Goal: Transaction & Acquisition: Purchase product/service

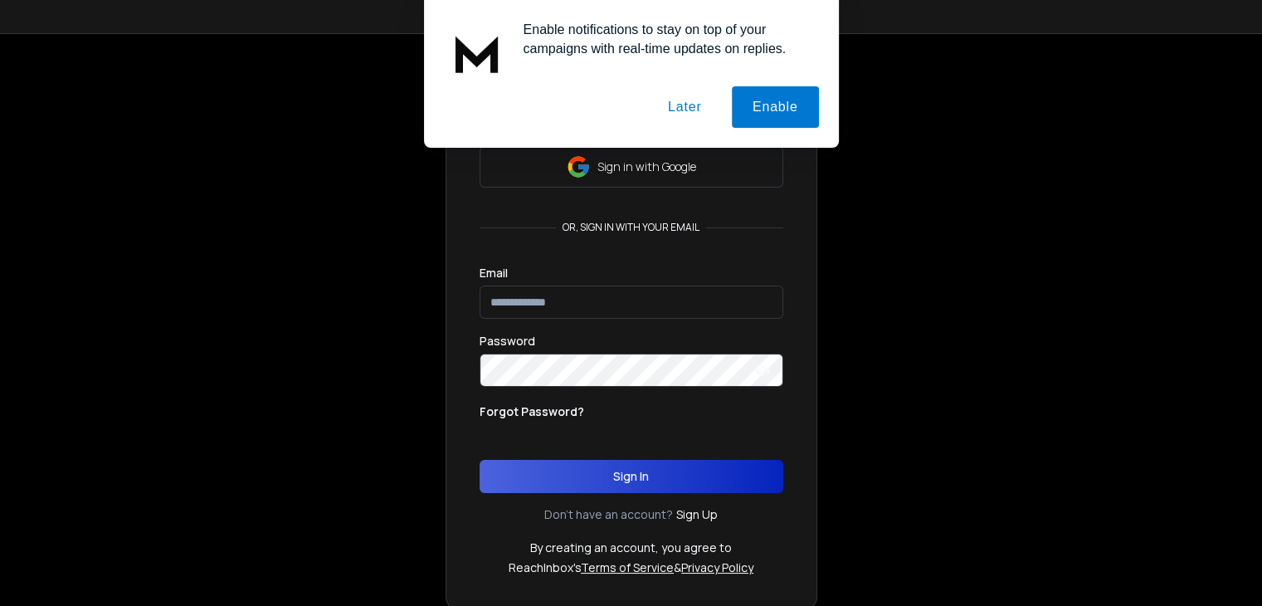
type input "**********"
click at [567, 494] on div "**********" at bounding box center [632, 361] width 304 height 430
click at [594, 478] on button "Sign In" at bounding box center [632, 476] width 304 height 33
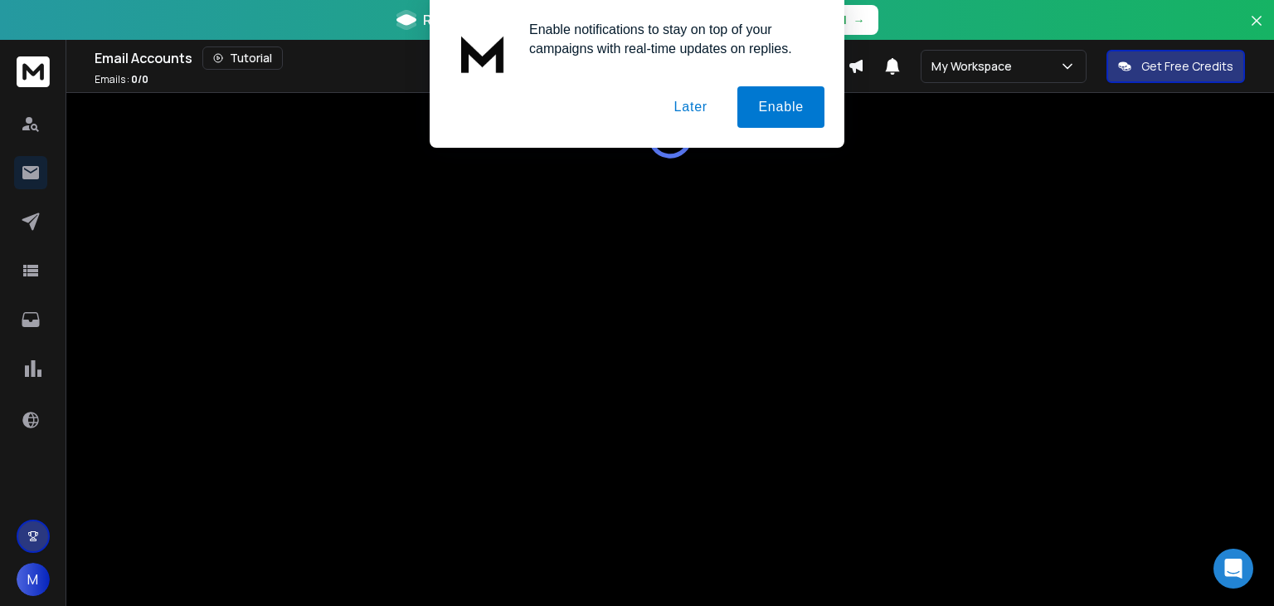
click at [688, 108] on button "Later" at bounding box center [690, 106] width 75 height 41
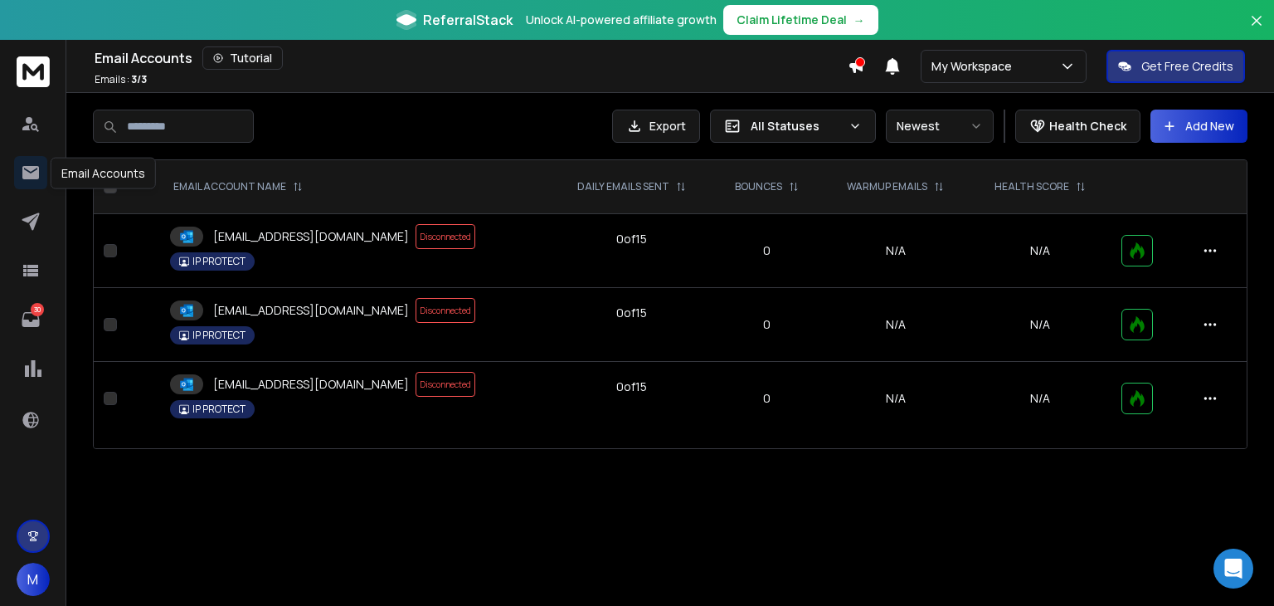
click at [32, 170] on icon at bounding box center [31, 173] width 20 height 20
click at [1188, 135] on button "Add New" at bounding box center [1199, 126] width 97 height 33
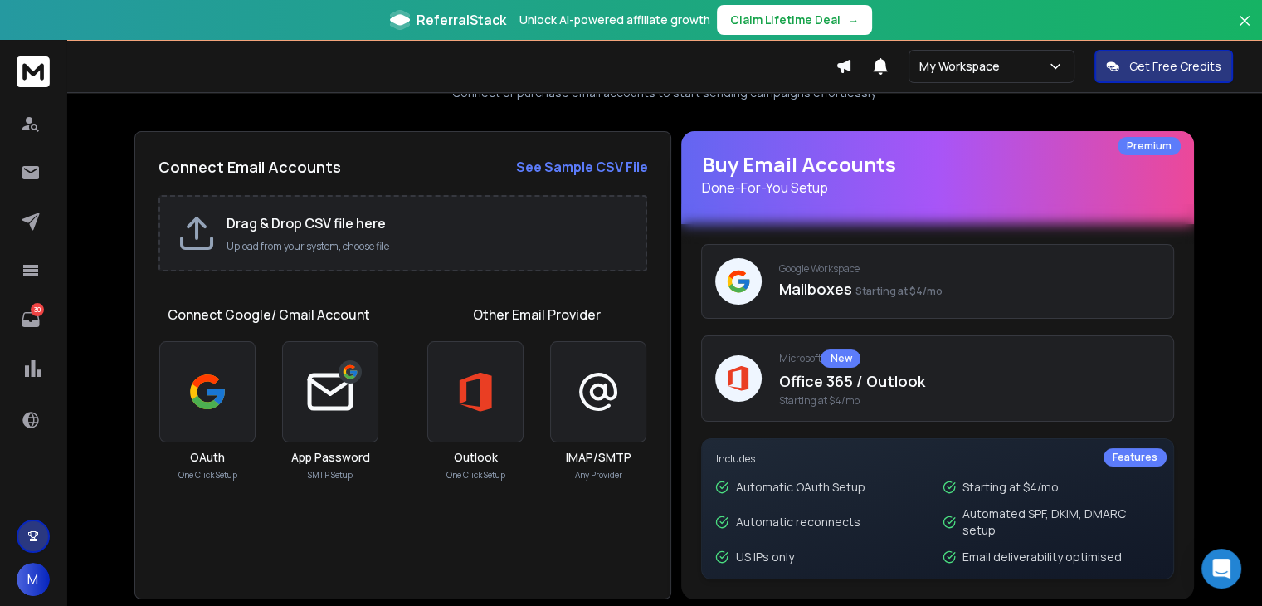
scroll to position [80, 0]
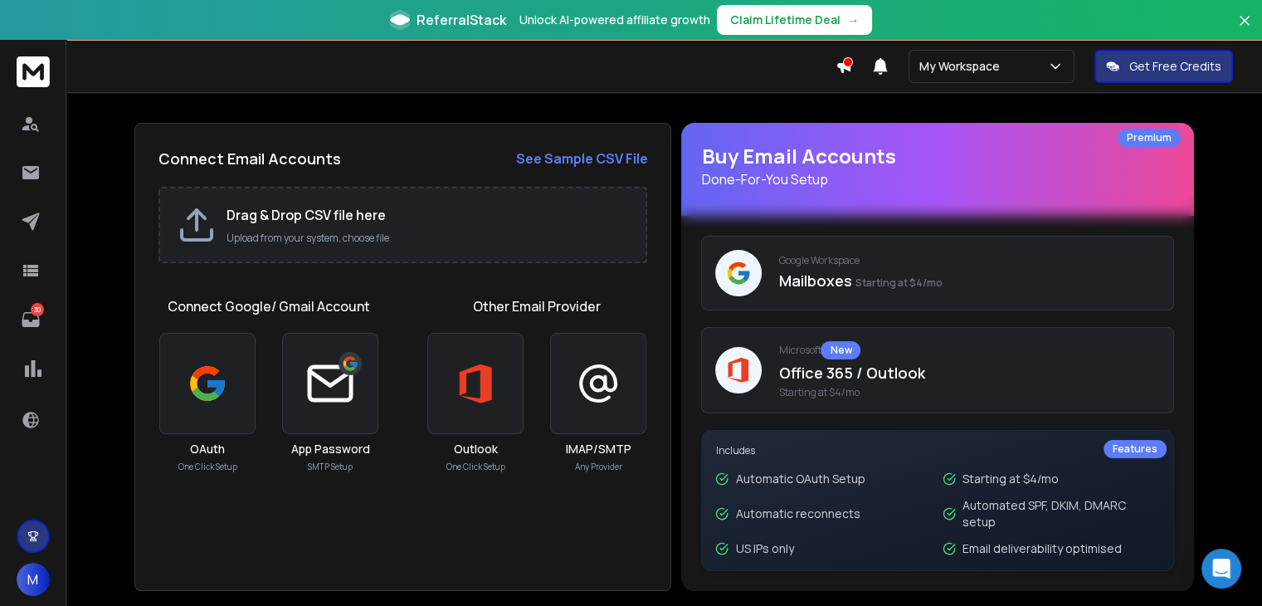
click at [871, 285] on span "Starting at $4/mo" at bounding box center [898, 282] width 87 height 14
click at [854, 275] on p "Mailboxes Starting at $4/mo" at bounding box center [969, 280] width 382 height 23
click at [903, 373] on p "Office 365 / Outlook" at bounding box center [969, 372] width 382 height 23
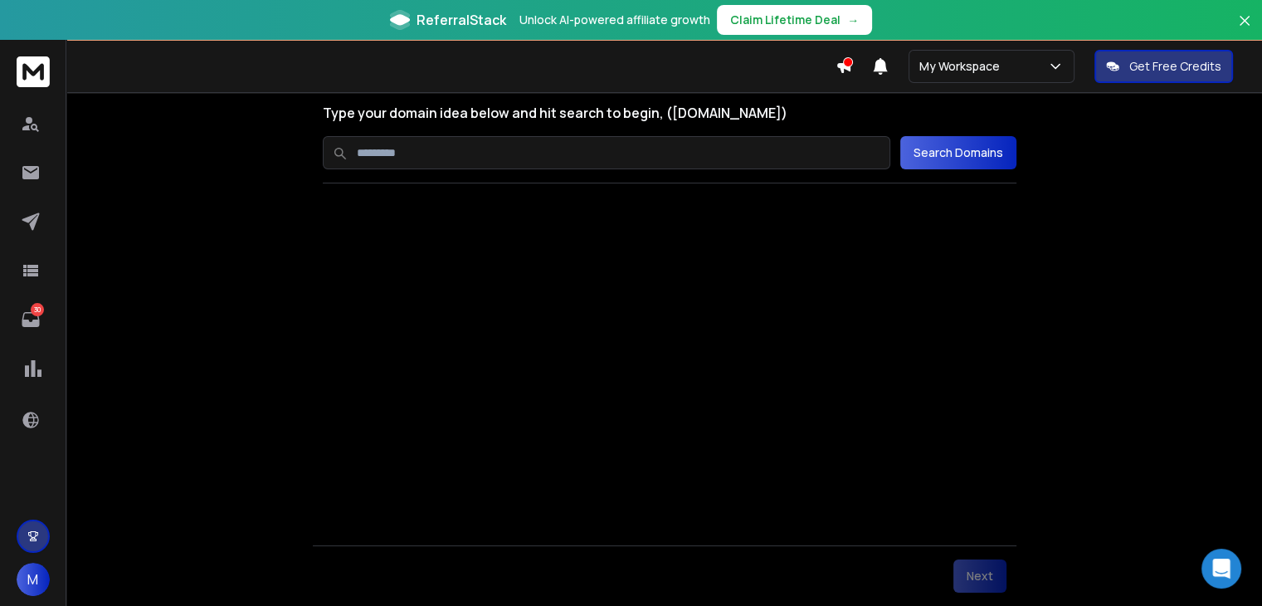
click at [631, 153] on input at bounding box center [606, 152] width 567 height 33
type input "*"
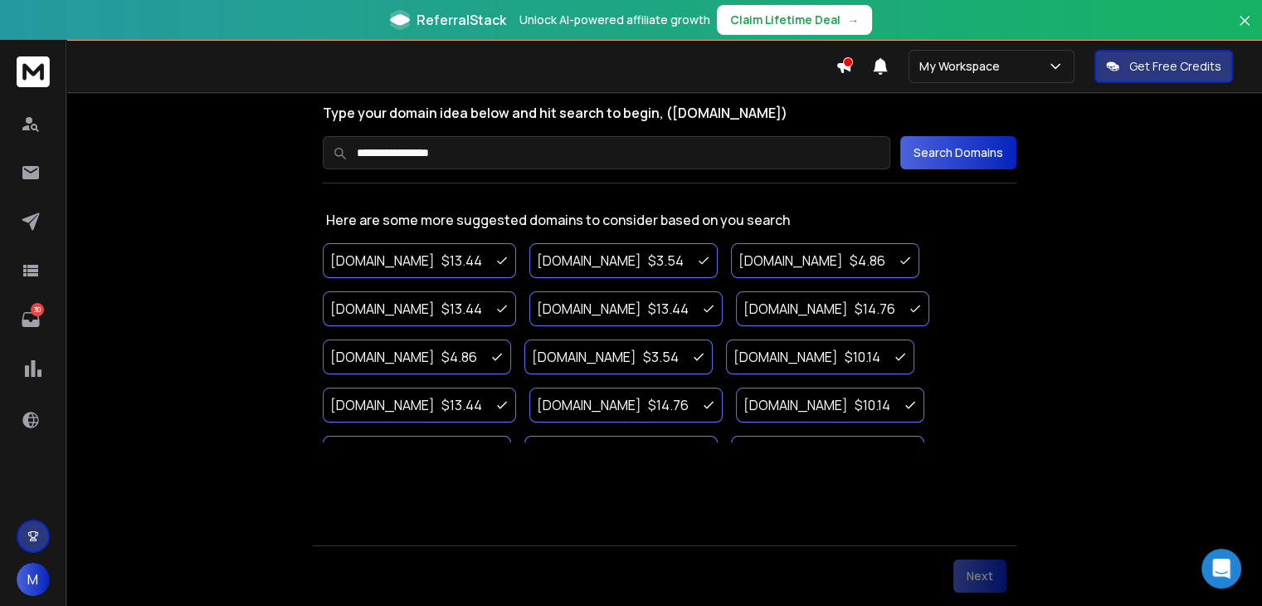
type input "**********"
click at [458, 267] on h4 "$ 13.44" at bounding box center [461, 261] width 41 height 20
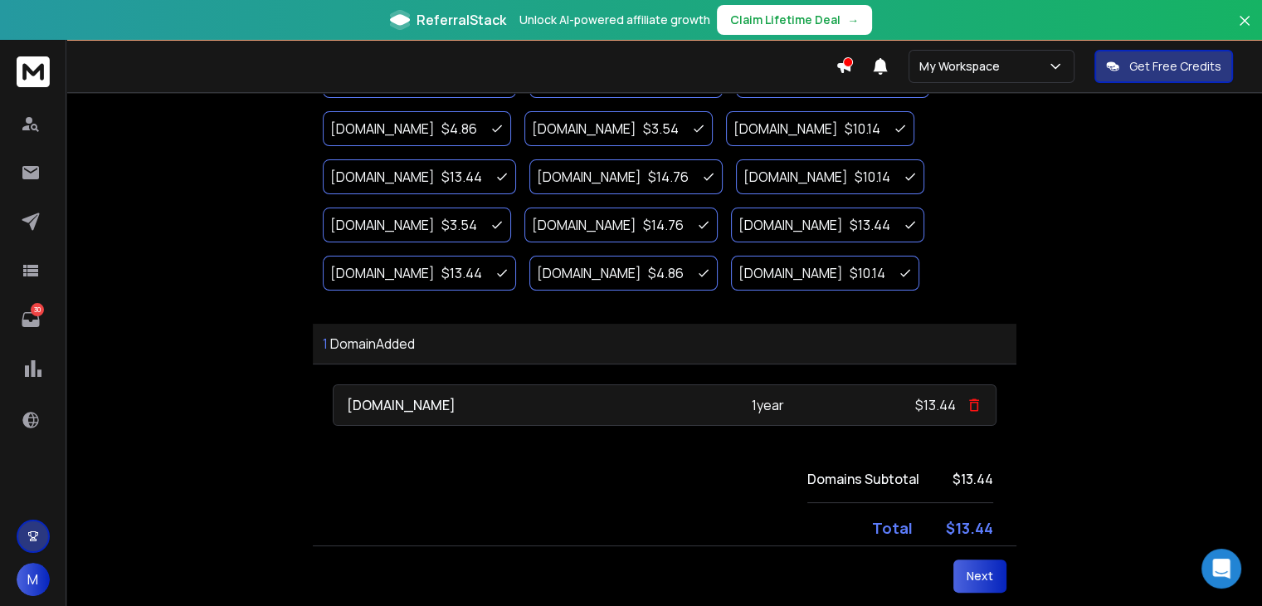
scroll to position [239, 0]
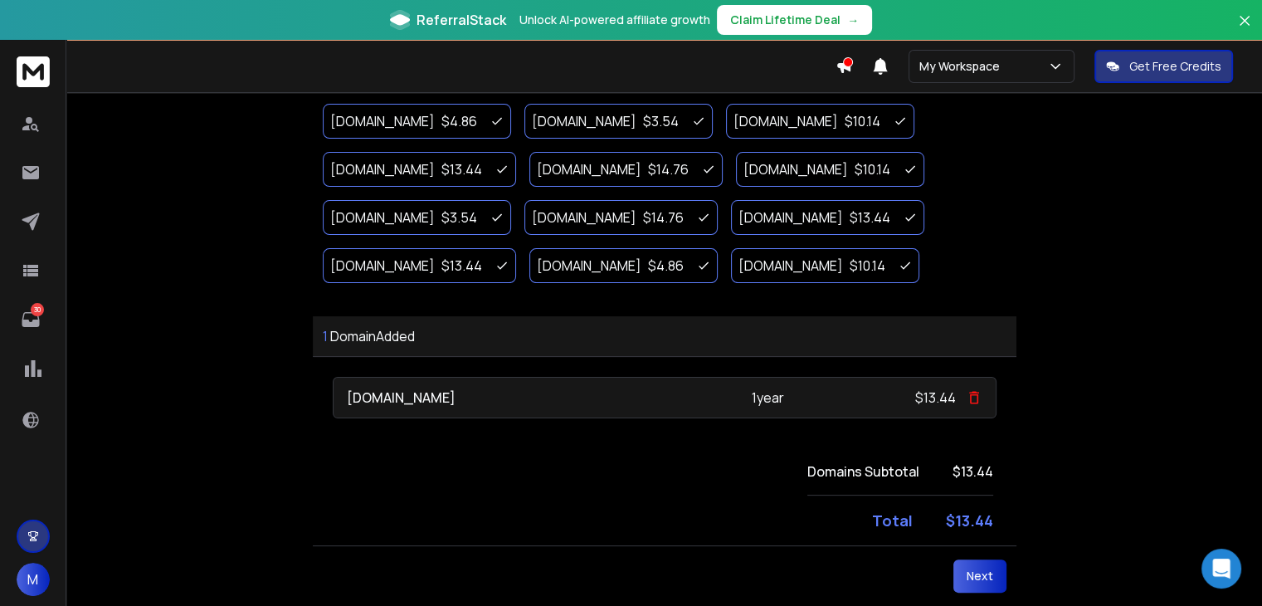
click at [986, 575] on button "Next" at bounding box center [979, 575] width 53 height 33
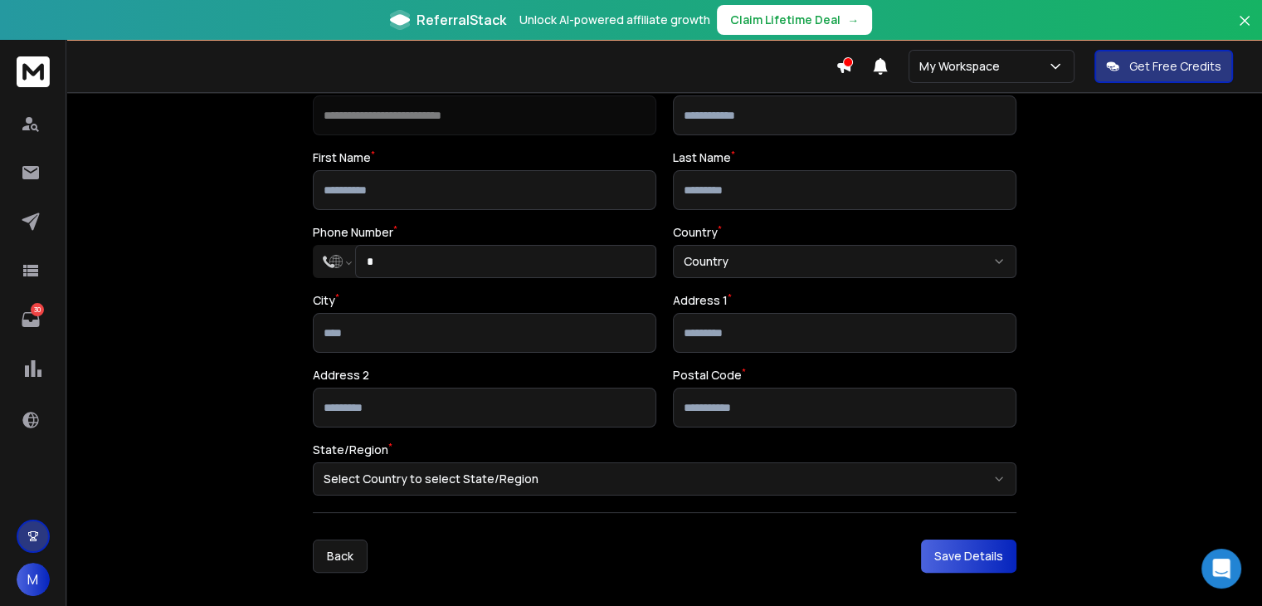
scroll to position [236, 0]
click at [996, 553] on button "Save Details" at bounding box center [968, 555] width 95 height 33
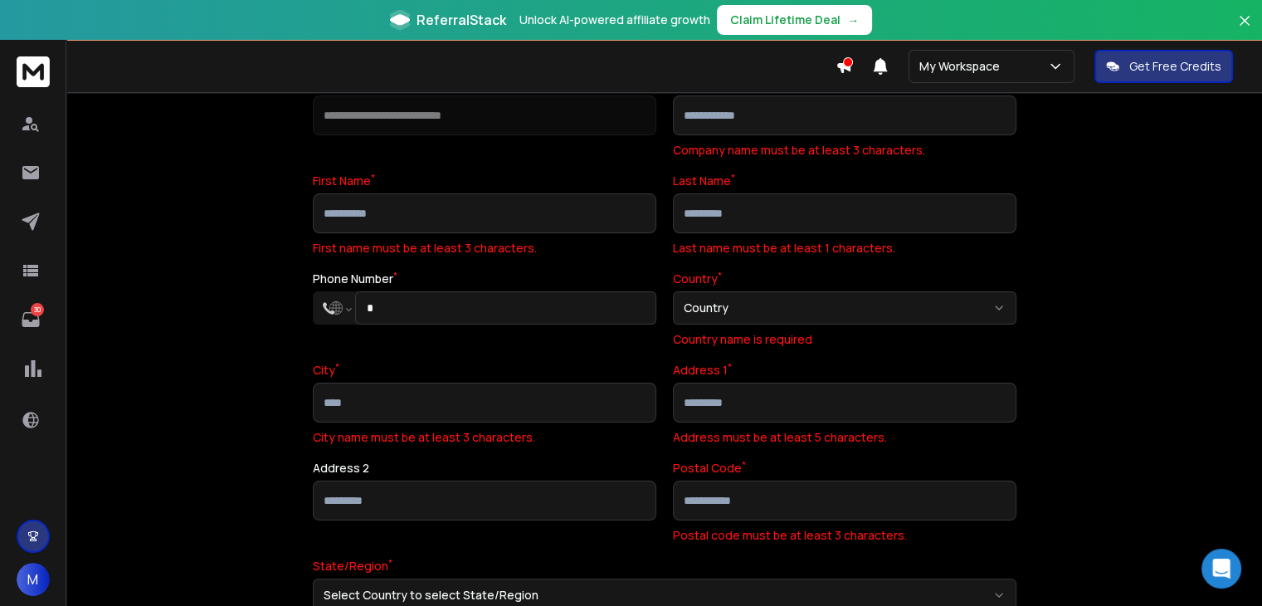
scroll to position [0, 0]
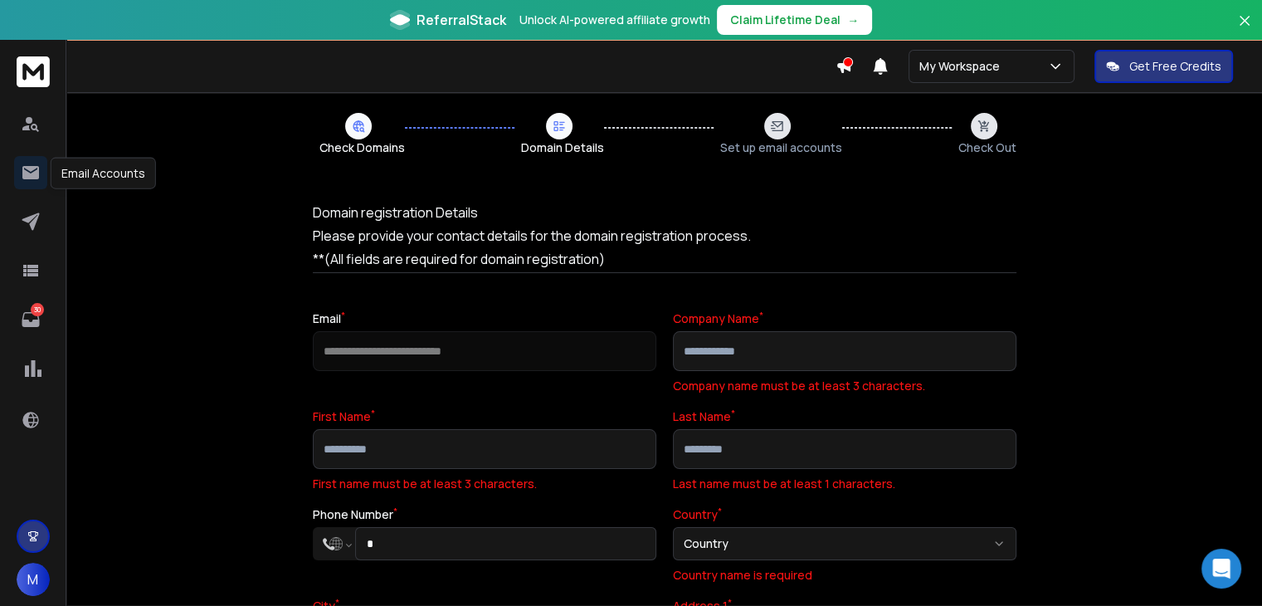
click at [46, 170] on link at bounding box center [30, 172] width 33 height 33
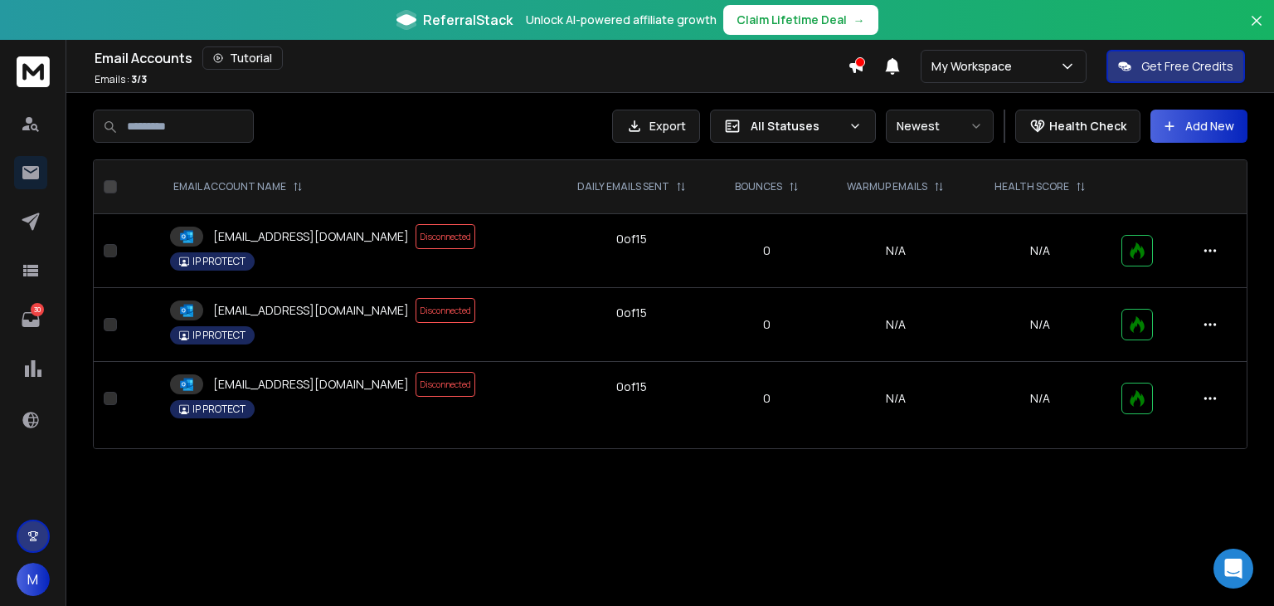
click at [1178, 114] on button "Add New" at bounding box center [1199, 126] width 97 height 33
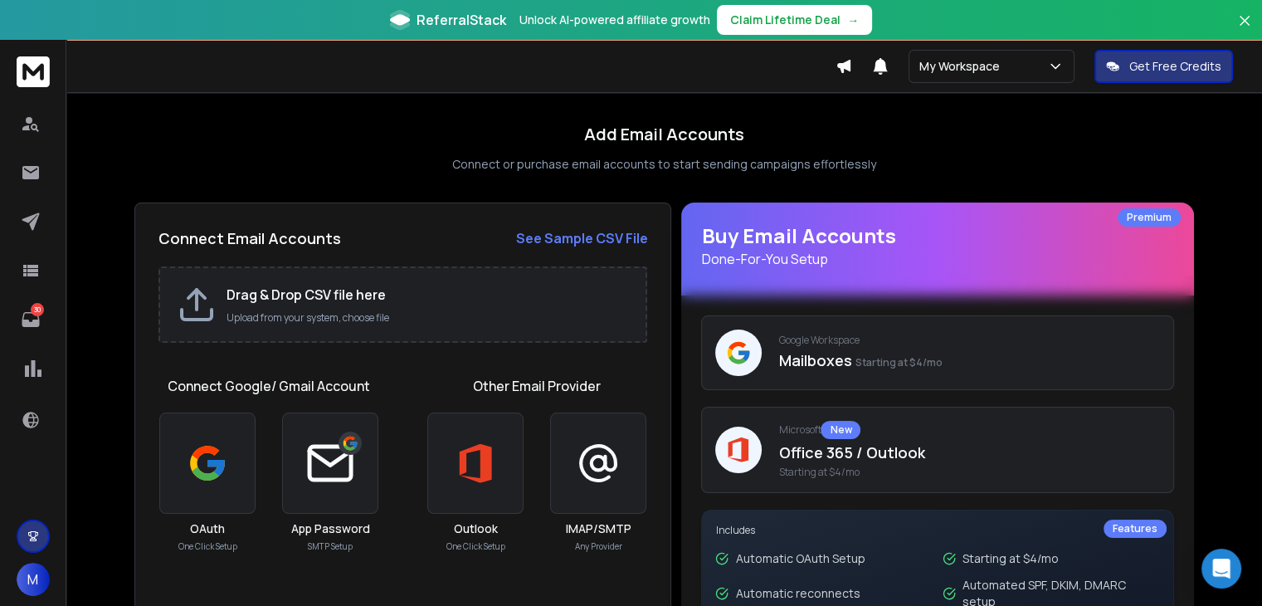
click at [1071, 226] on h1 "Buy Email Accounts Done-For-You Setup" at bounding box center [937, 245] width 473 height 46
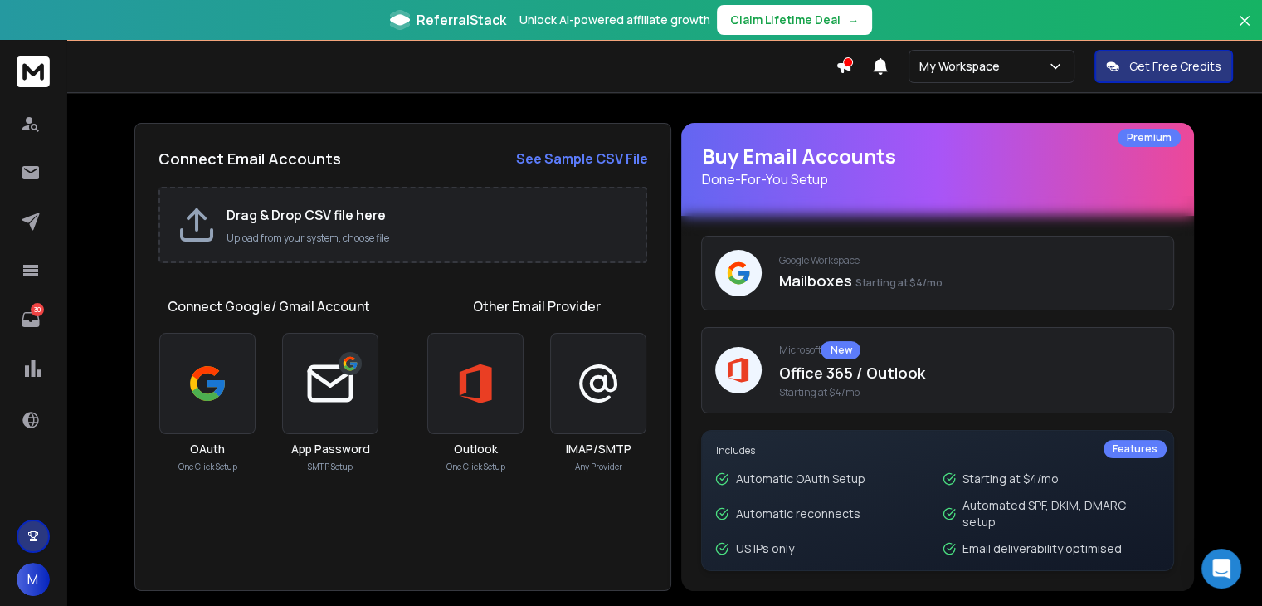
click at [897, 269] on p "Mailboxes Starting at $4/mo" at bounding box center [969, 280] width 382 height 23
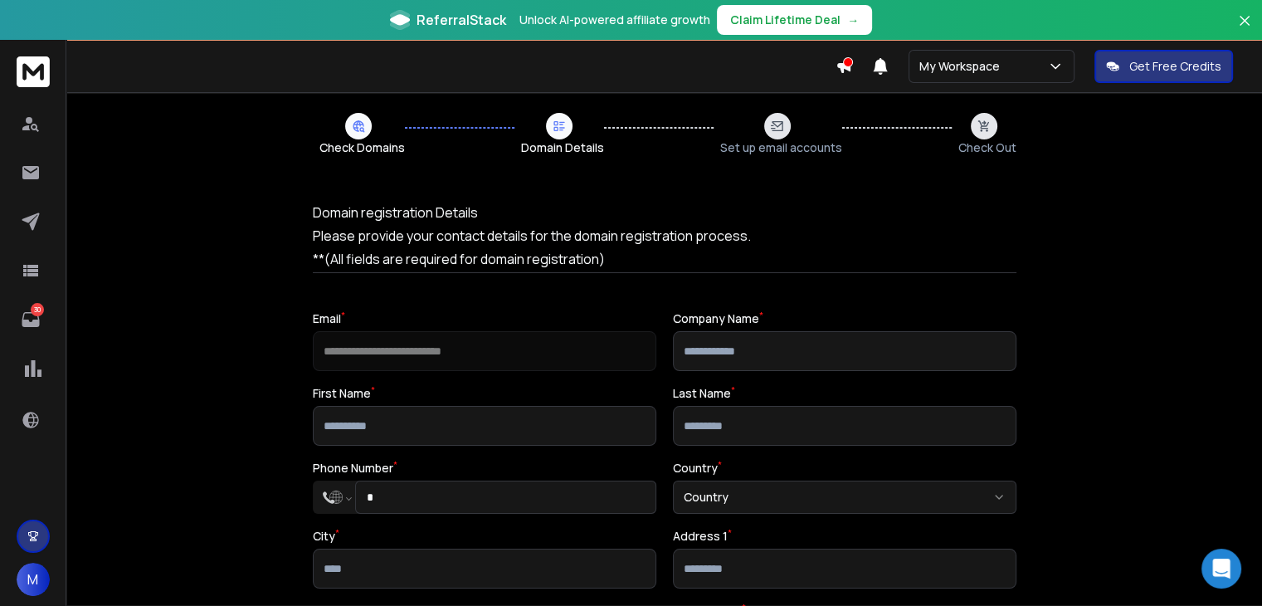
click at [801, 348] on input "text" at bounding box center [844, 351] width 343 height 40
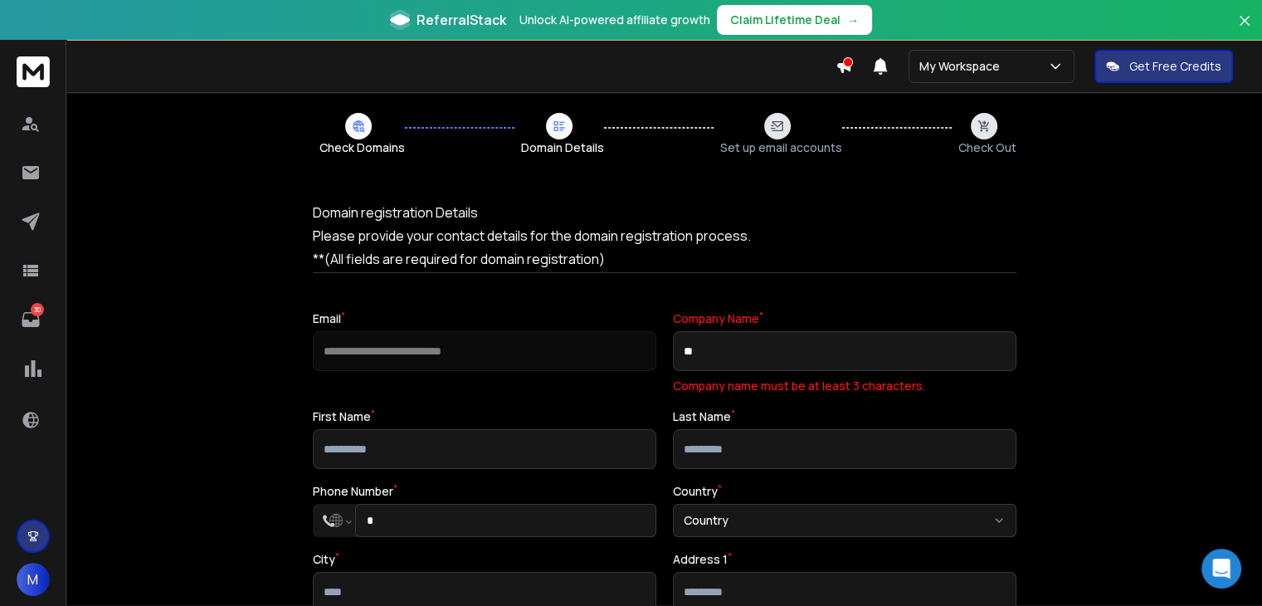
type input "**********"
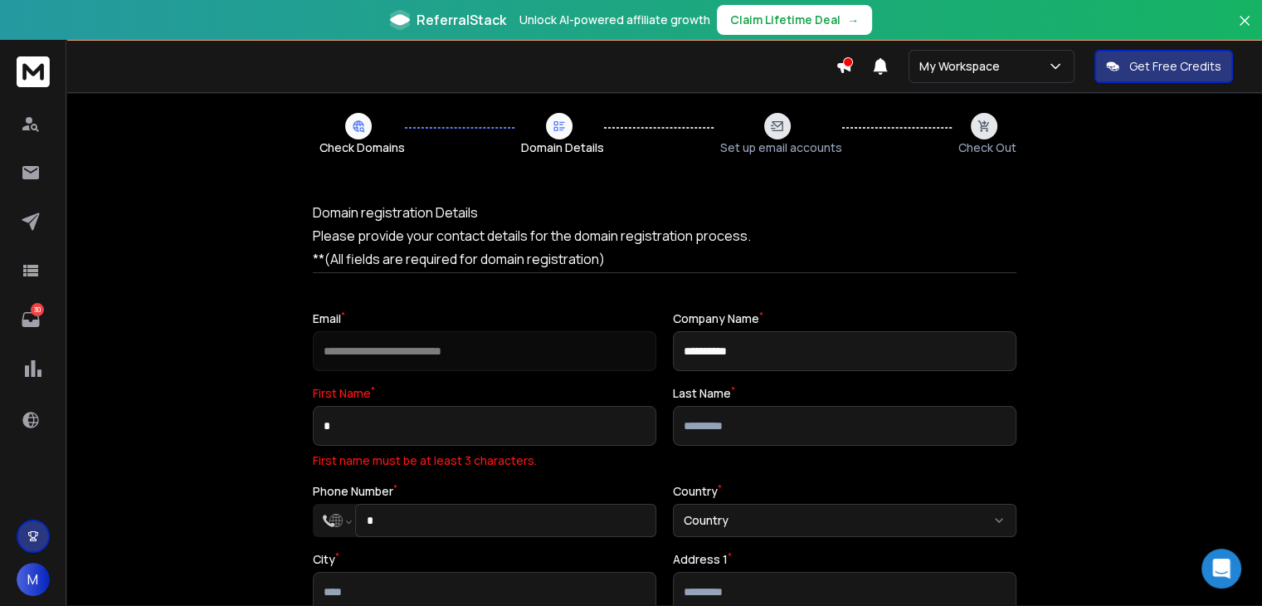
type input "*******"
type input "******"
select select "**"
type input "*********"
type input "**********"
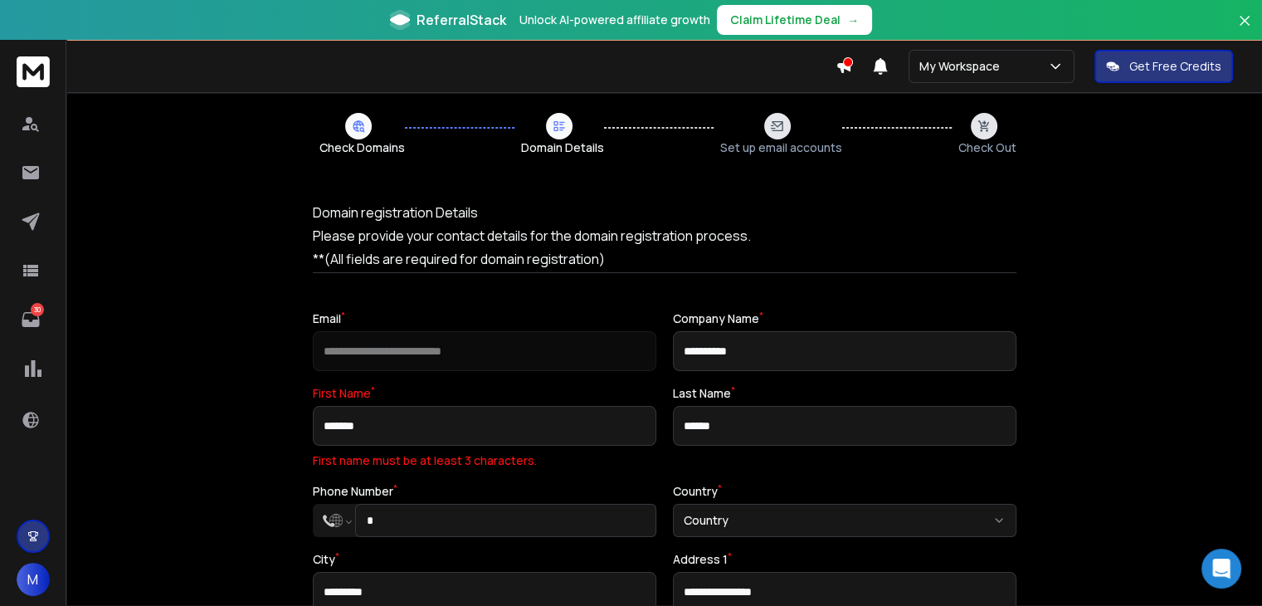
type input "*****"
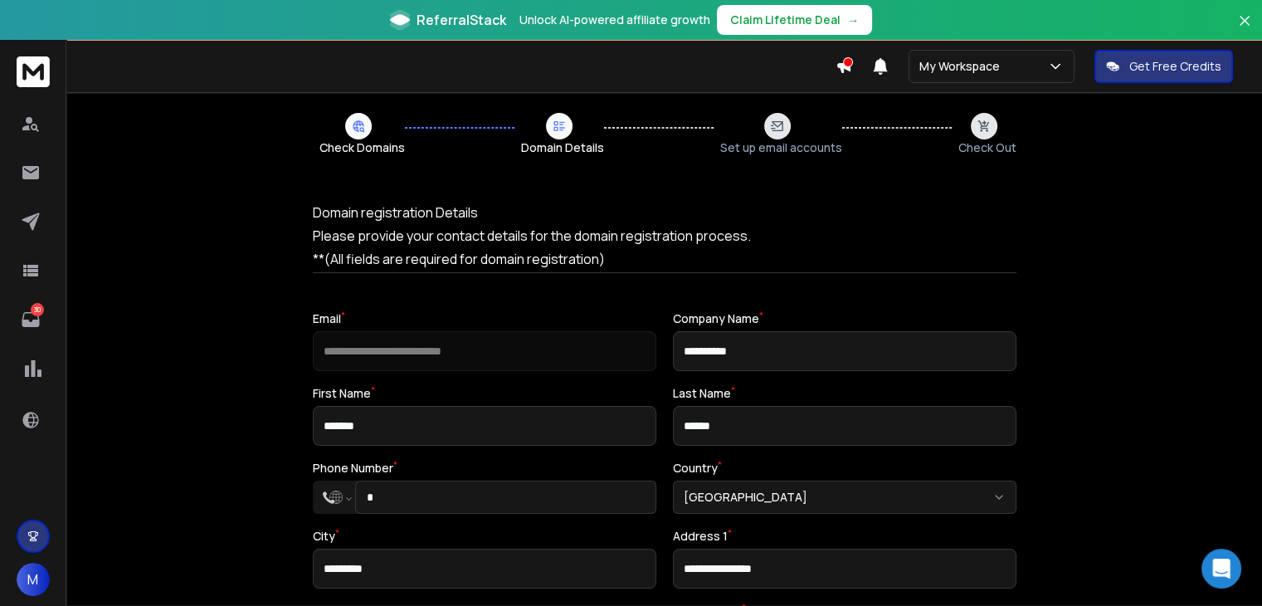
click at [523, 482] on input "*" at bounding box center [505, 496] width 300 height 33
type input "**********"
click at [755, 512] on button "Uzbekistan" at bounding box center [844, 496] width 343 height 33
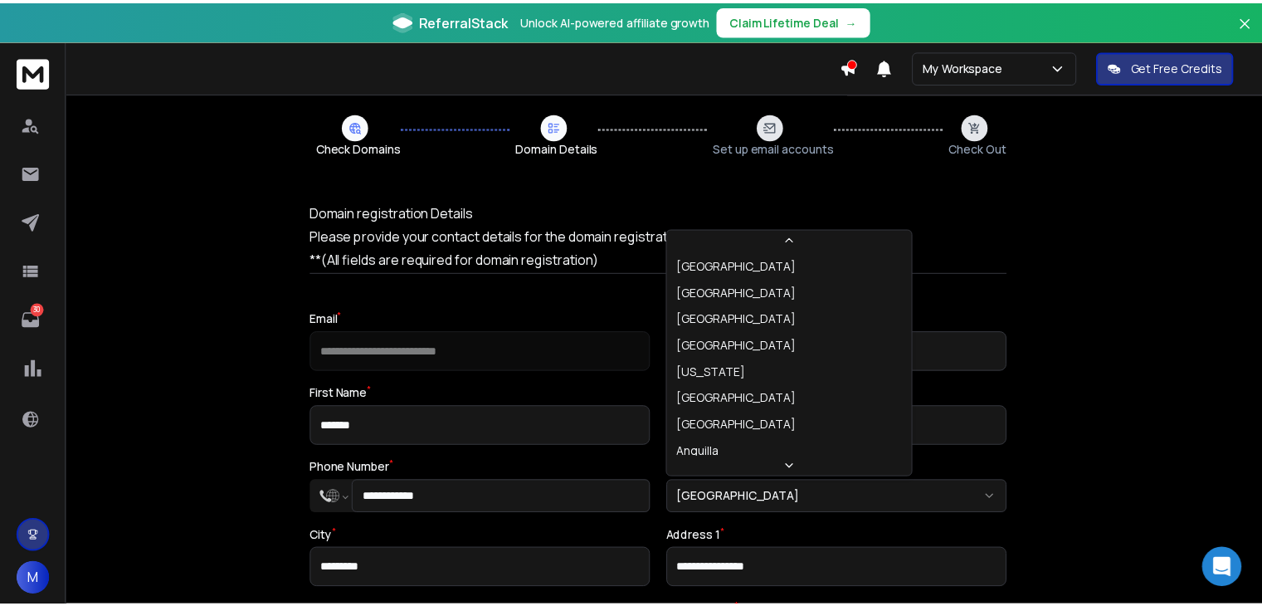
scroll to position [5998, 0]
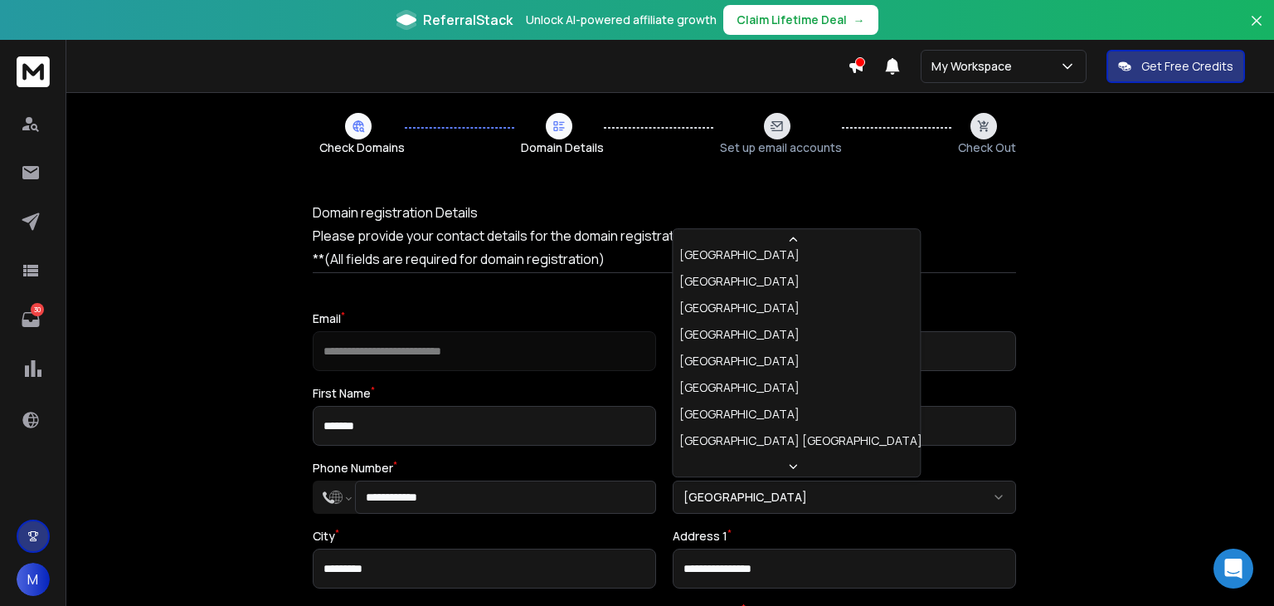
click at [755, 512] on button "Uzbekistan" at bounding box center [844, 496] width 343 height 33
select select "**"
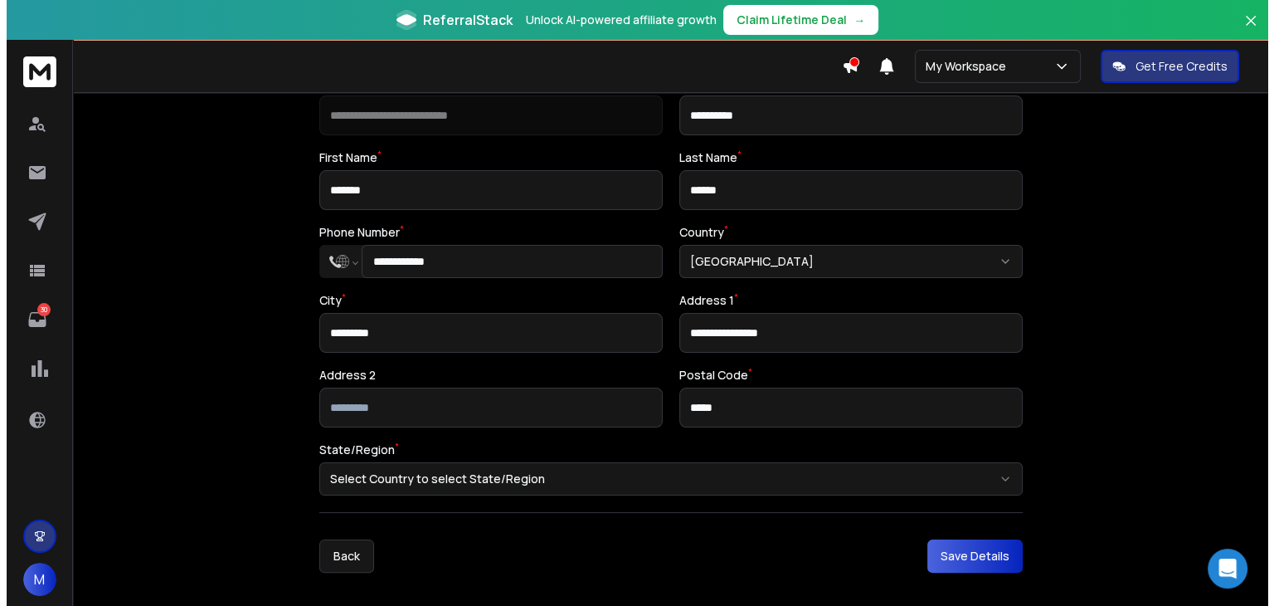
scroll to position [235, 0]
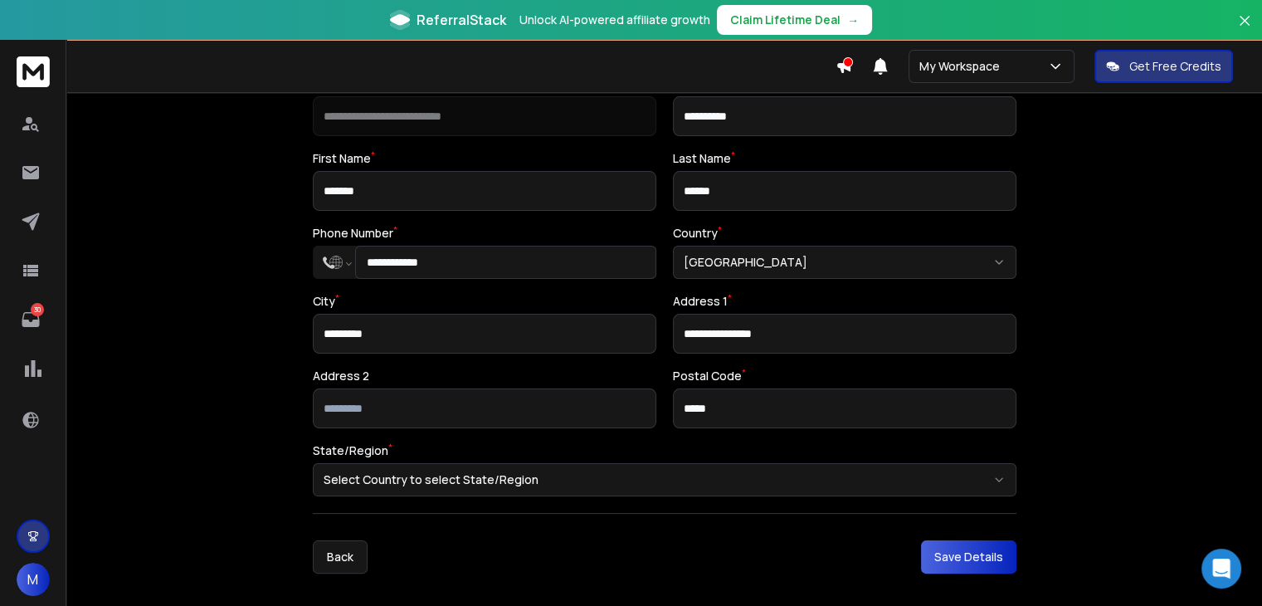
click at [470, 326] on input "*********" at bounding box center [484, 334] width 343 height 40
click at [1093, 315] on section "**********" at bounding box center [664, 136] width 1196 height 556
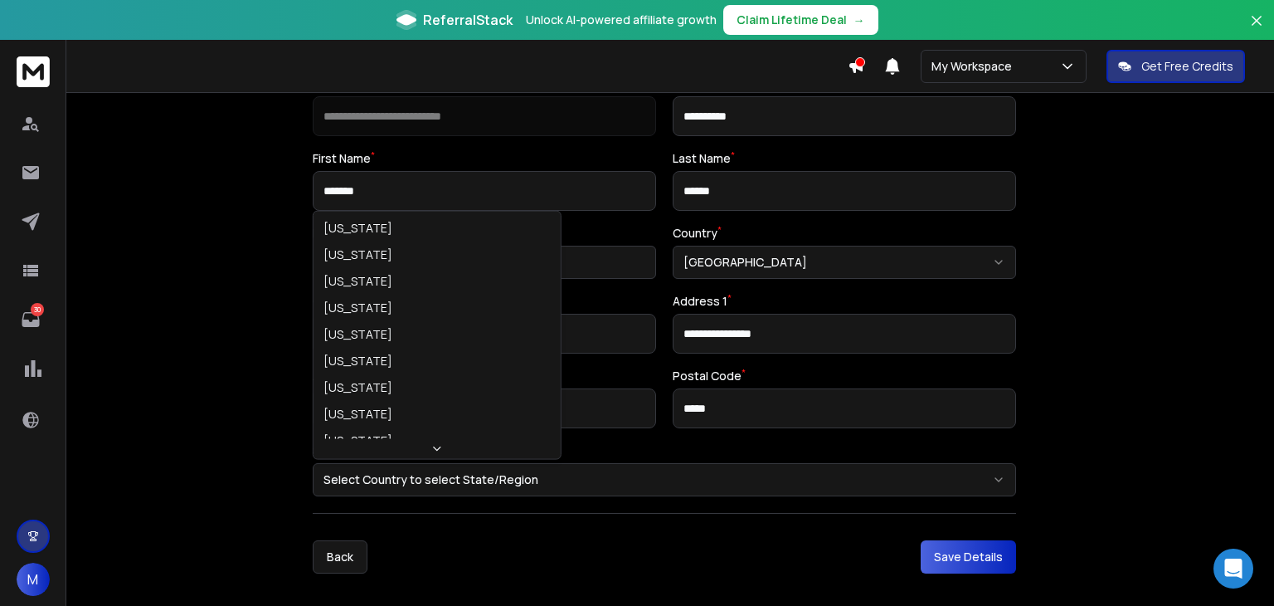
scroll to position [0, 3]
click at [629, 484] on button "Select Country to select State/Region" at bounding box center [665, 479] width 704 height 33
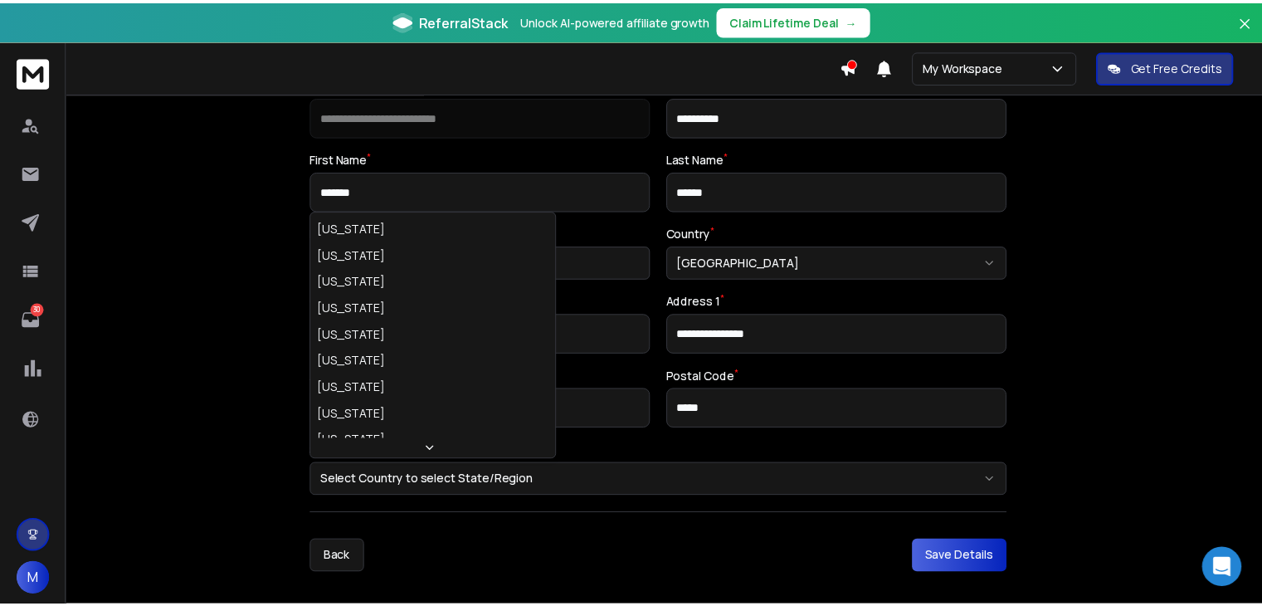
scroll to position [1124, 0]
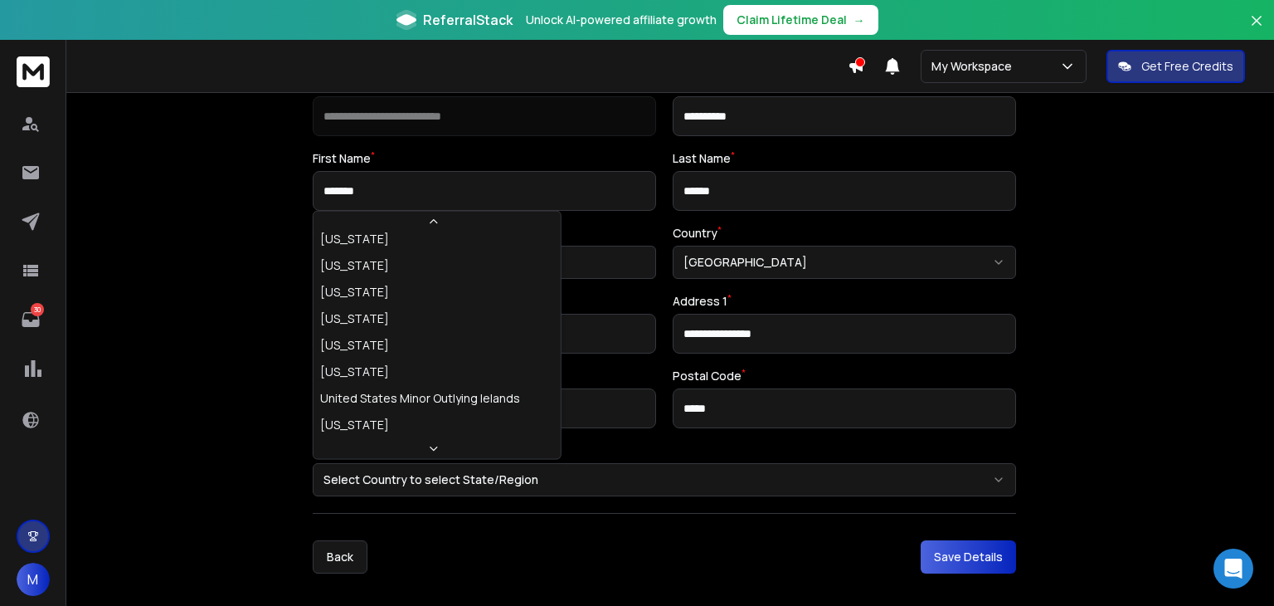
select select "*****"
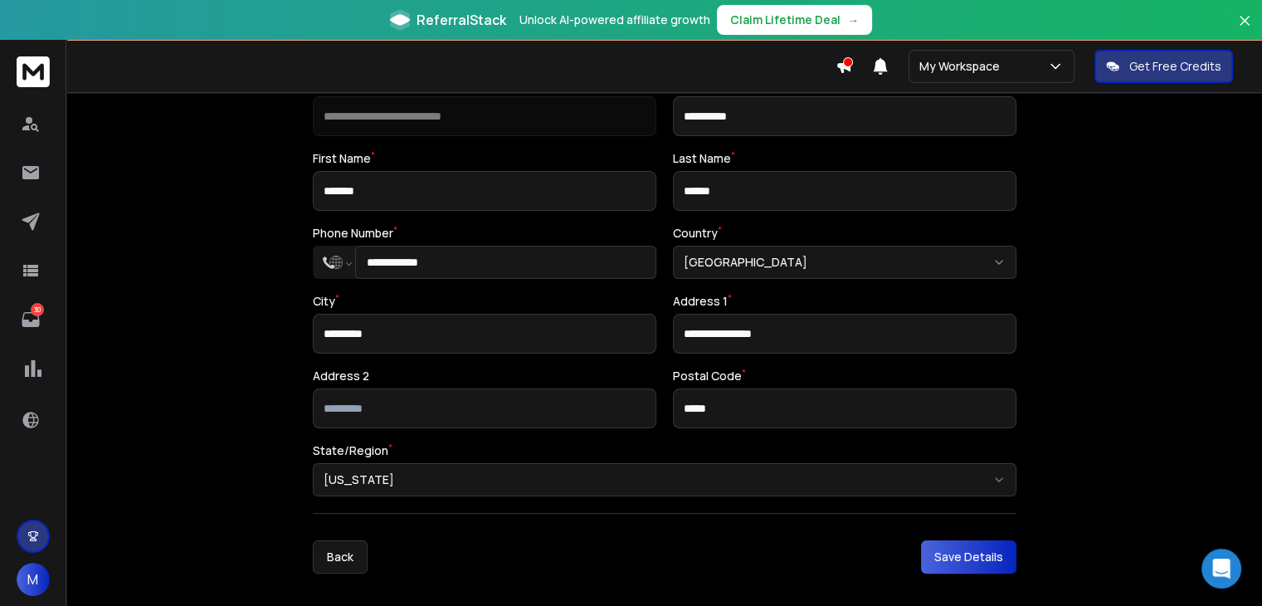
click at [967, 544] on button "Save Details" at bounding box center [968, 556] width 95 height 33
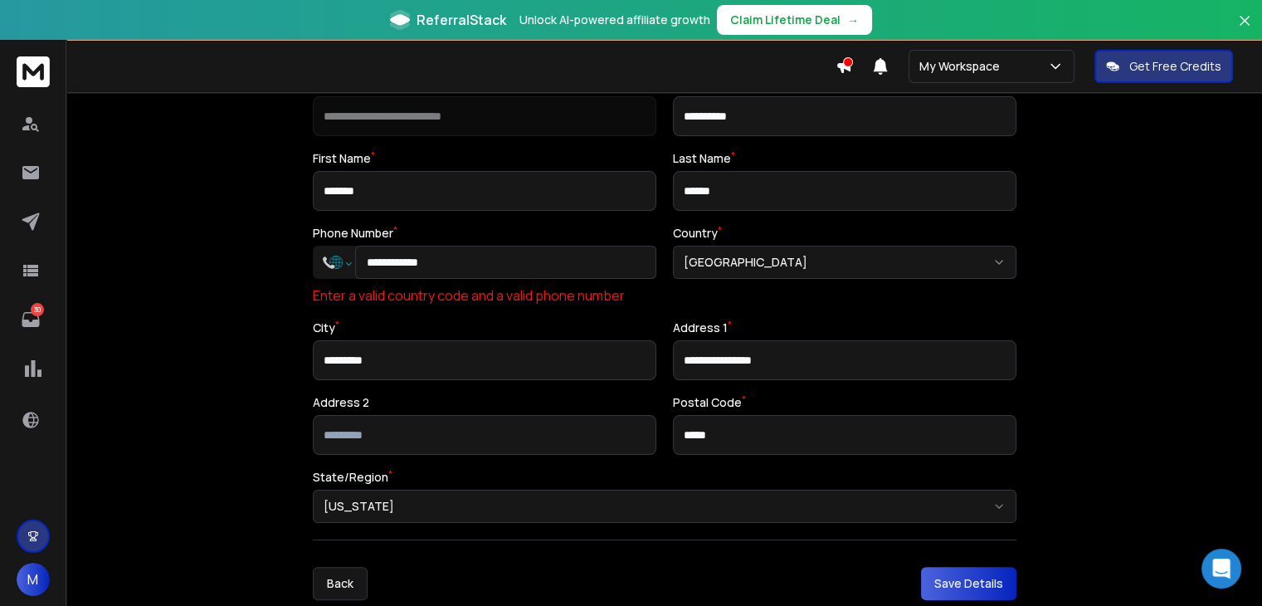
click at [329, 256] on select "**********" at bounding box center [337, 262] width 28 height 33
select select "**"
click at [323, 246] on select "**********" at bounding box center [337, 262] width 28 height 33
type input "**********"
click at [477, 317] on form "**********" at bounding box center [665, 345] width 704 height 535
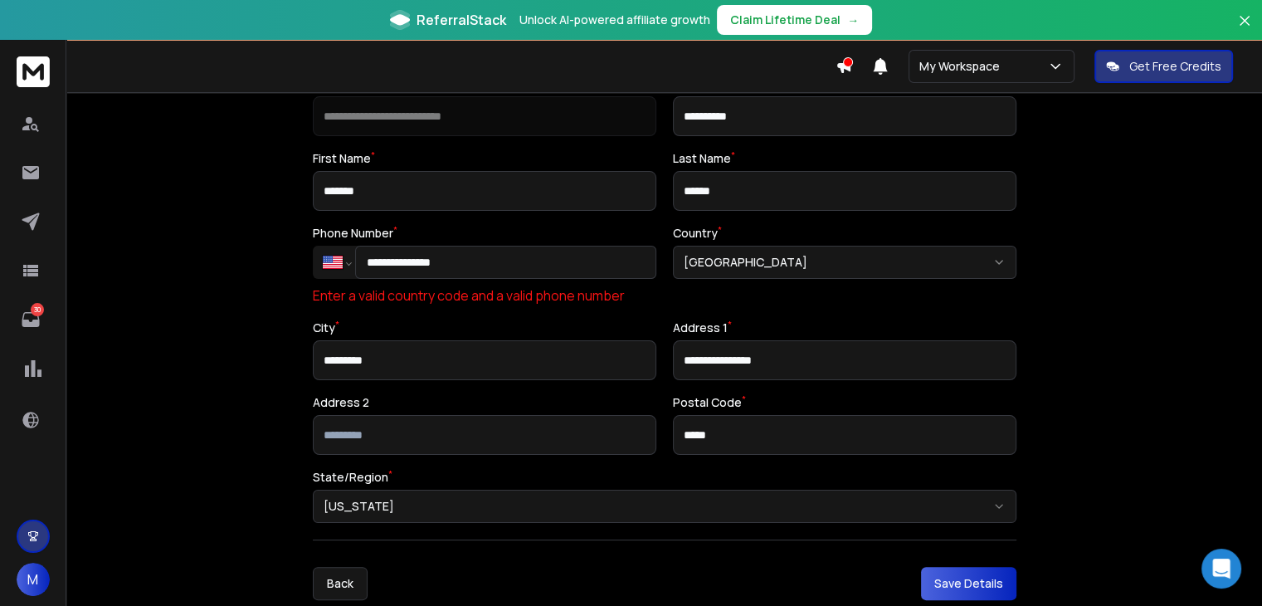
click at [961, 572] on button "Save Details" at bounding box center [968, 583] width 95 height 33
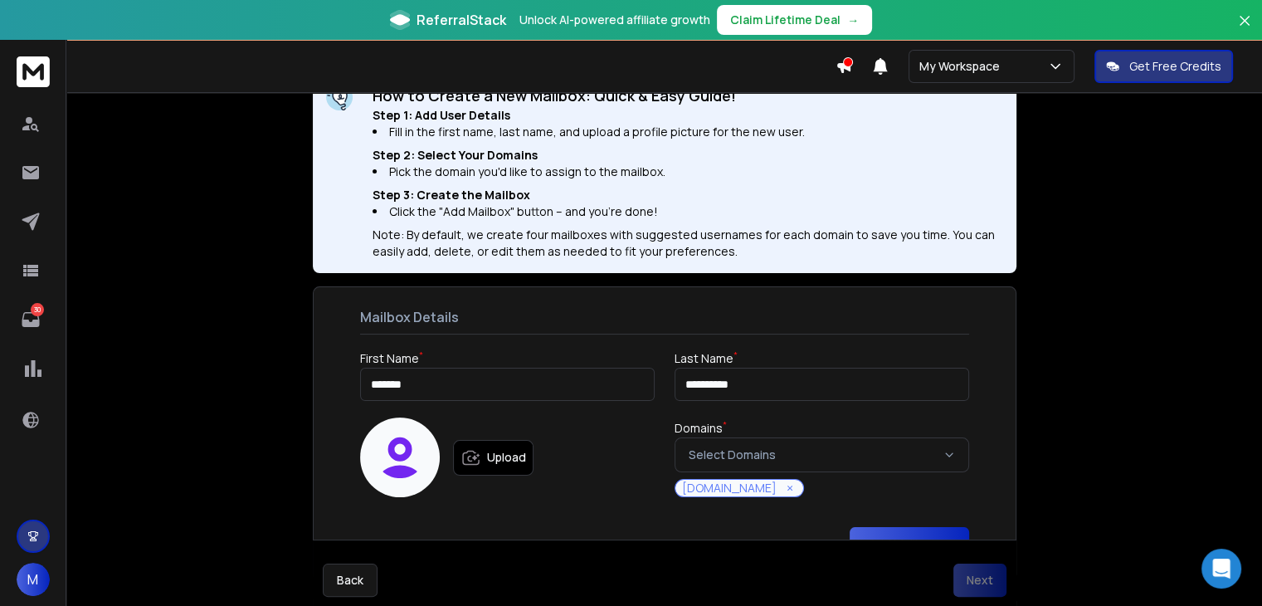
scroll to position [219, 0]
click at [528, 382] on input "*******" at bounding box center [507, 384] width 295 height 33
type input "****"
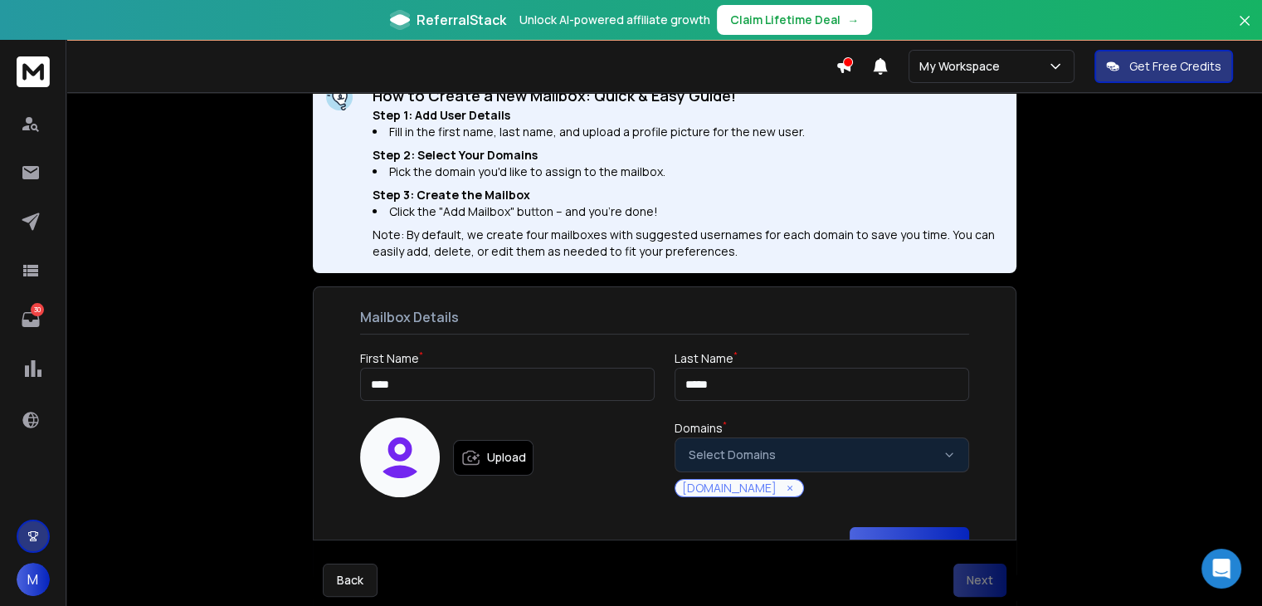
click at [741, 446] on button "Select Domains" at bounding box center [822, 454] width 295 height 35
type input "*****"
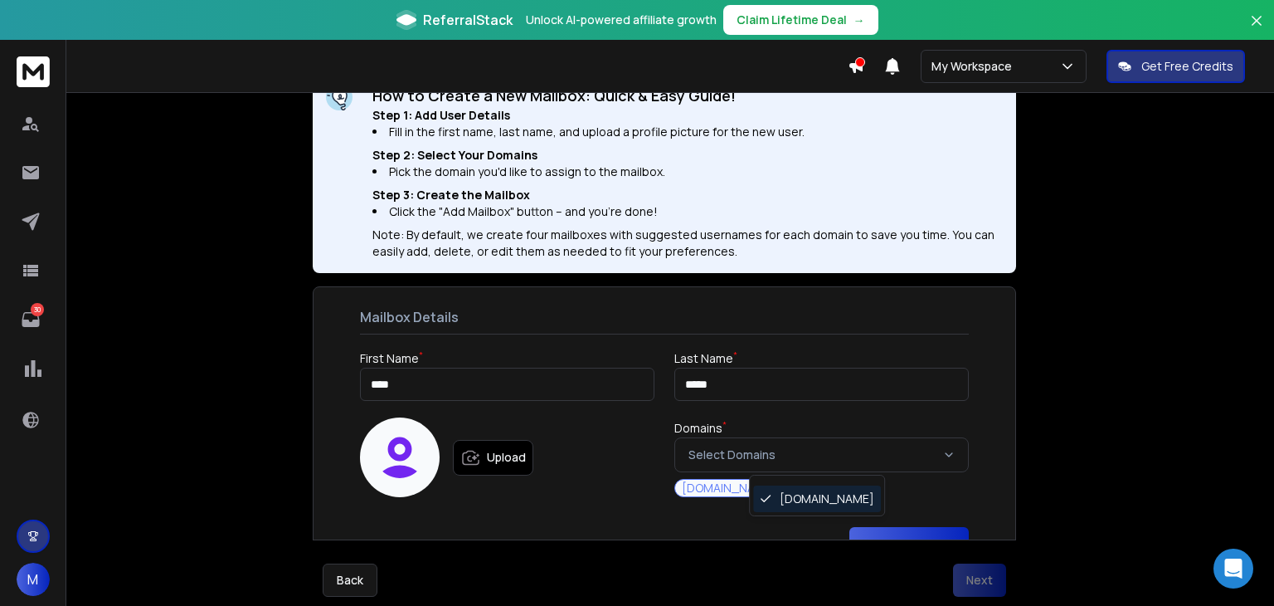
click at [804, 501] on div "nova-glass-us.com" at bounding box center [817, 498] width 128 height 27
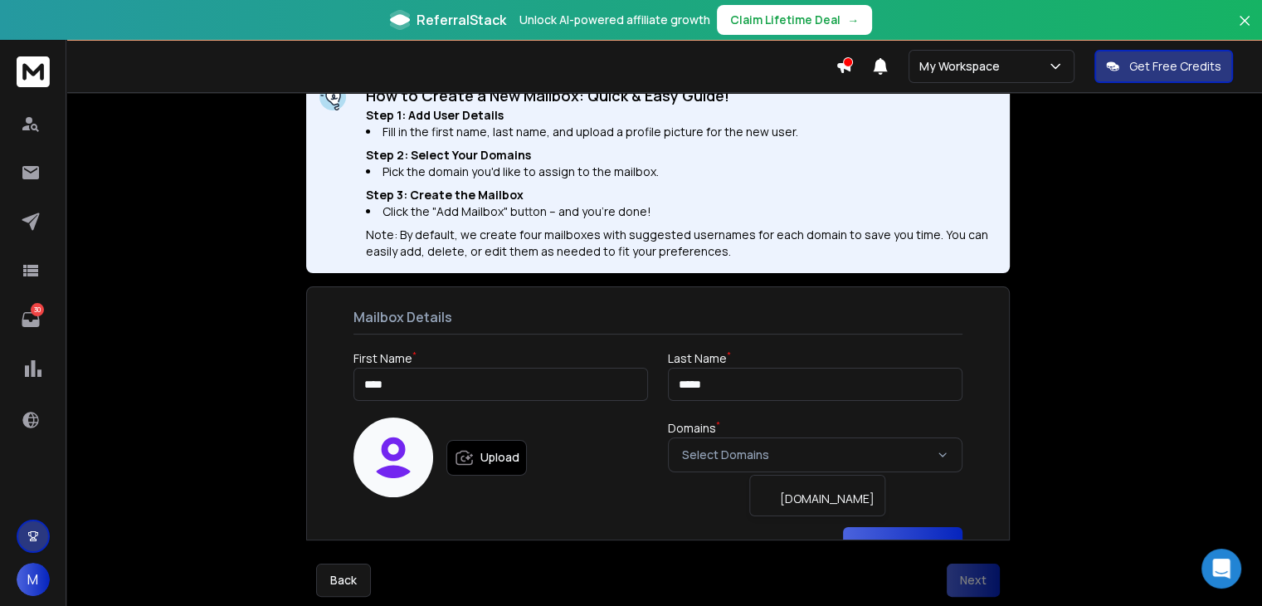
click at [1065, 387] on html "ReferralStack Unlock AI-powered affiliate growth Lifetime Deals available! Clai…" at bounding box center [631, 84] width 1262 height 606
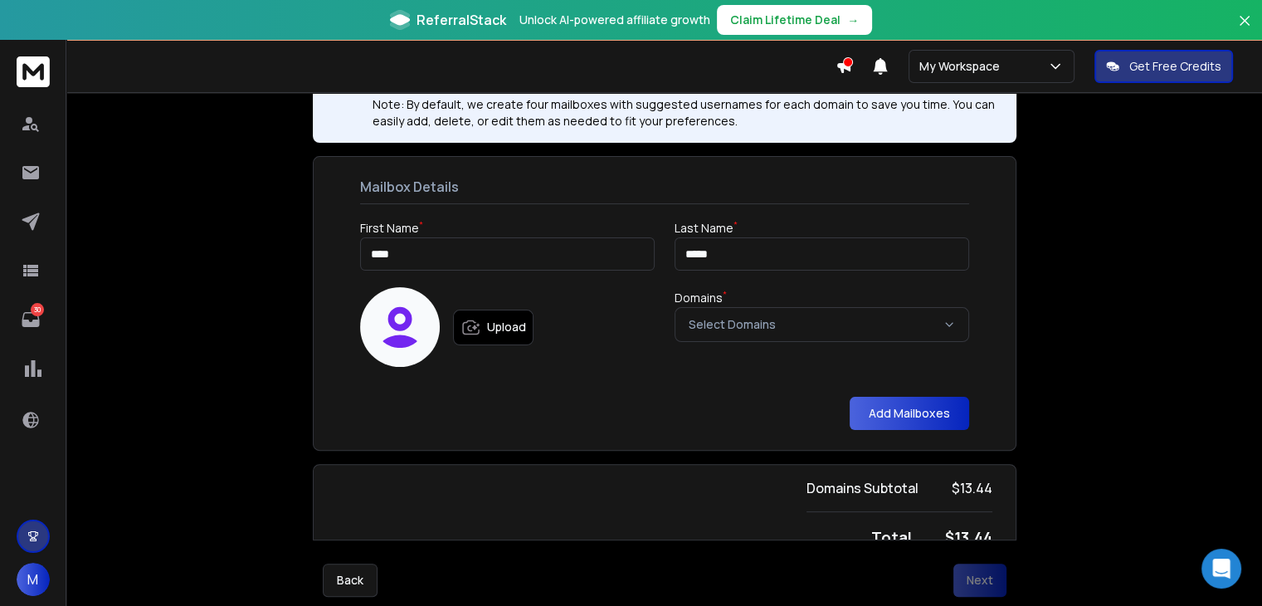
scroll to position [382, 0]
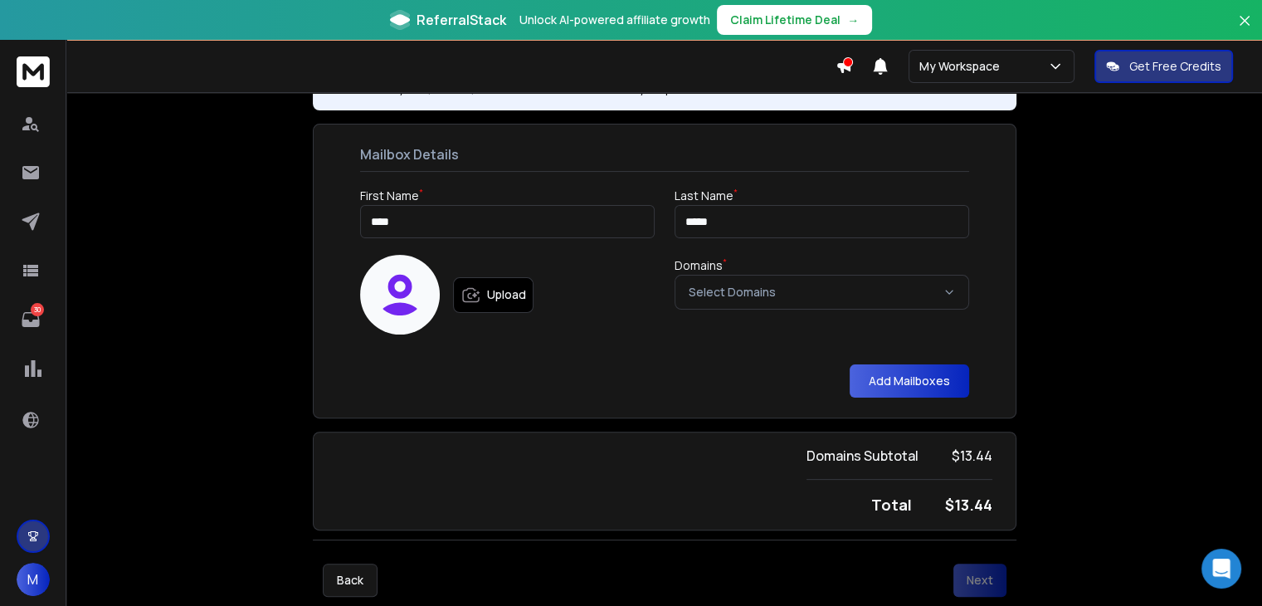
click at [923, 381] on button "Add Mailboxes" at bounding box center [909, 380] width 119 height 33
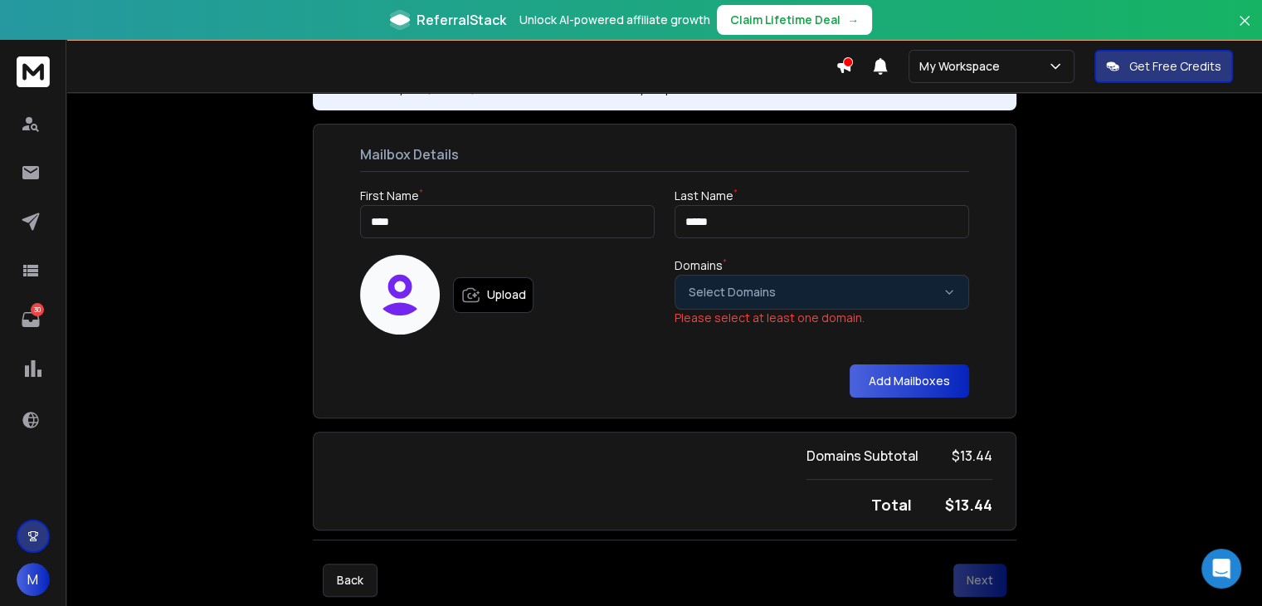
click at [826, 298] on button "Select Domains" at bounding box center [822, 292] width 295 height 35
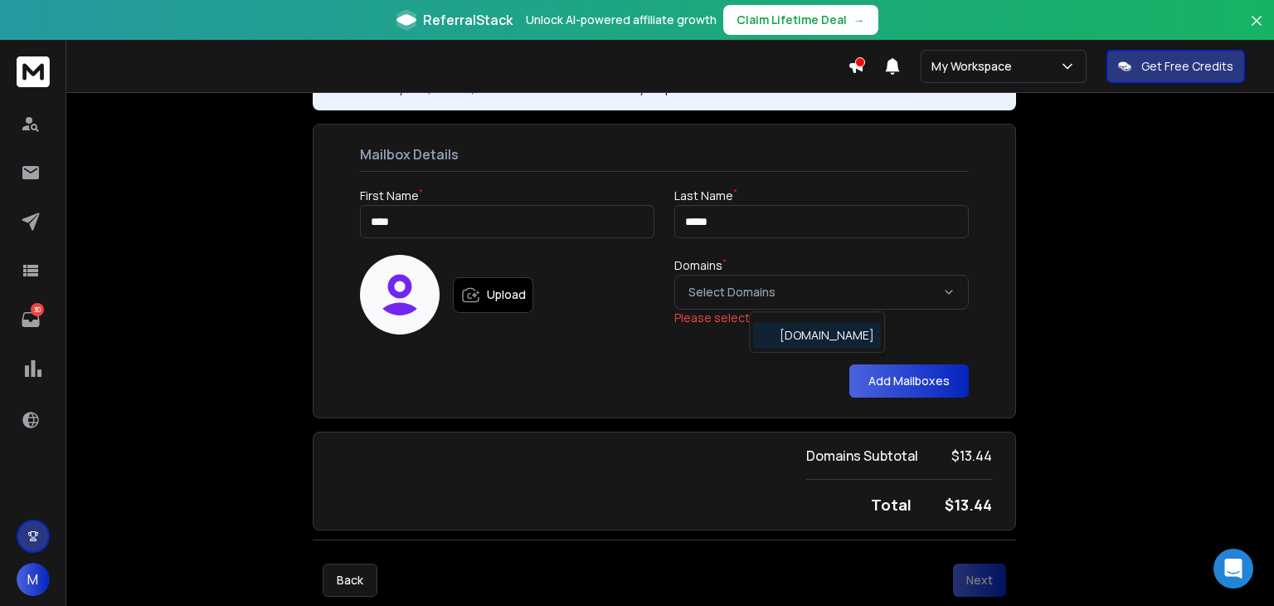
click at [813, 346] on div "nova-glass-us.com" at bounding box center [817, 335] width 128 height 27
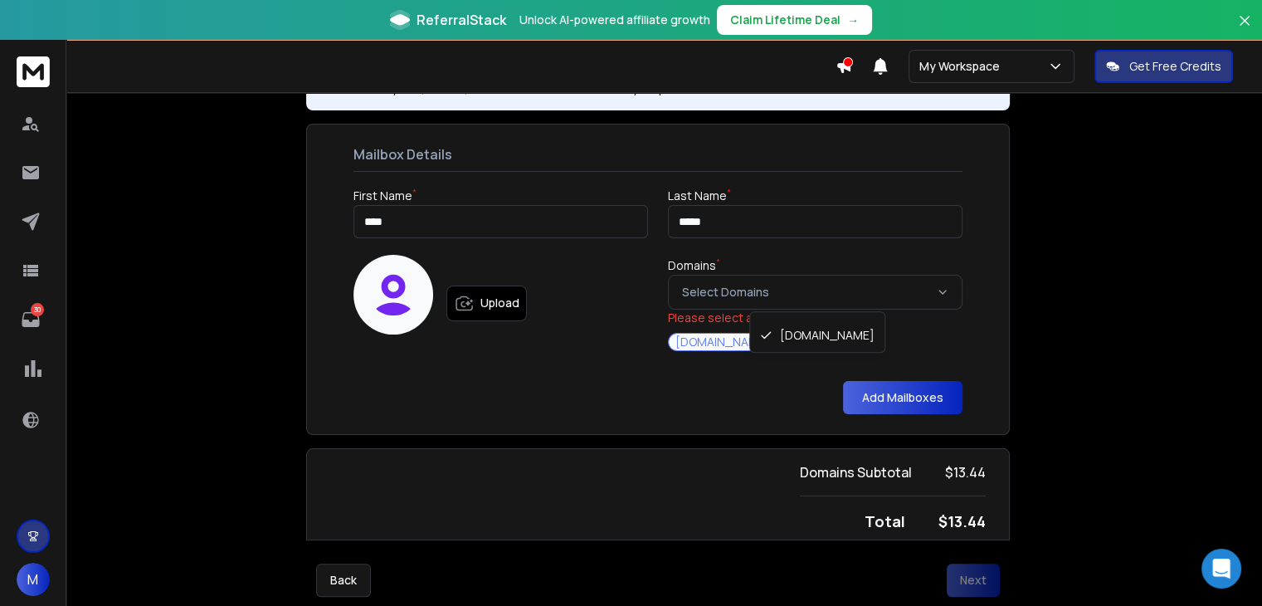
click at [890, 396] on button "Add Mailboxes" at bounding box center [902, 397] width 119 height 33
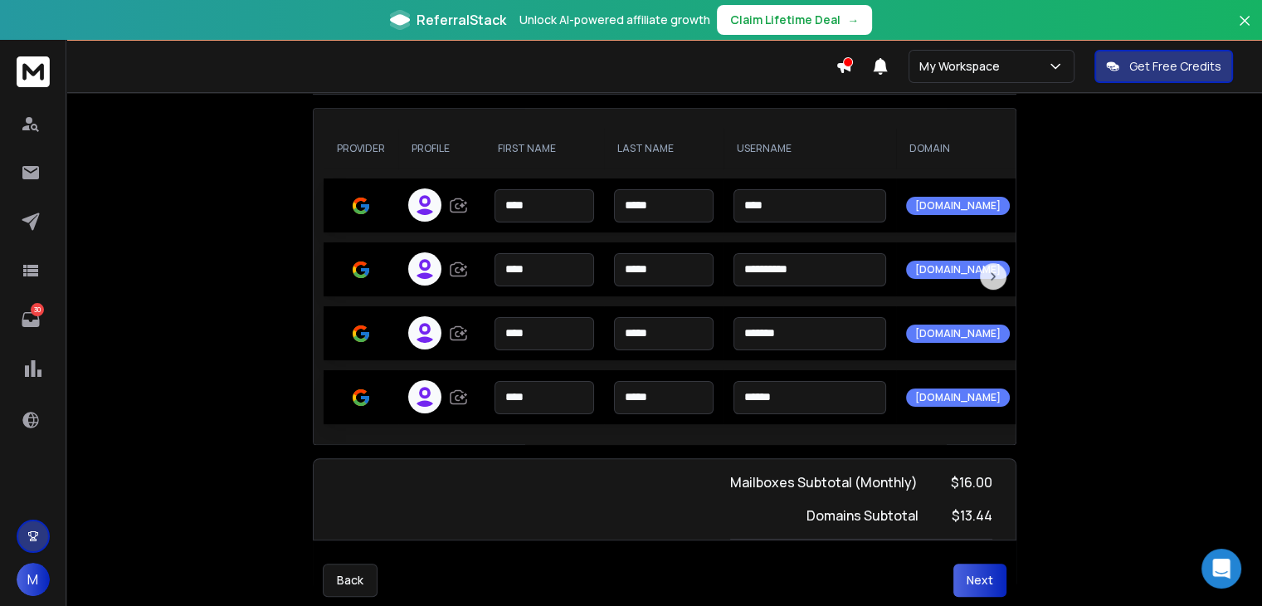
scroll to position [771, 0]
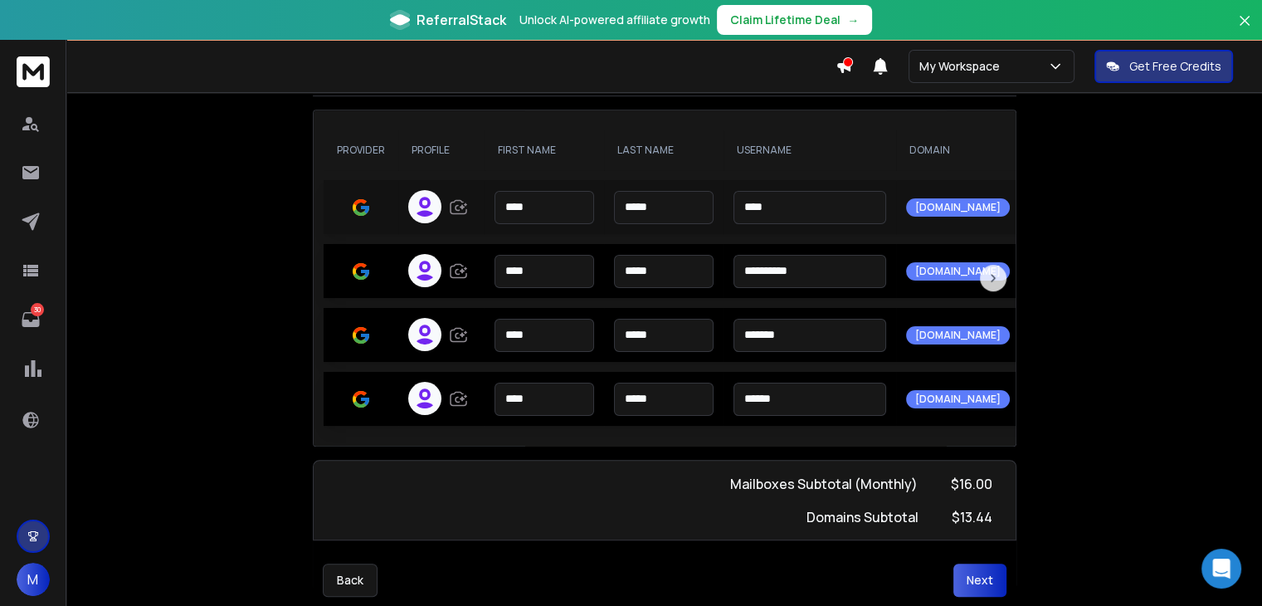
click at [812, 207] on input "****" at bounding box center [809, 207] width 153 height 33
type input "*"
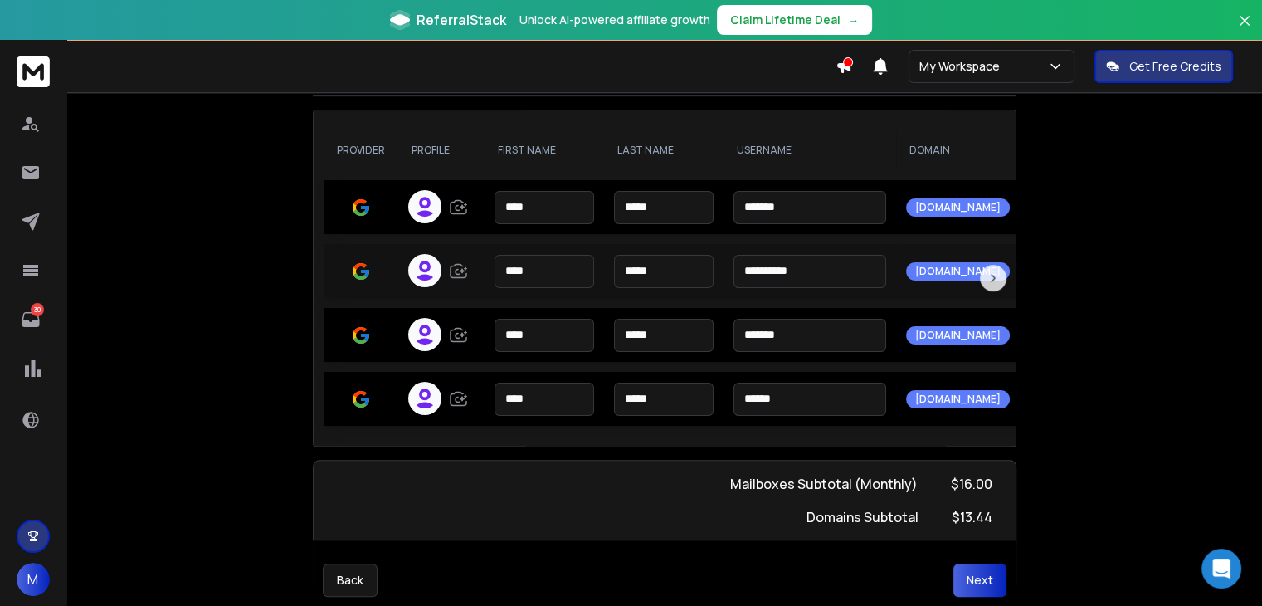
type input "*******"
click at [814, 263] on input "**********" at bounding box center [809, 271] width 153 height 33
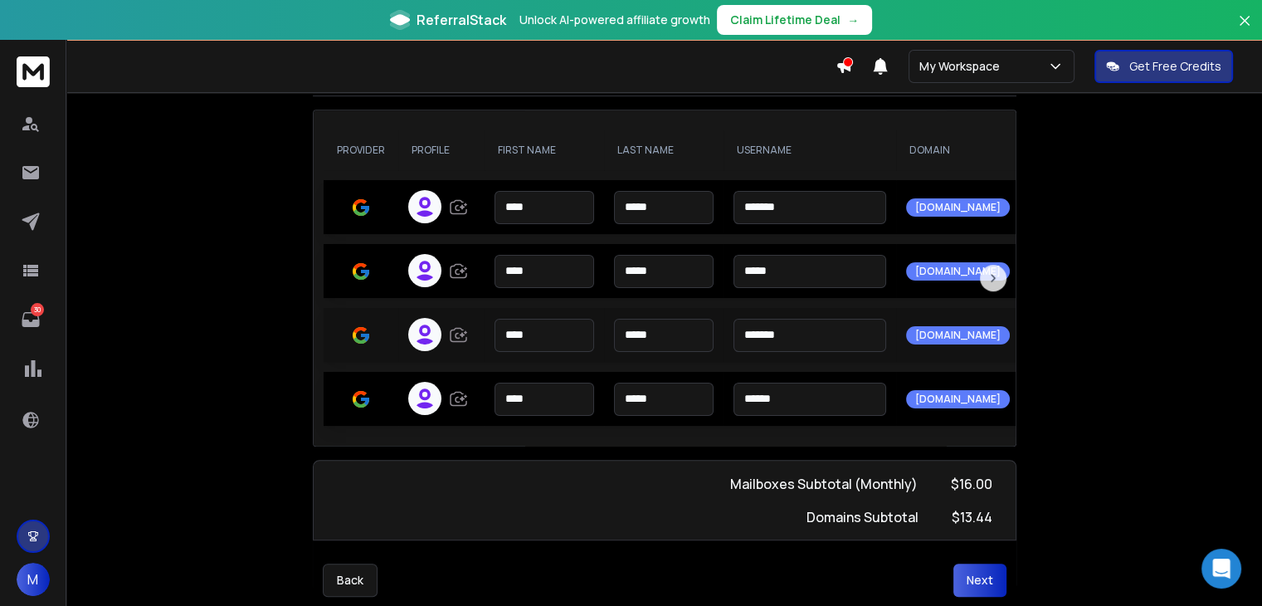
type input "*****"
click at [840, 337] on input "*******" at bounding box center [809, 335] width 153 height 33
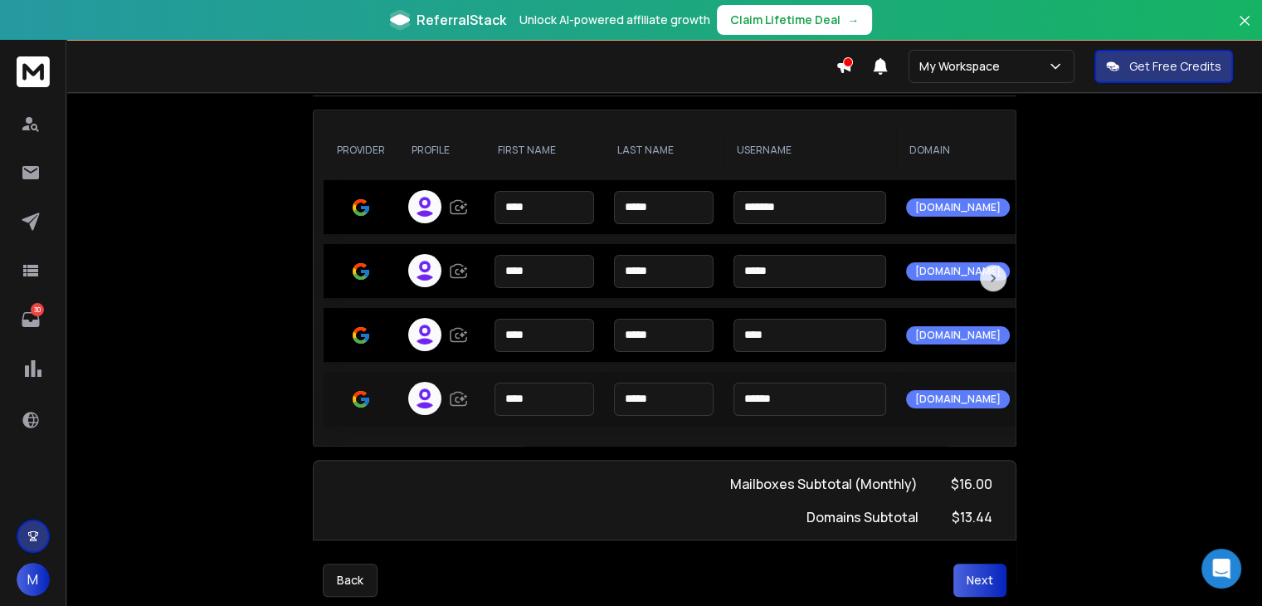
type input "****"
click at [834, 397] on input "******" at bounding box center [809, 398] width 153 height 33
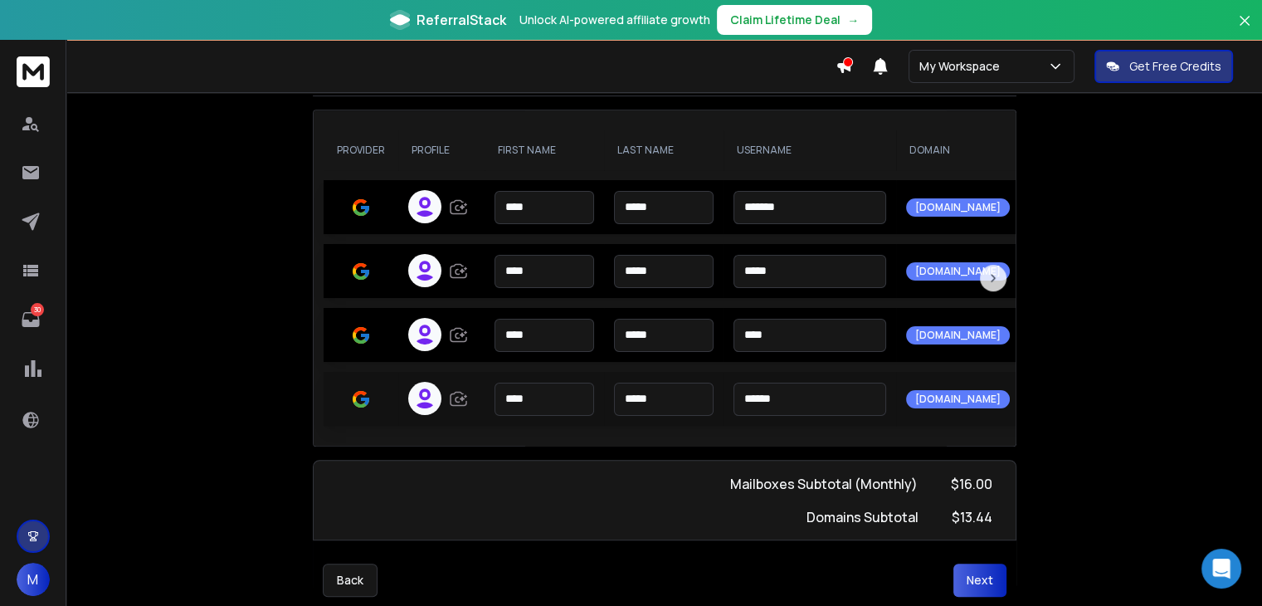
click at [834, 397] on input "******" at bounding box center [809, 398] width 153 height 33
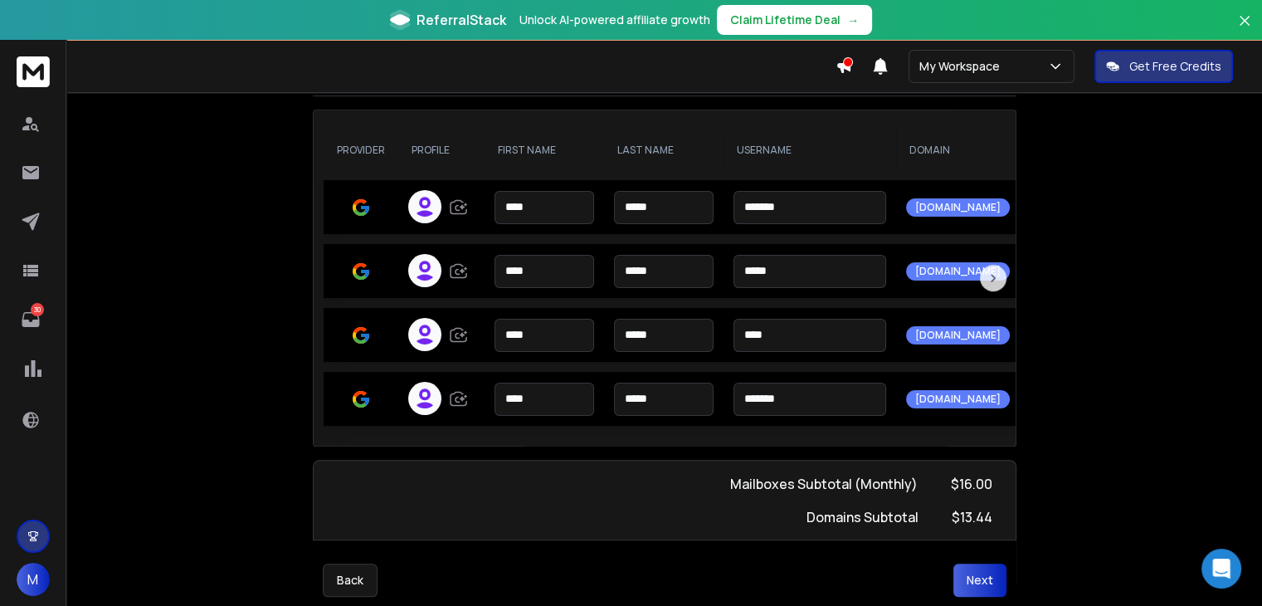
type input "*******"
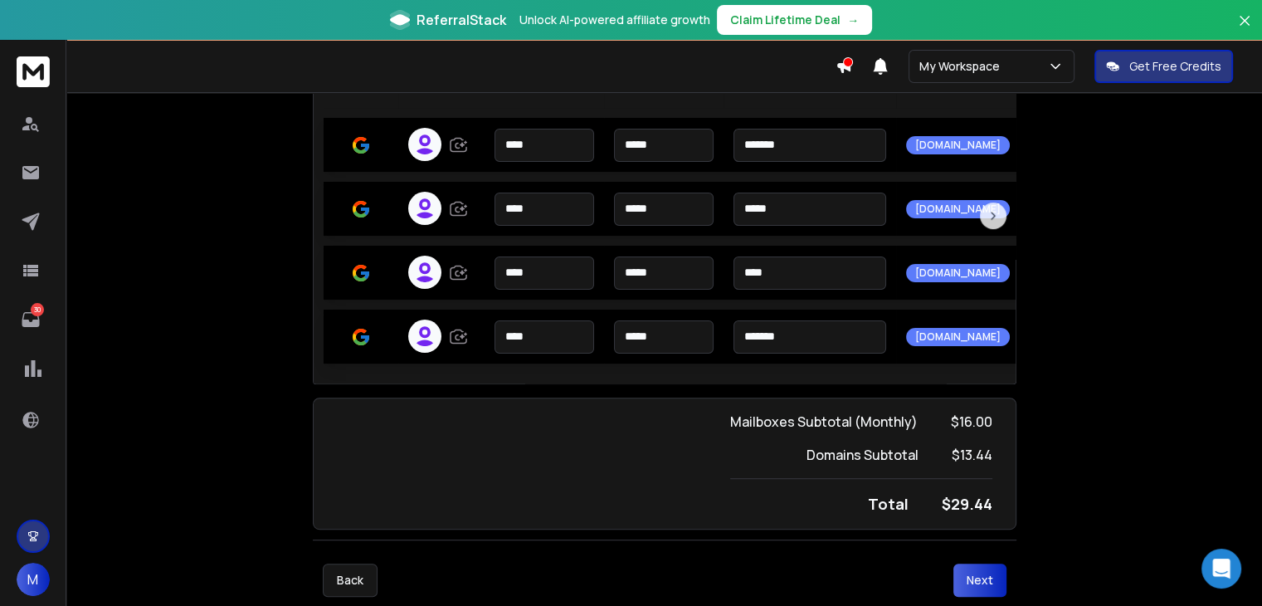
click at [983, 584] on button "Next" at bounding box center [979, 579] width 53 height 33
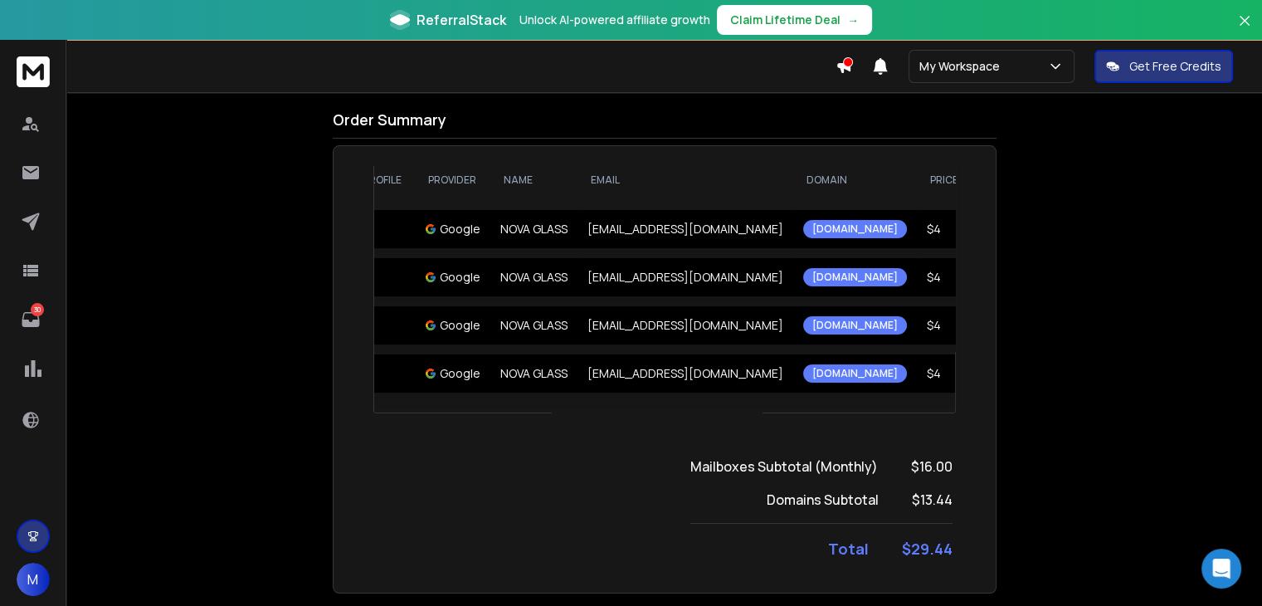
scroll to position [285, 0]
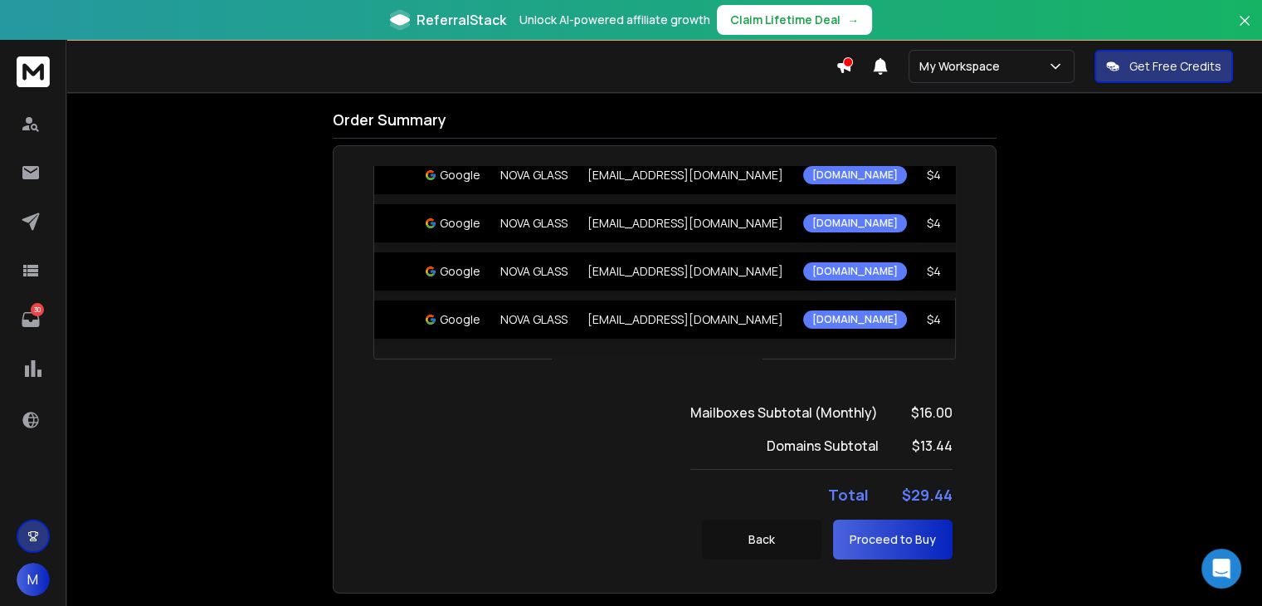
click at [894, 543] on button "Proceed to Buy" at bounding box center [892, 539] width 119 height 40
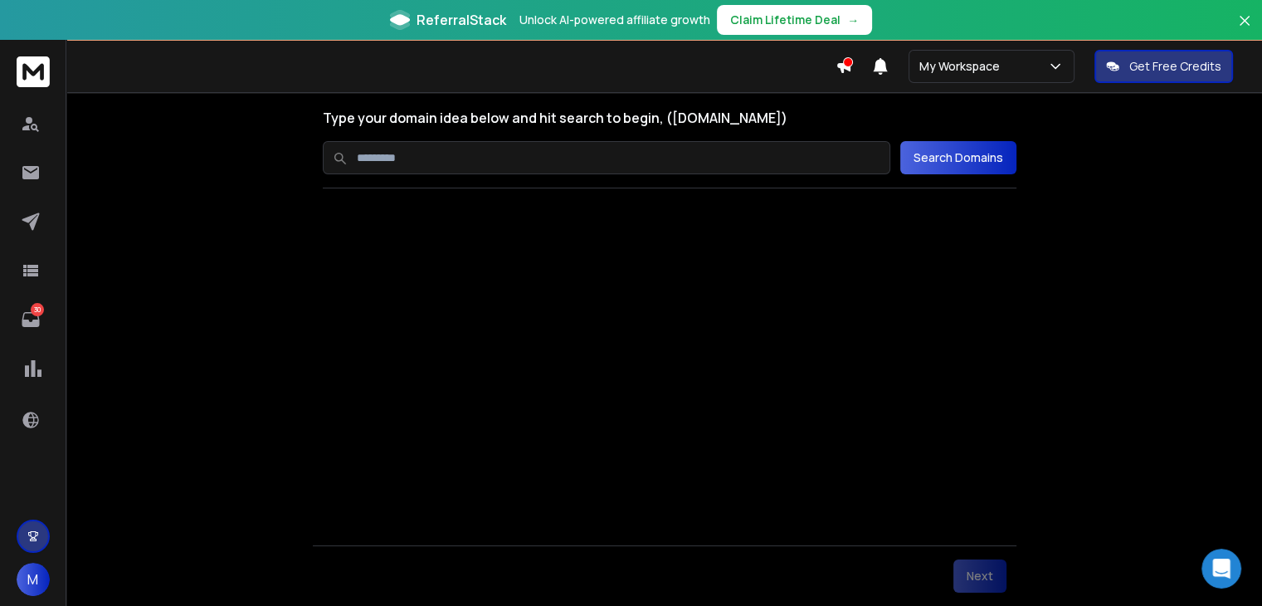
scroll to position [0, 0]
click at [32, 122] on icon at bounding box center [31, 124] width 20 height 20
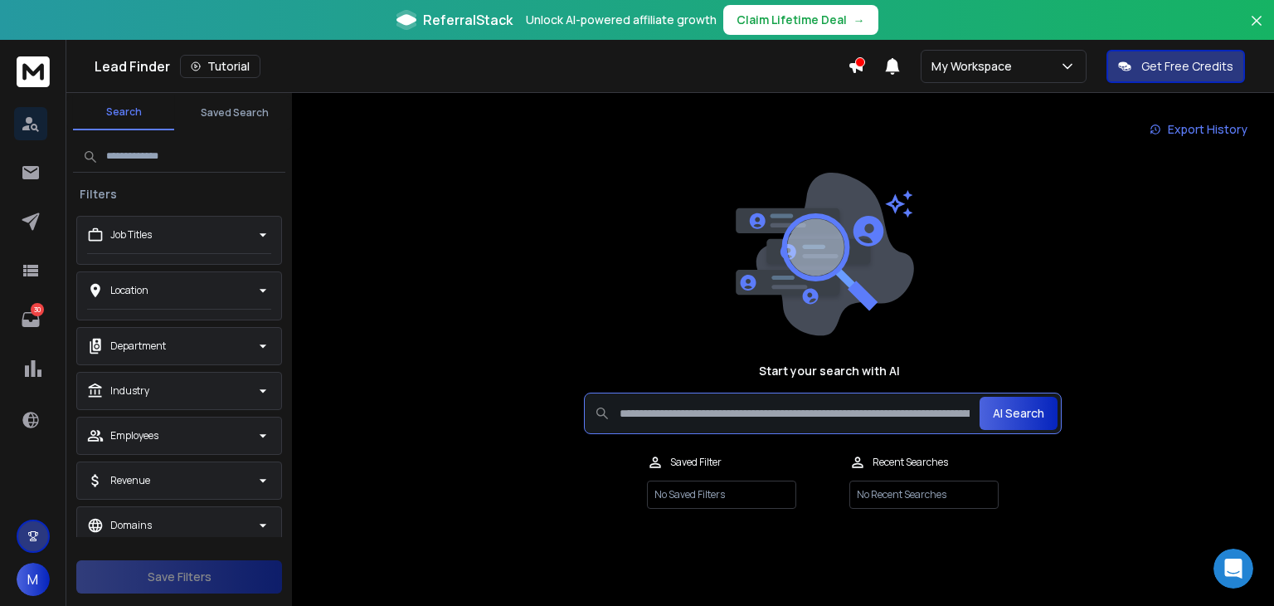
click at [25, 66] on icon at bounding box center [33, 71] width 33 height 31
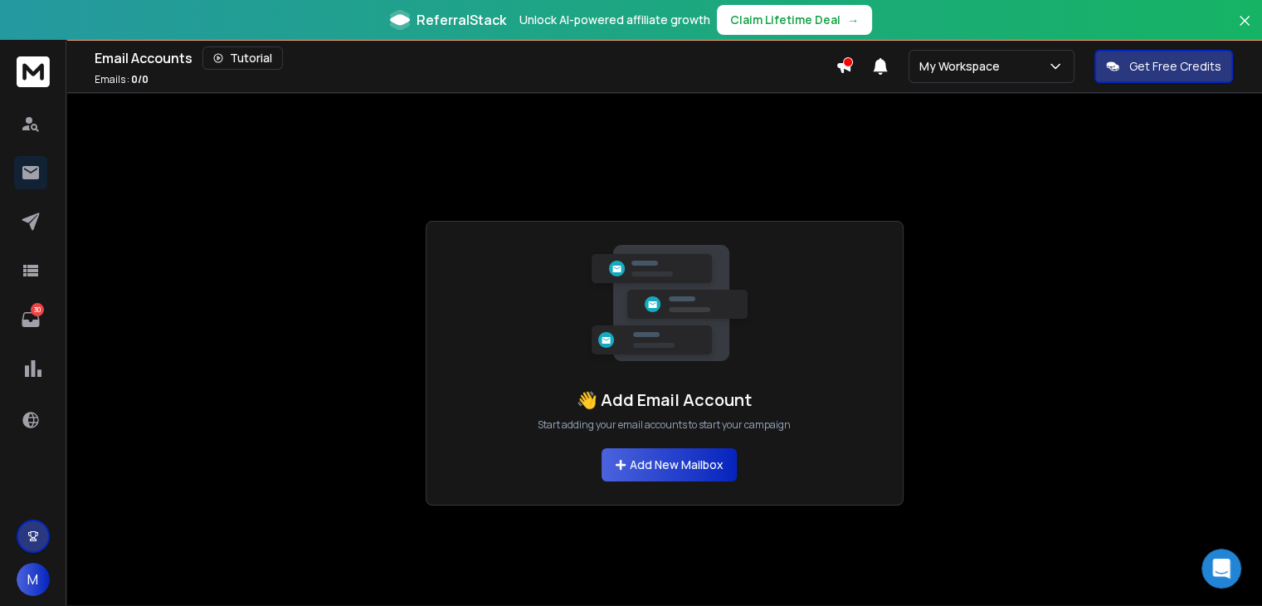
click at [660, 461] on button "Add New Mailbox" at bounding box center [668, 464] width 135 height 33
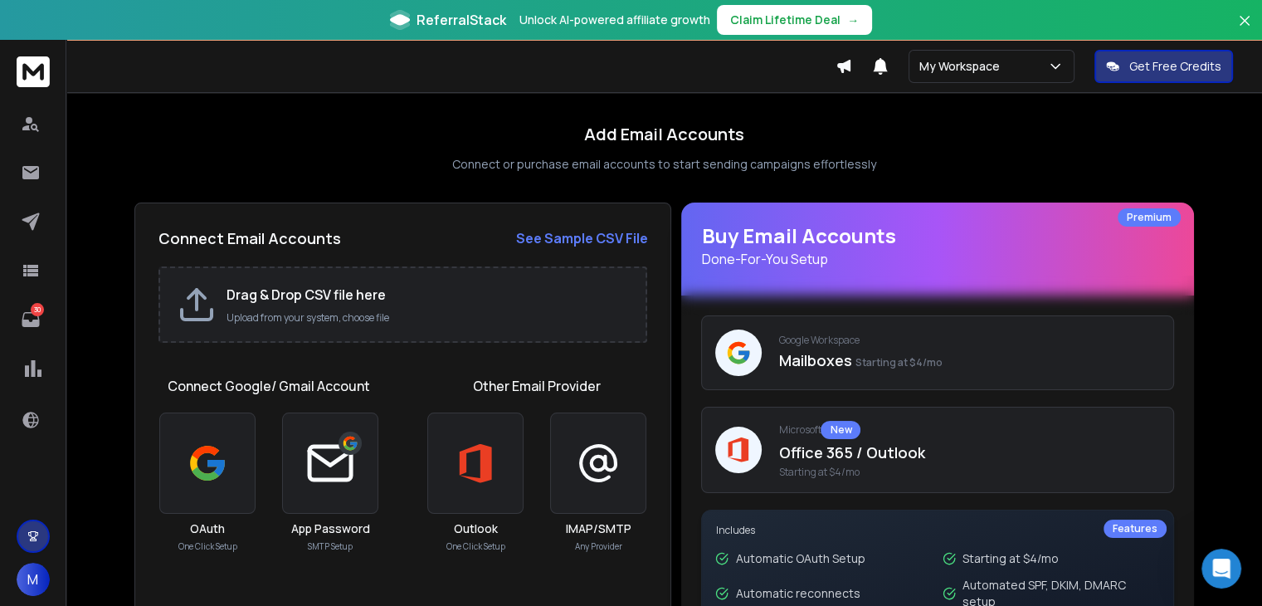
scroll to position [80, 0]
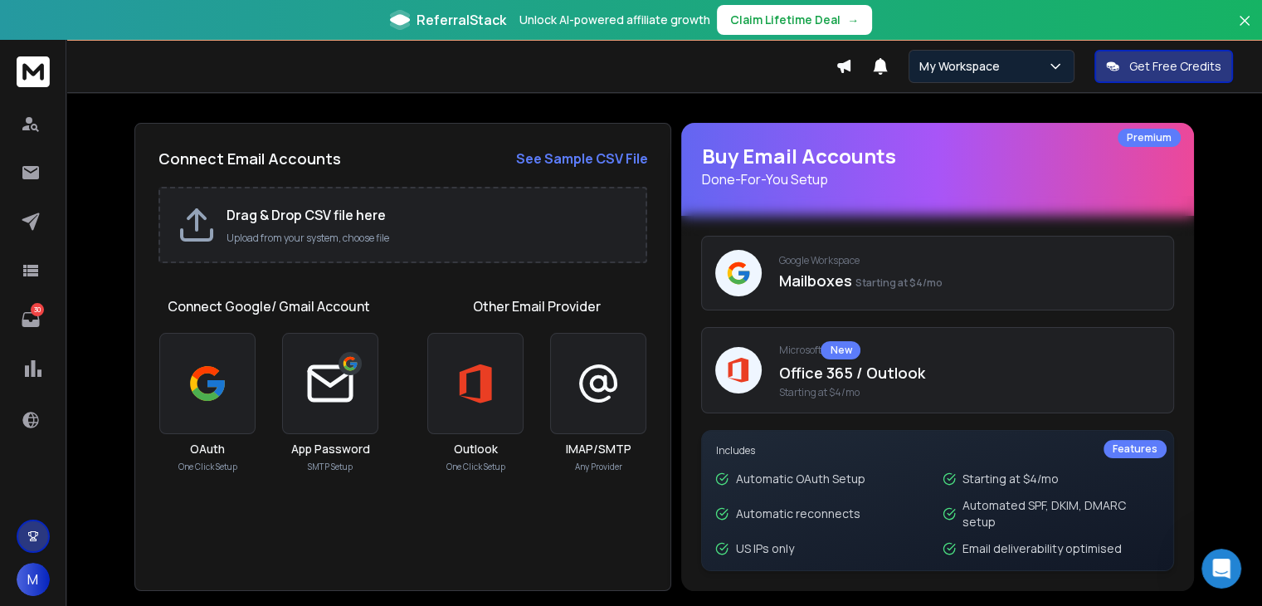
click at [1035, 62] on div "My Workspace" at bounding box center [991, 66] width 144 height 17
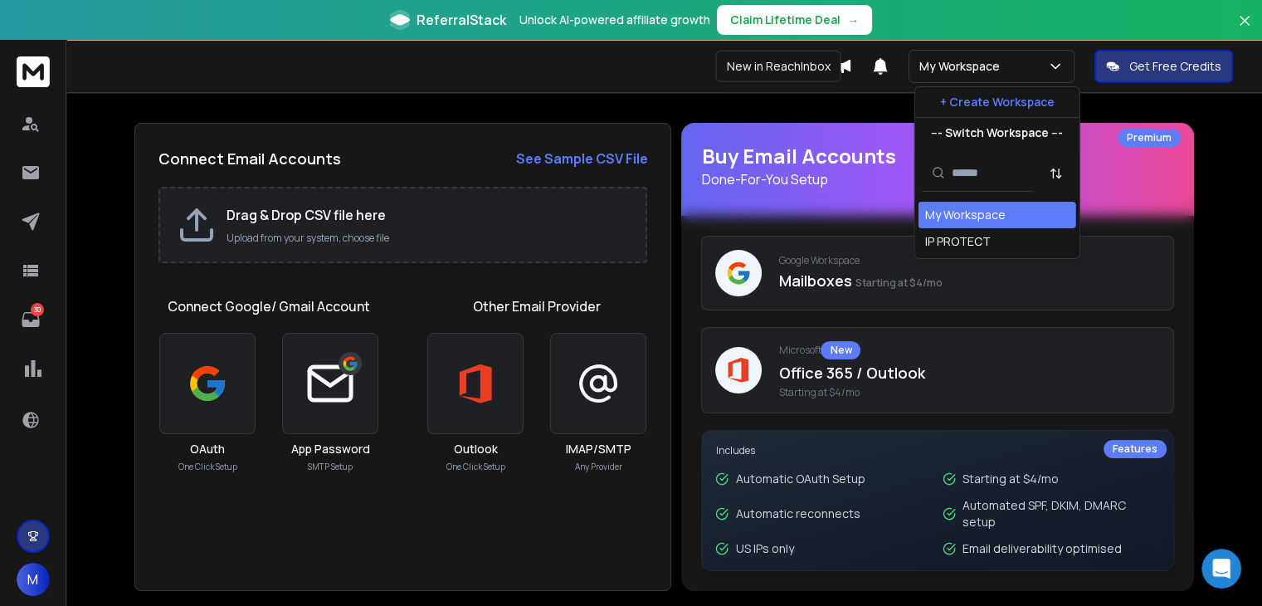
click at [860, 63] on div "My Workspace Get Free Credits" at bounding box center [1033, 66] width 397 height 33
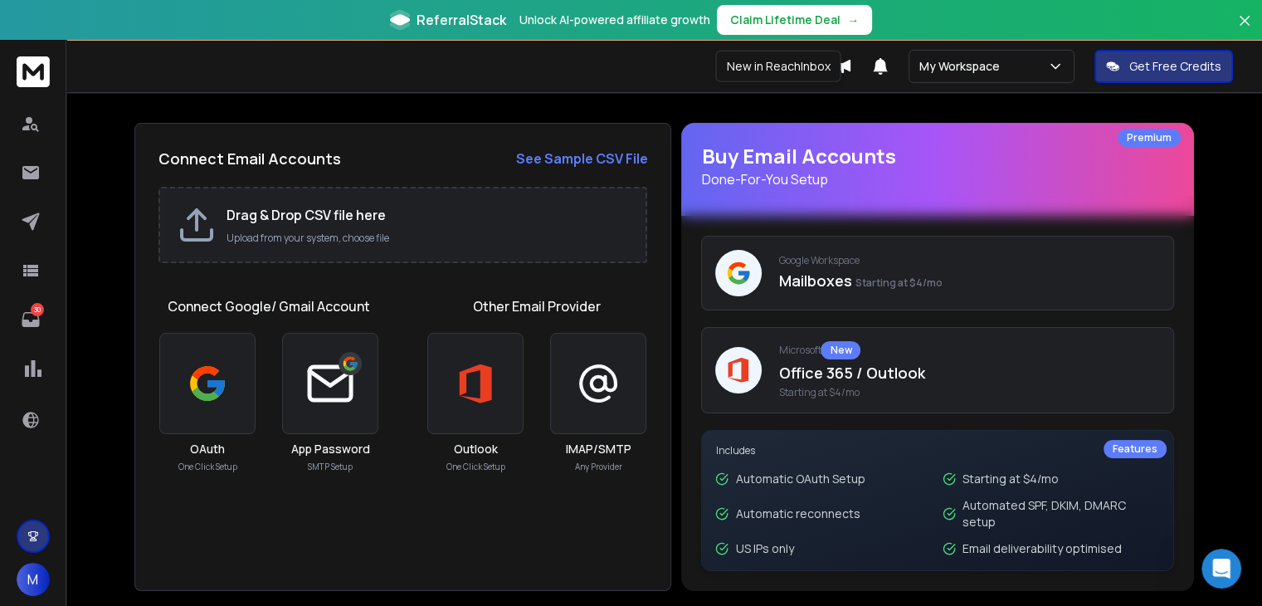
click at [850, 63] on icon at bounding box center [843, 66] width 13 height 13
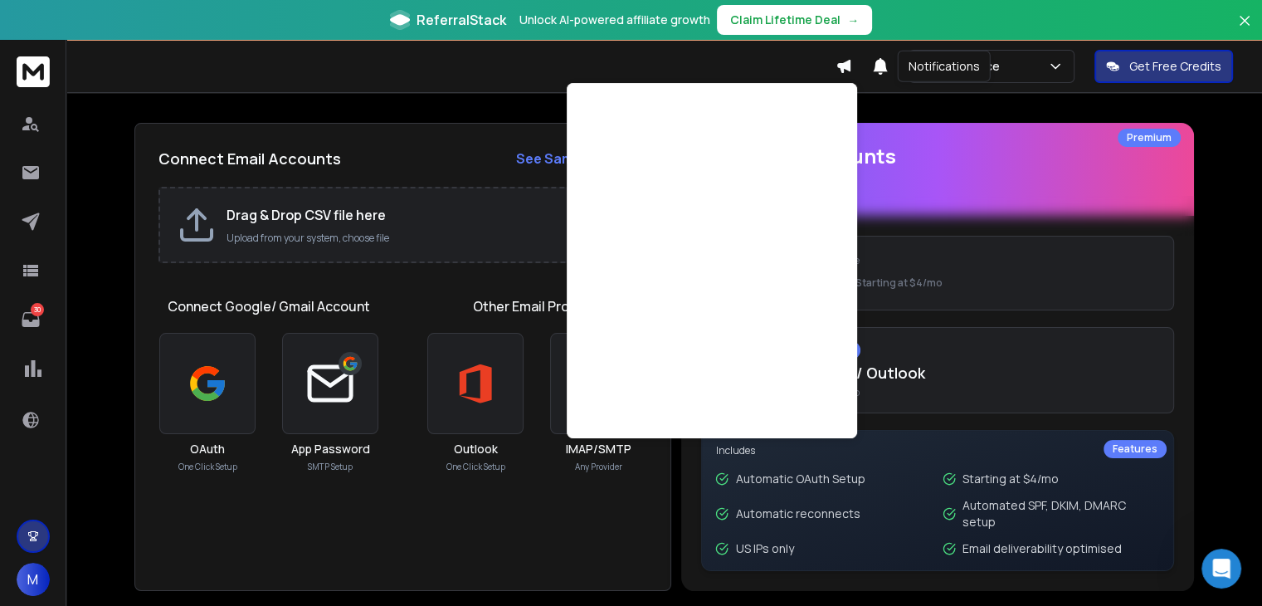
click at [888, 63] on icon at bounding box center [880, 65] width 15 height 17
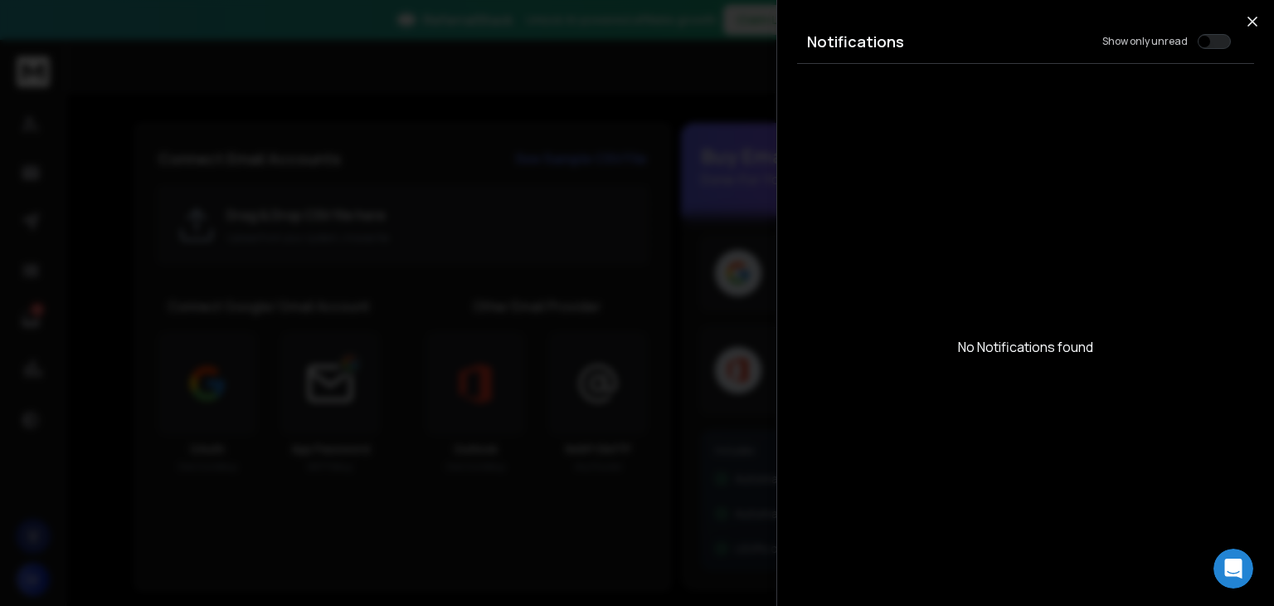
click at [1250, 14] on icon "button" at bounding box center [1252, 21] width 17 height 17
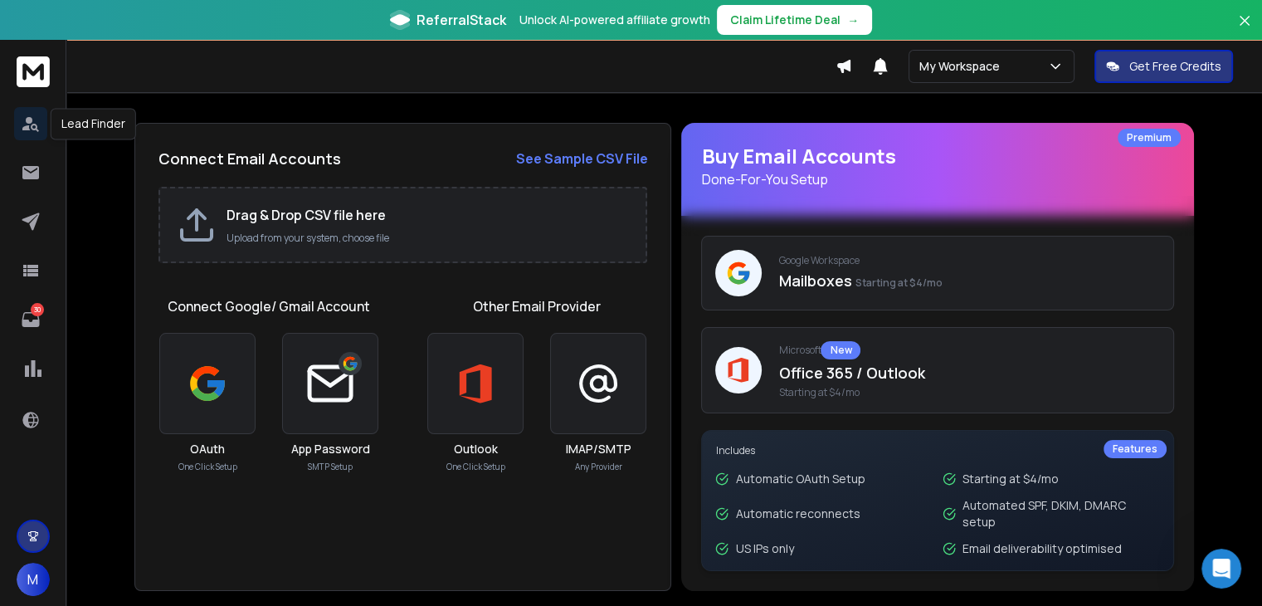
click at [32, 119] on icon at bounding box center [31, 124] width 20 height 20
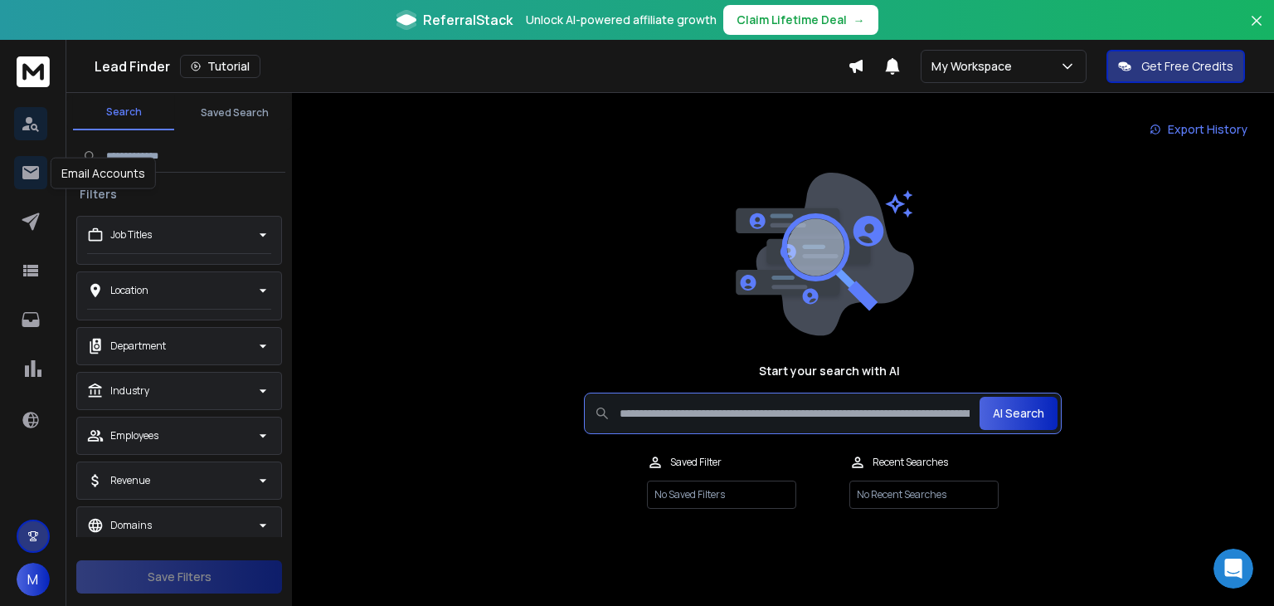
click at [28, 183] on link at bounding box center [30, 172] width 33 height 33
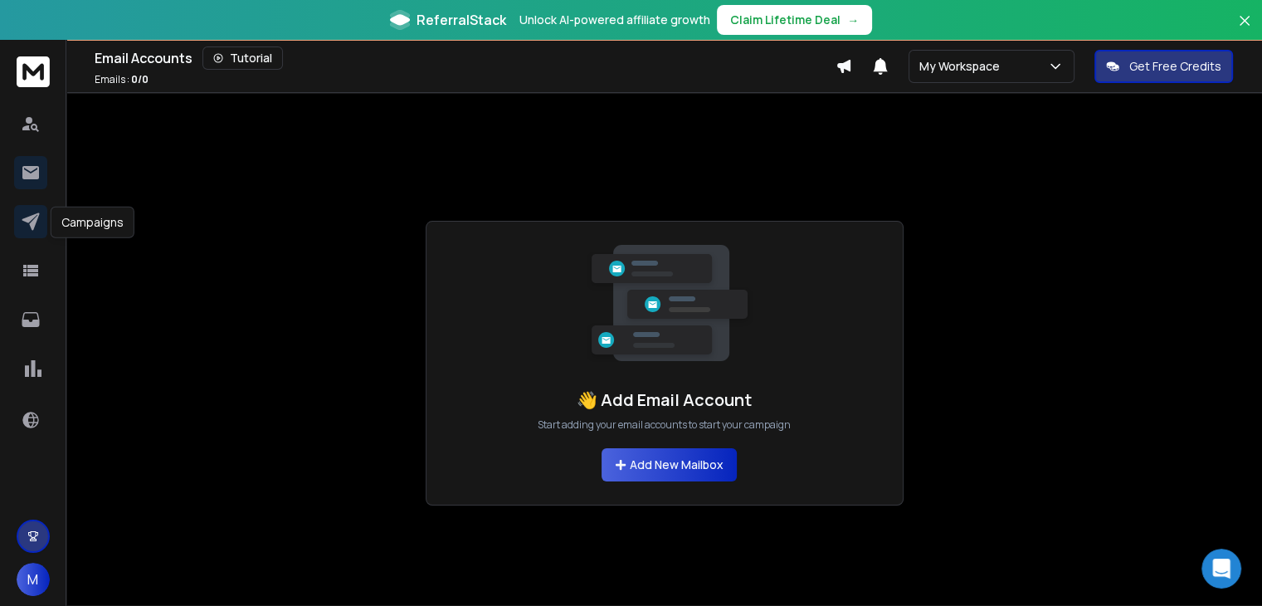
click at [32, 223] on icon at bounding box center [30, 221] width 17 height 17
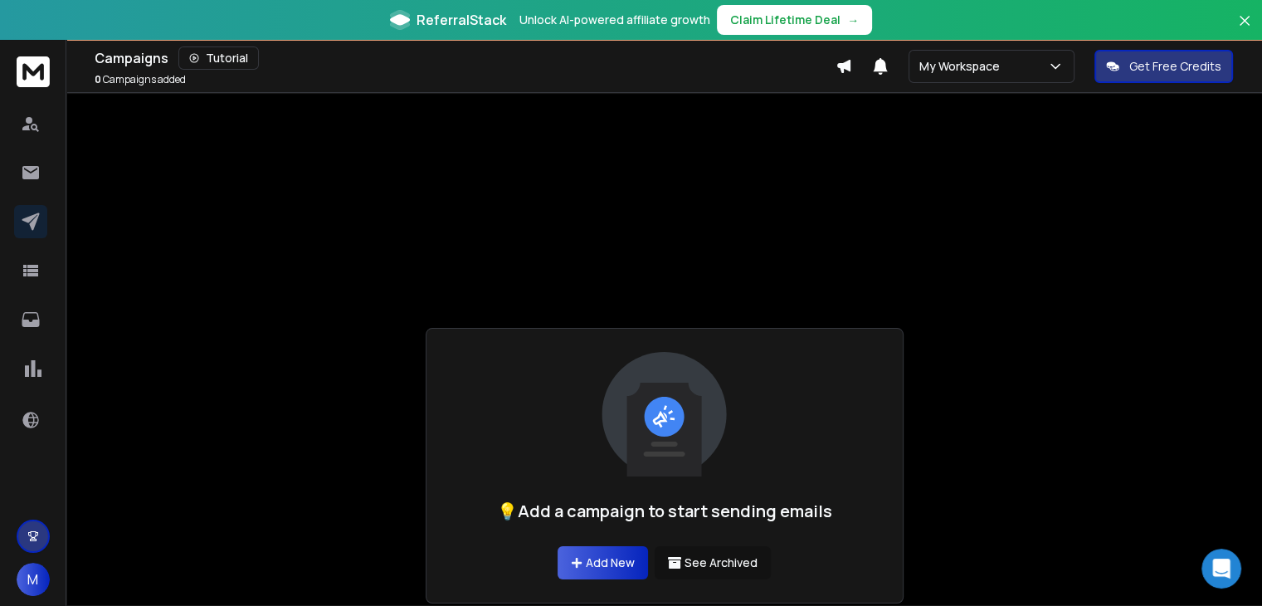
click at [588, 551] on link "Add New" at bounding box center [603, 562] width 90 height 33
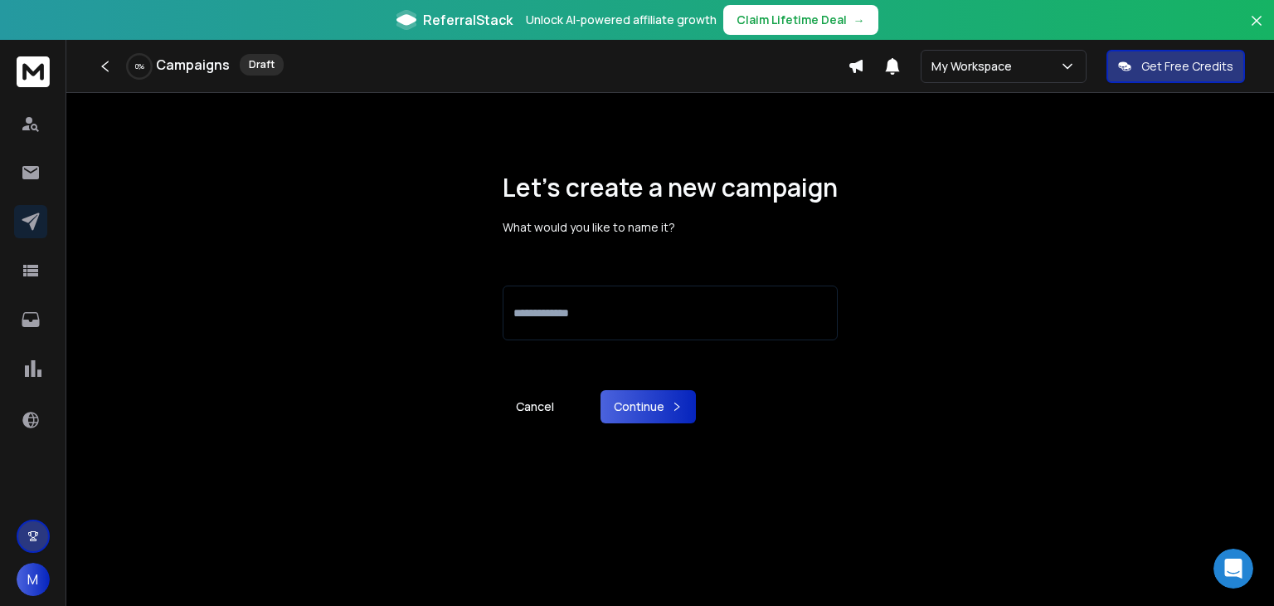
click at [588, 313] on input at bounding box center [670, 312] width 335 height 55
click at [640, 406] on button "Continue" at bounding box center [648, 406] width 95 height 33
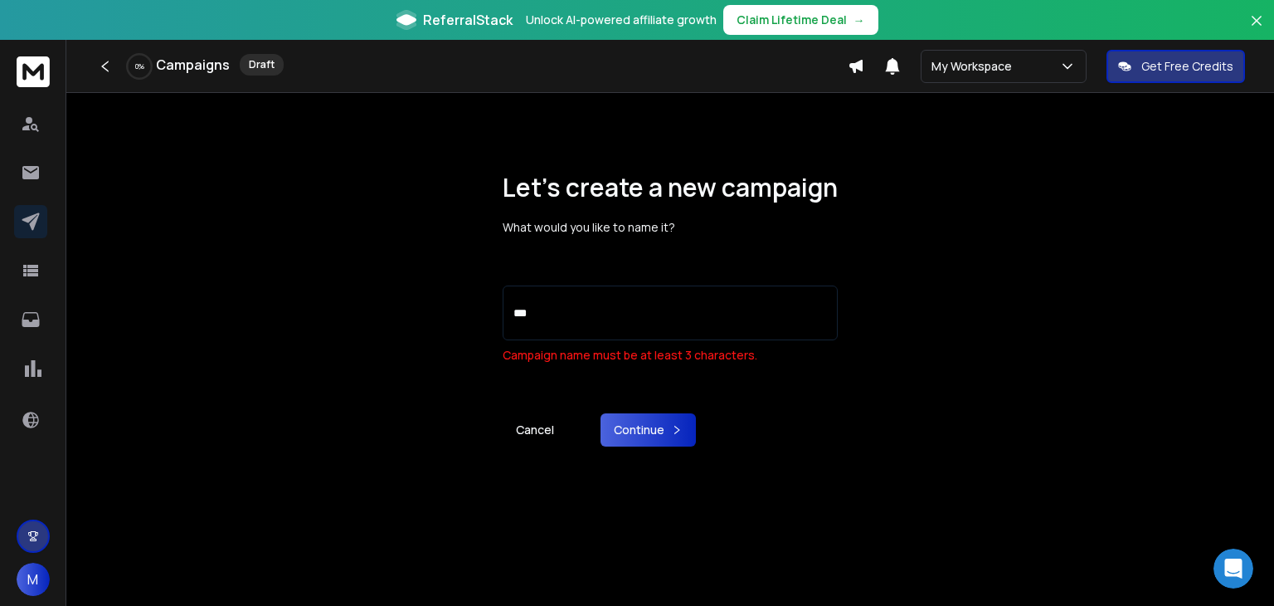
click at [571, 312] on input "***" at bounding box center [670, 312] width 335 height 55
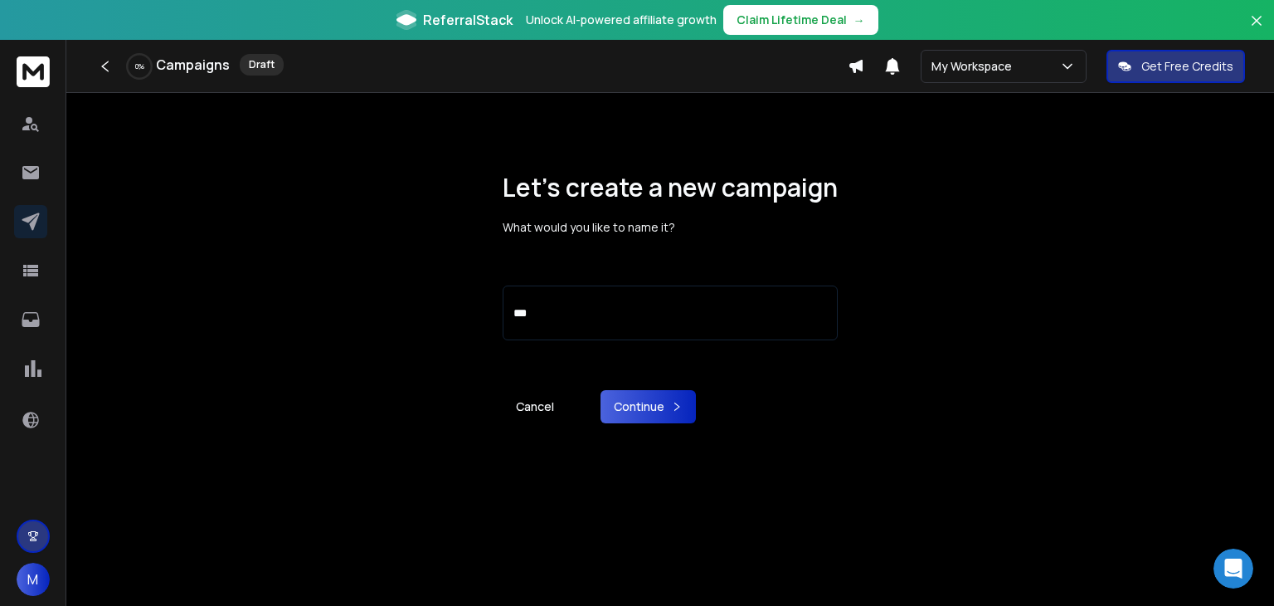
type input "***"
click at [665, 416] on button "Continue" at bounding box center [648, 406] width 95 height 33
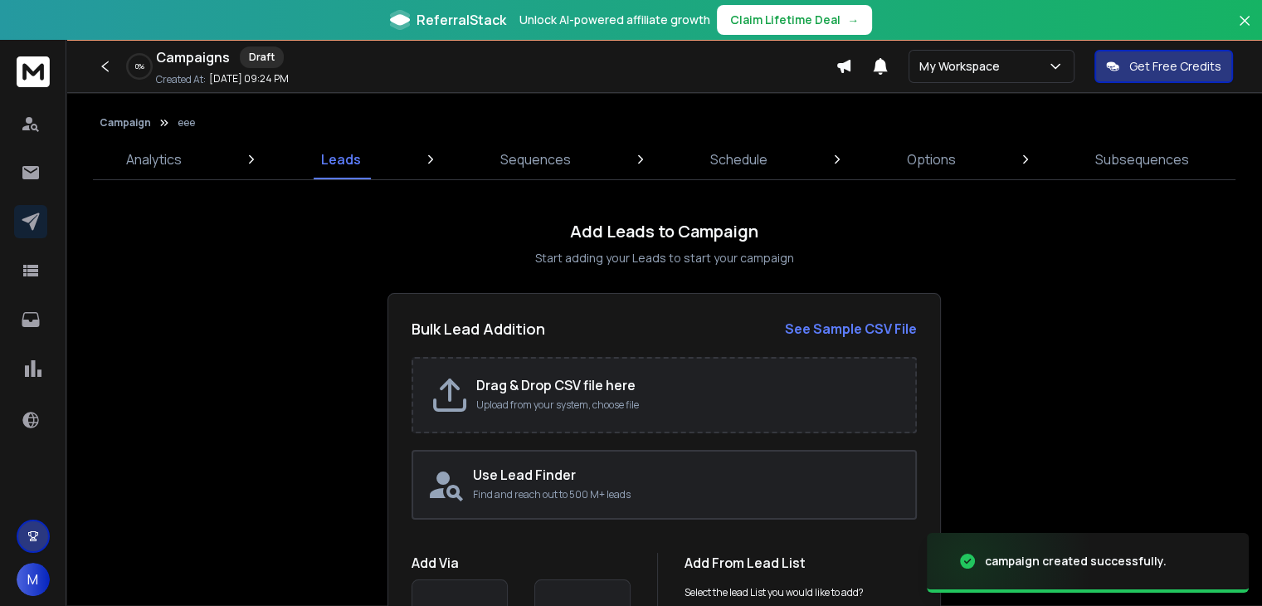
scroll to position [146, 0]
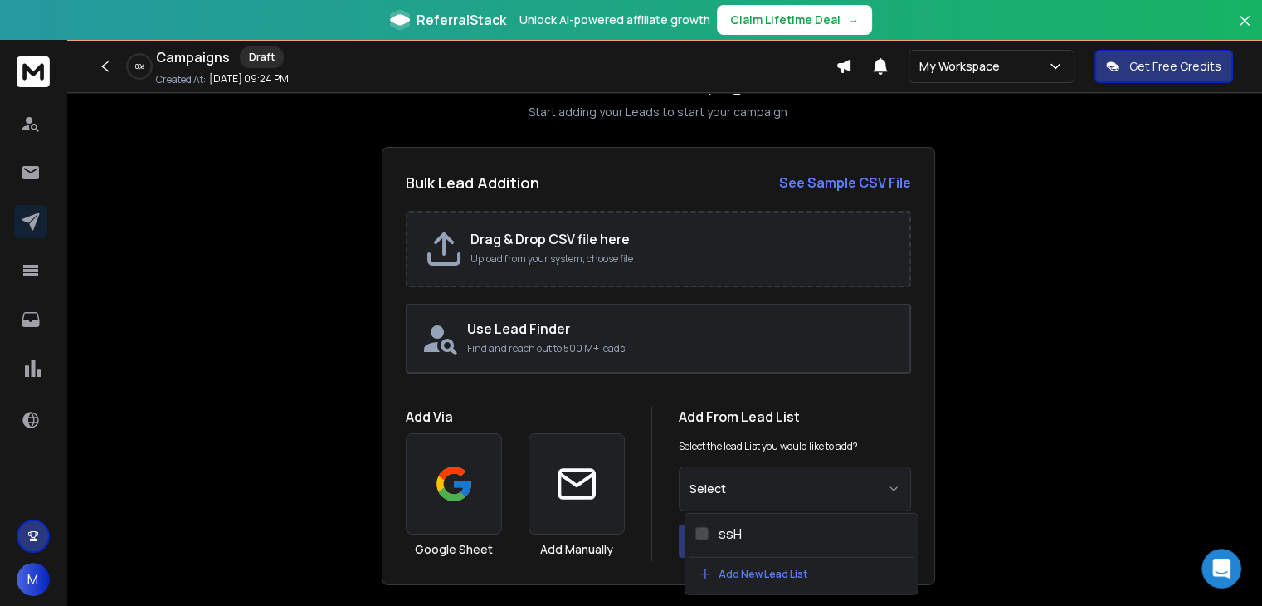
click at [759, 480] on button "Select" at bounding box center [795, 488] width 232 height 45
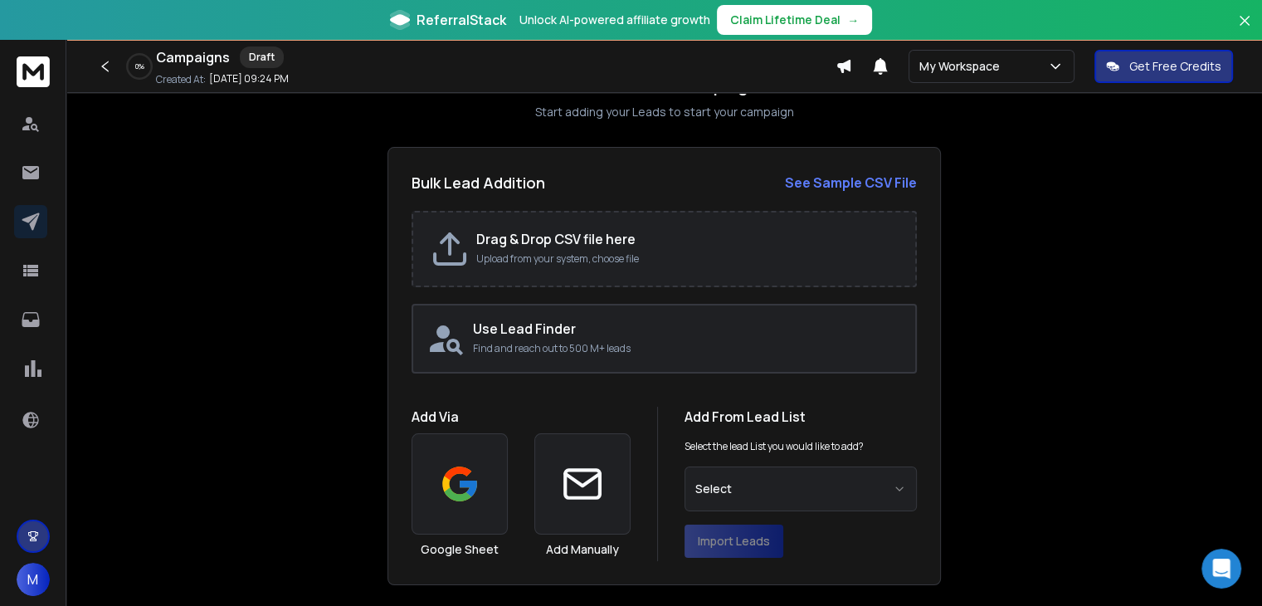
click at [863, 413] on h1 "Add From Lead List" at bounding box center [800, 417] width 232 height 20
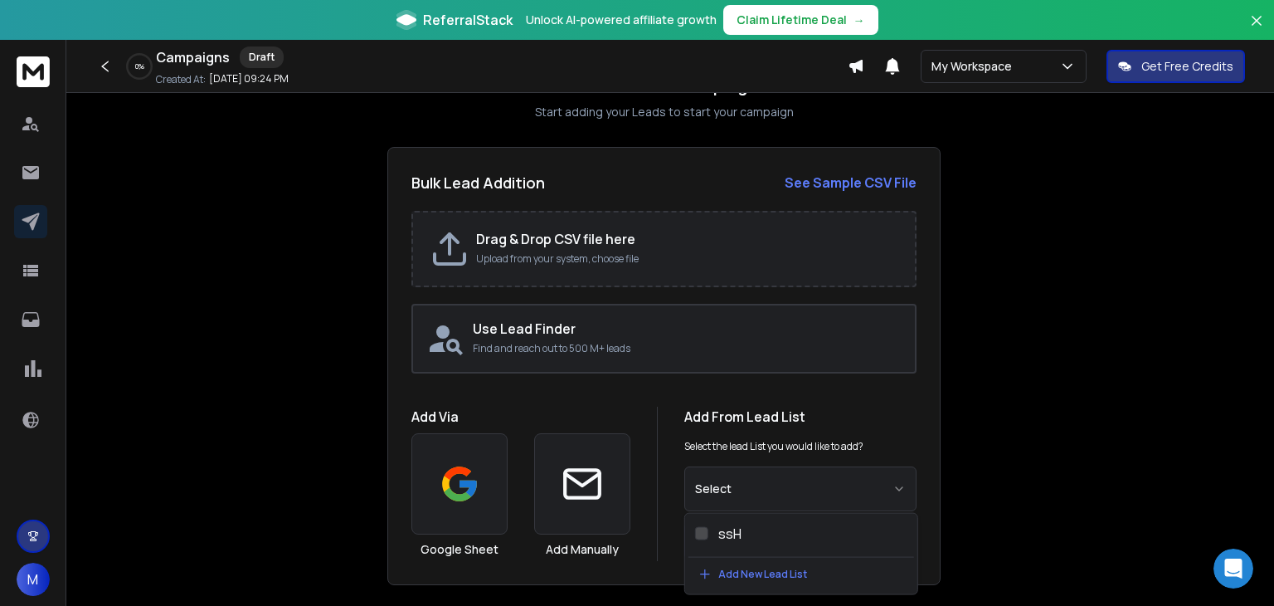
click at [777, 475] on button "Select" at bounding box center [800, 488] width 232 height 45
click at [726, 524] on div "ssH" at bounding box center [729, 534] width 23 height 20
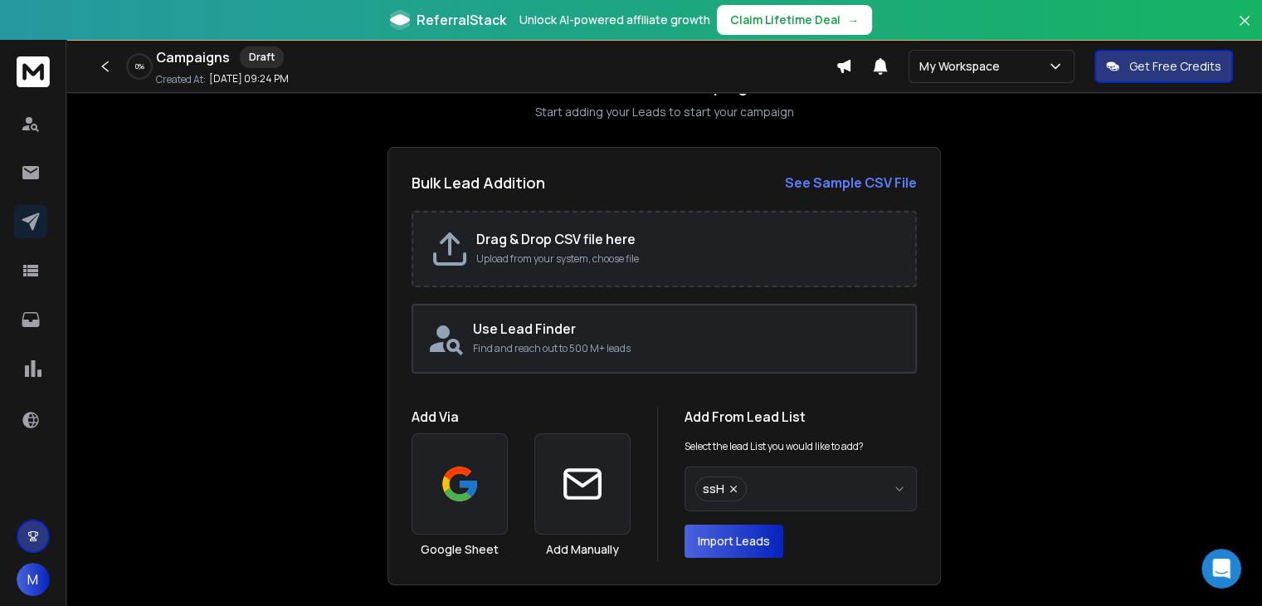
click at [876, 449] on div "Select the lead List you would like to add? ssH Import Leads" at bounding box center [800, 499] width 232 height 118
click at [728, 552] on button "Import Leads" at bounding box center [733, 540] width 99 height 33
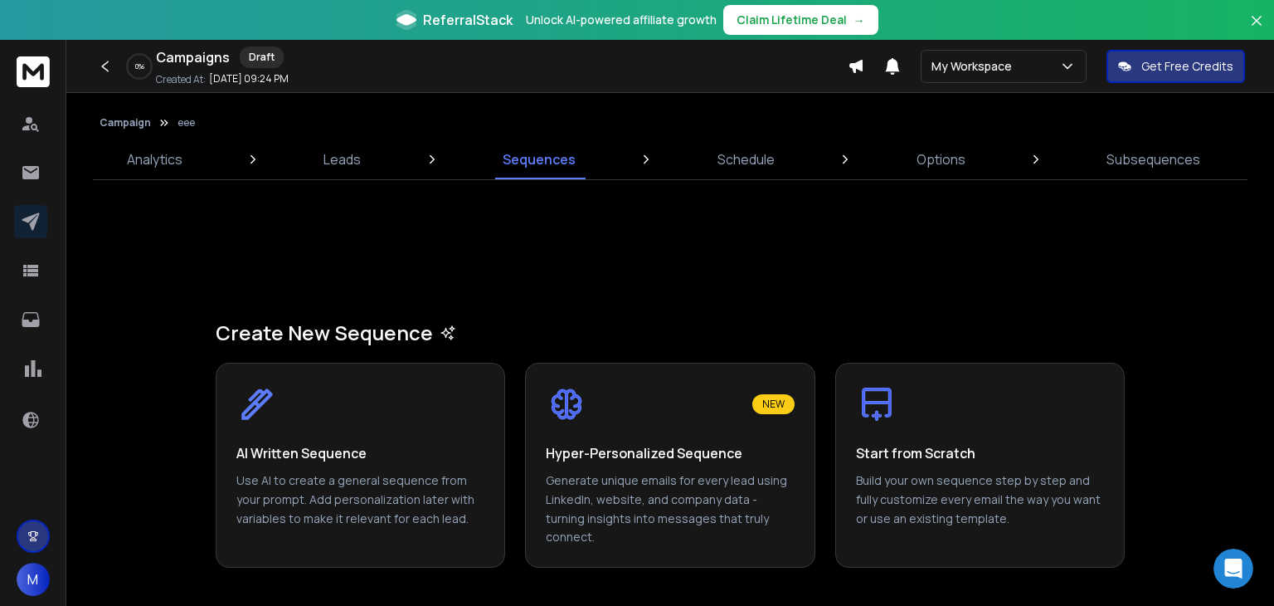
click at [385, 429] on div "AI Written Sequence Use AI to create a general sequence from your prompt. Add p…" at bounding box center [361, 464] width 288 height 203
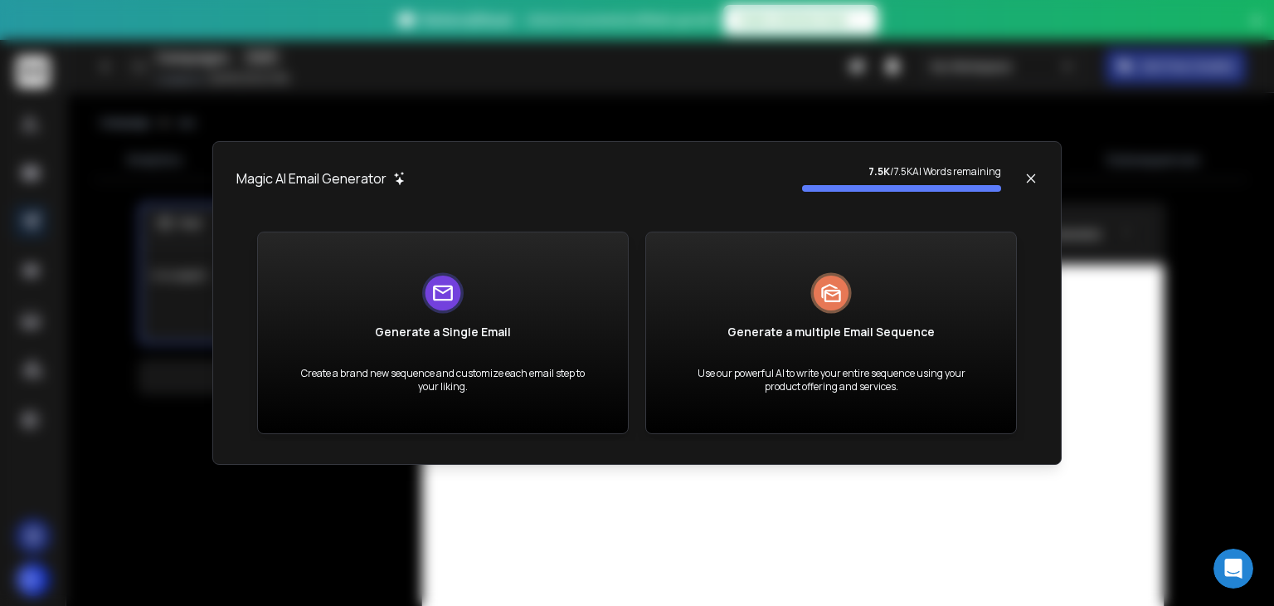
click at [495, 373] on p "Create a brand new sequence and customize each email step to your liking." at bounding box center [443, 380] width 290 height 27
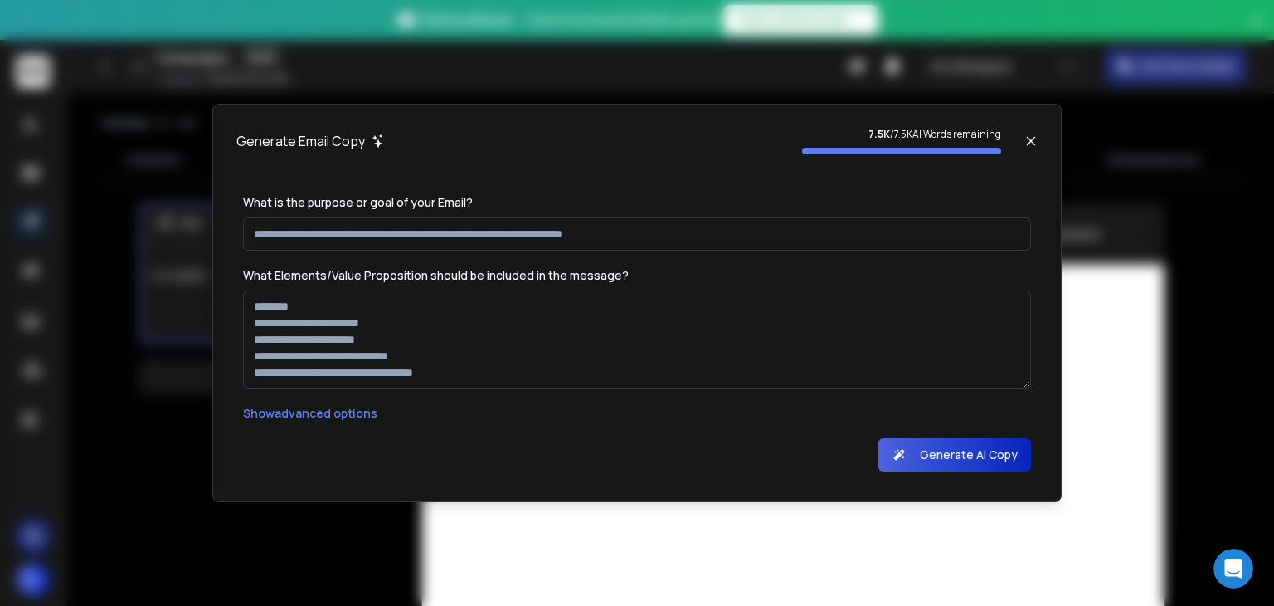
click at [962, 451] on button "Generate AI Copy" at bounding box center [955, 454] width 153 height 33
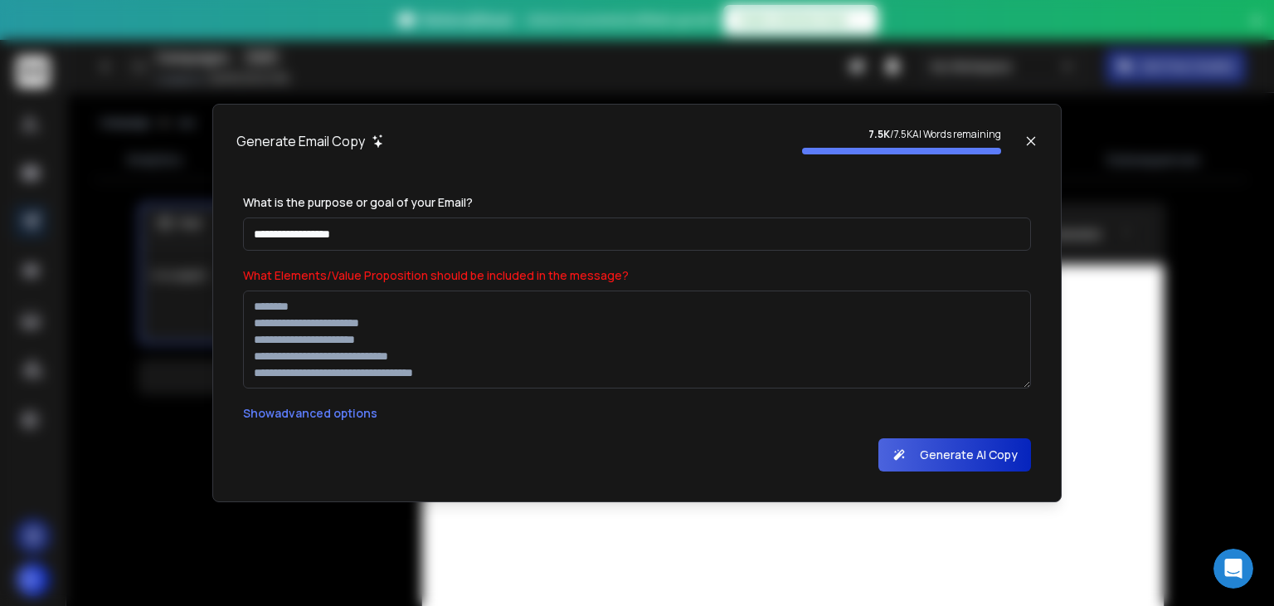
type input "**********"
click at [1032, 140] on icon at bounding box center [1031, 141] width 9 height 9
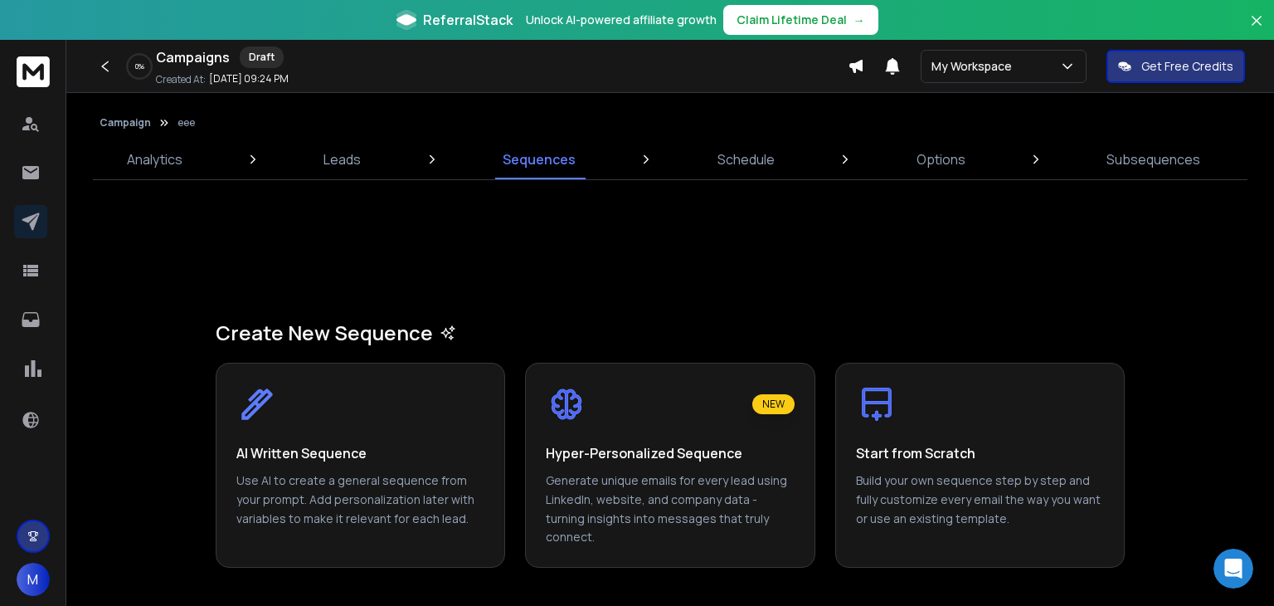
click at [880, 426] on div "Start from Scratch Build your own sequence step by step and fully customize eve…" at bounding box center [980, 464] width 288 height 203
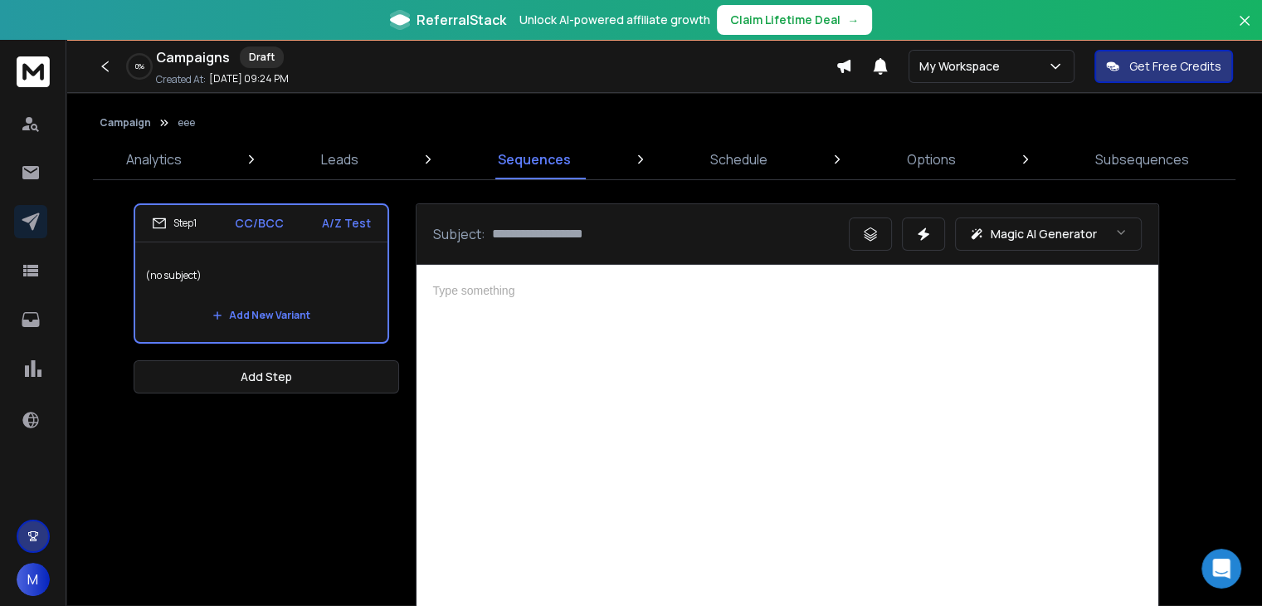
click at [705, 422] on div at bounding box center [787, 437] width 742 height 345
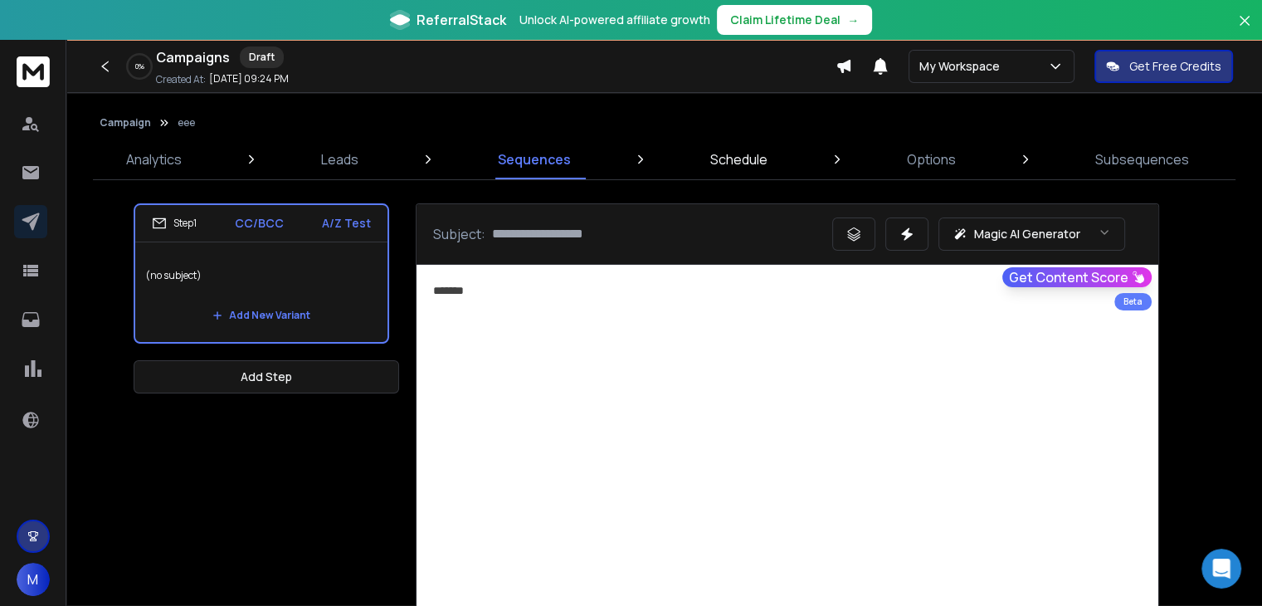
click at [737, 161] on p "Schedule" at bounding box center [738, 159] width 57 height 20
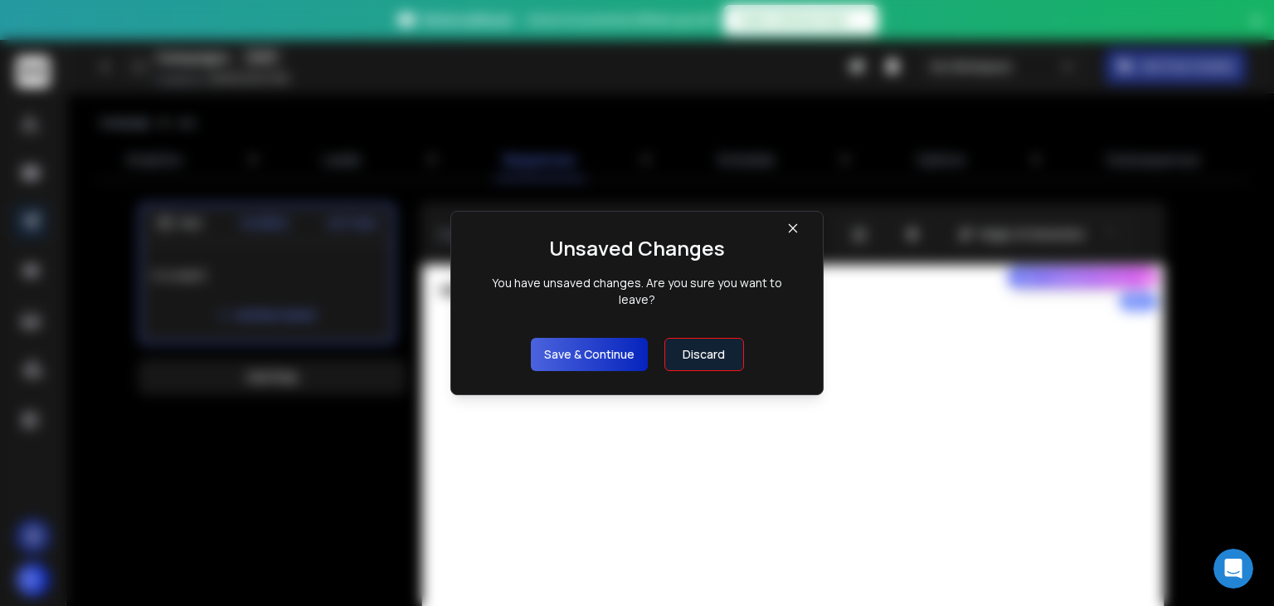
click at [626, 346] on button "Save & Continue" at bounding box center [589, 354] width 117 height 33
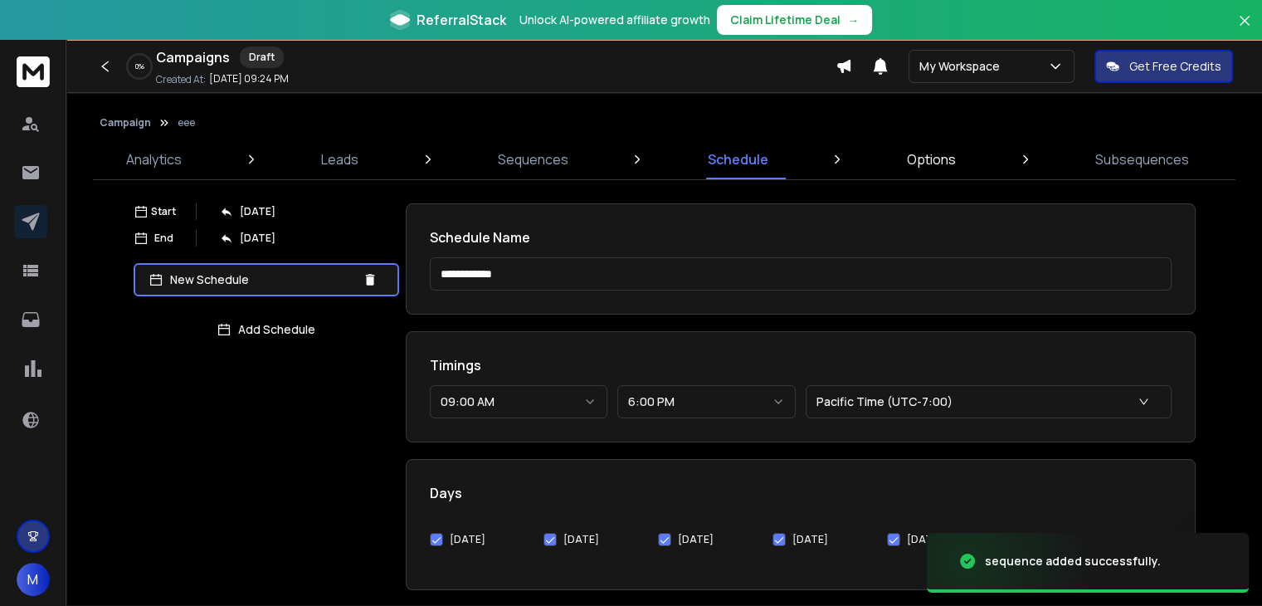
click at [955, 164] on p "Options" at bounding box center [931, 159] width 49 height 20
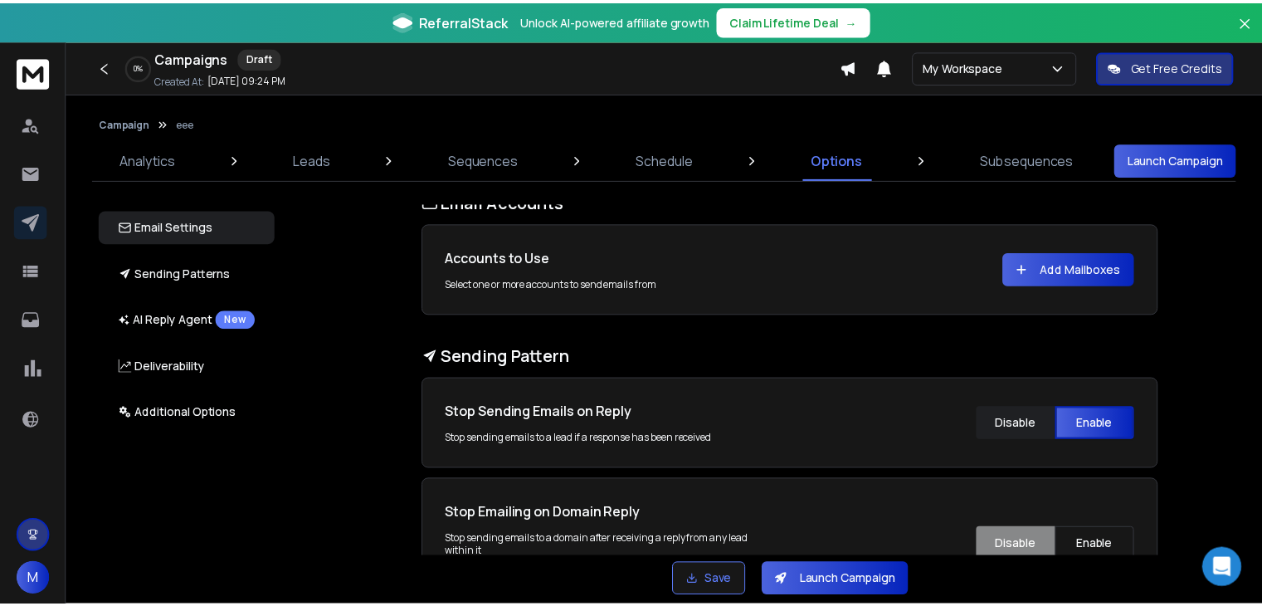
scroll to position [13, 0]
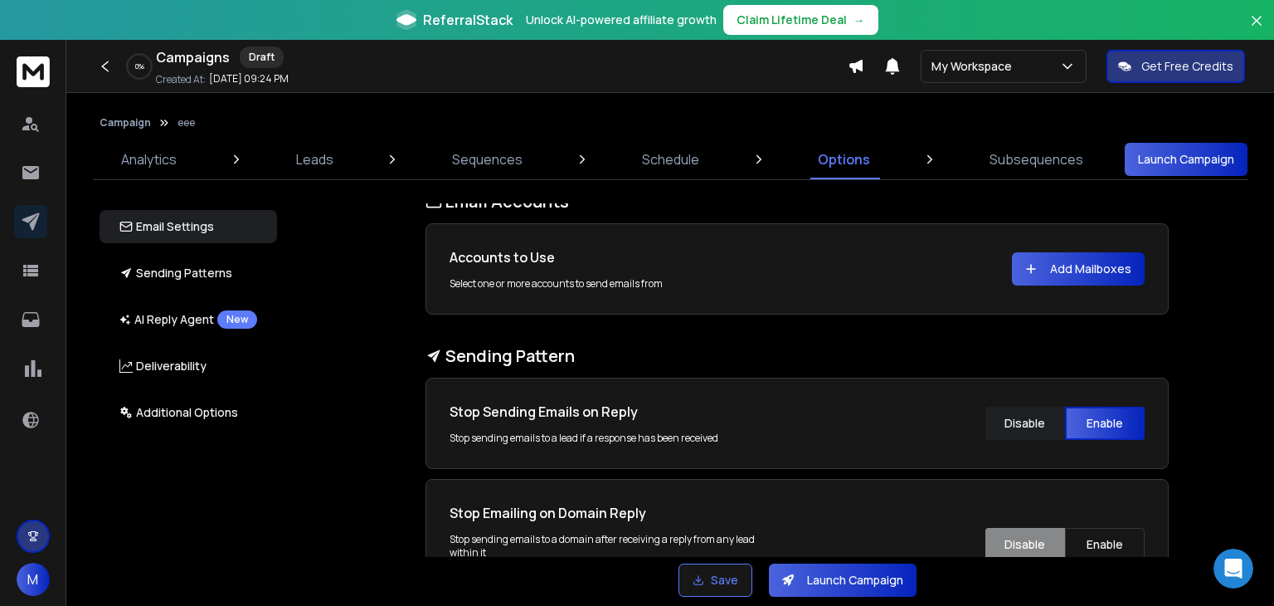
click at [1054, 264] on button "Add Mailboxes" at bounding box center [1078, 268] width 133 height 33
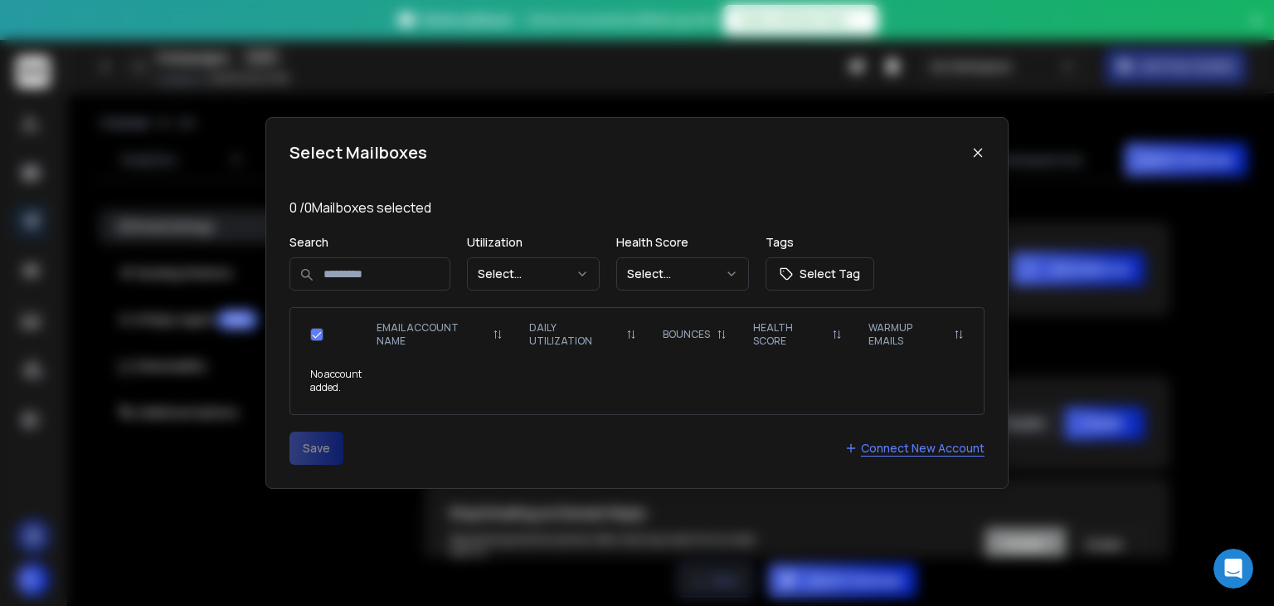
click at [898, 447] on link "Connect New Account" at bounding box center [915, 448] width 140 height 17
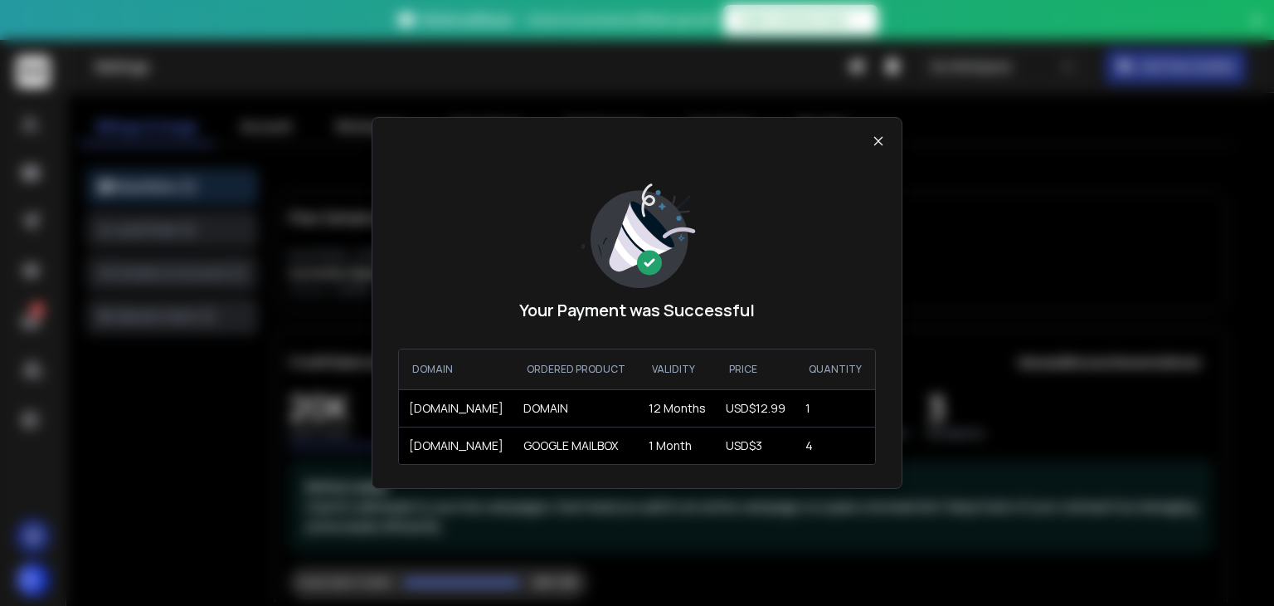
click at [879, 137] on icon at bounding box center [878, 140] width 13 height 13
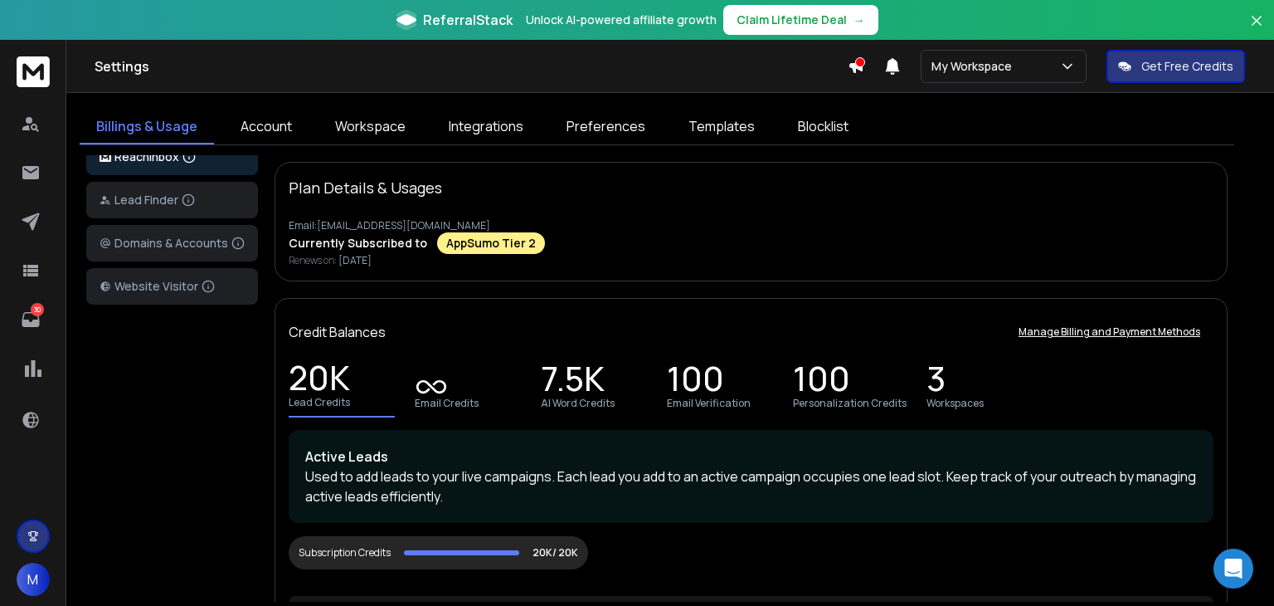
scroll to position [32, 0]
click at [347, 252] on span "27 Oct, 2025" at bounding box center [354, 258] width 33 height 14
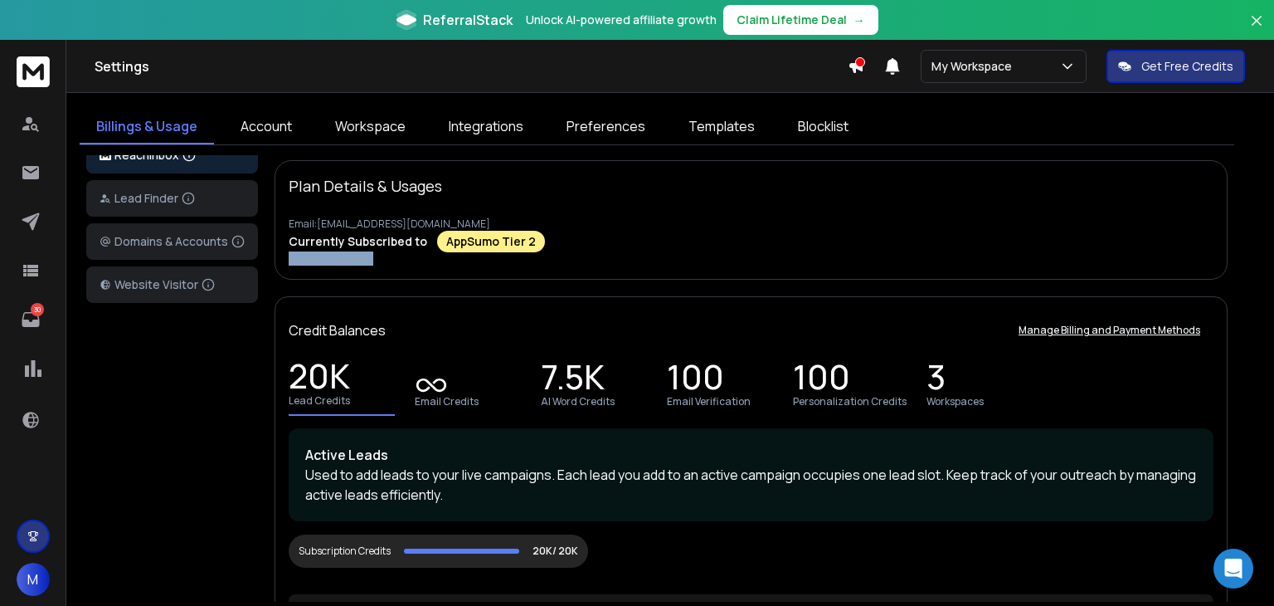
click at [347, 252] on span "27 Oct, 2025" at bounding box center [354, 258] width 33 height 14
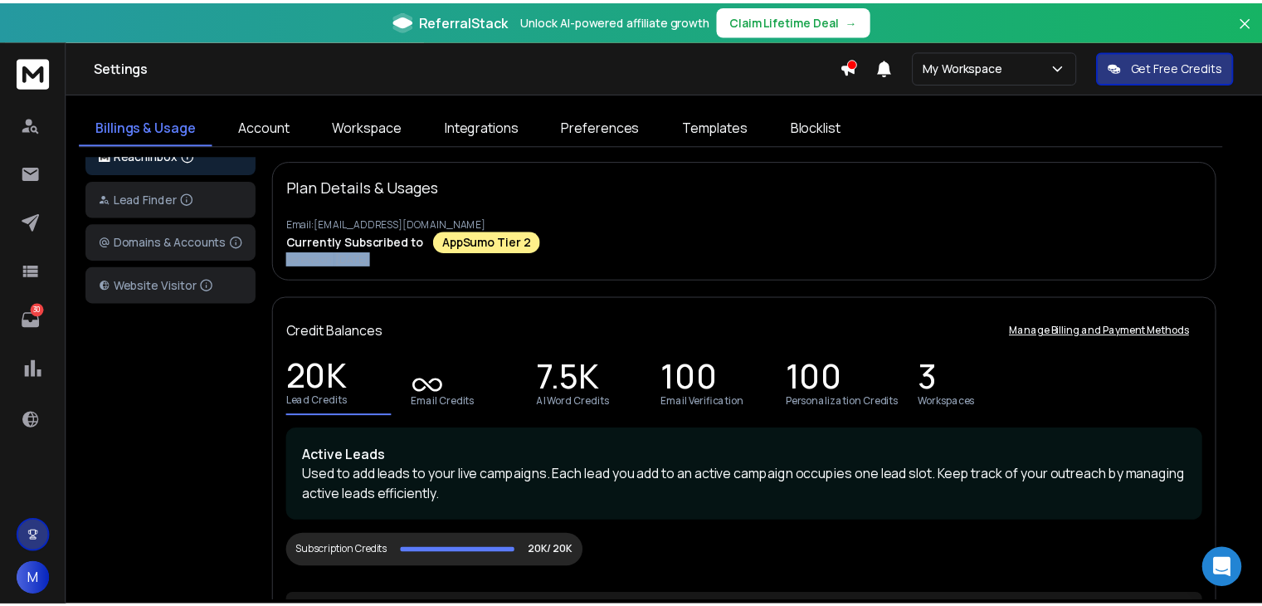
scroll to position [0, 0]
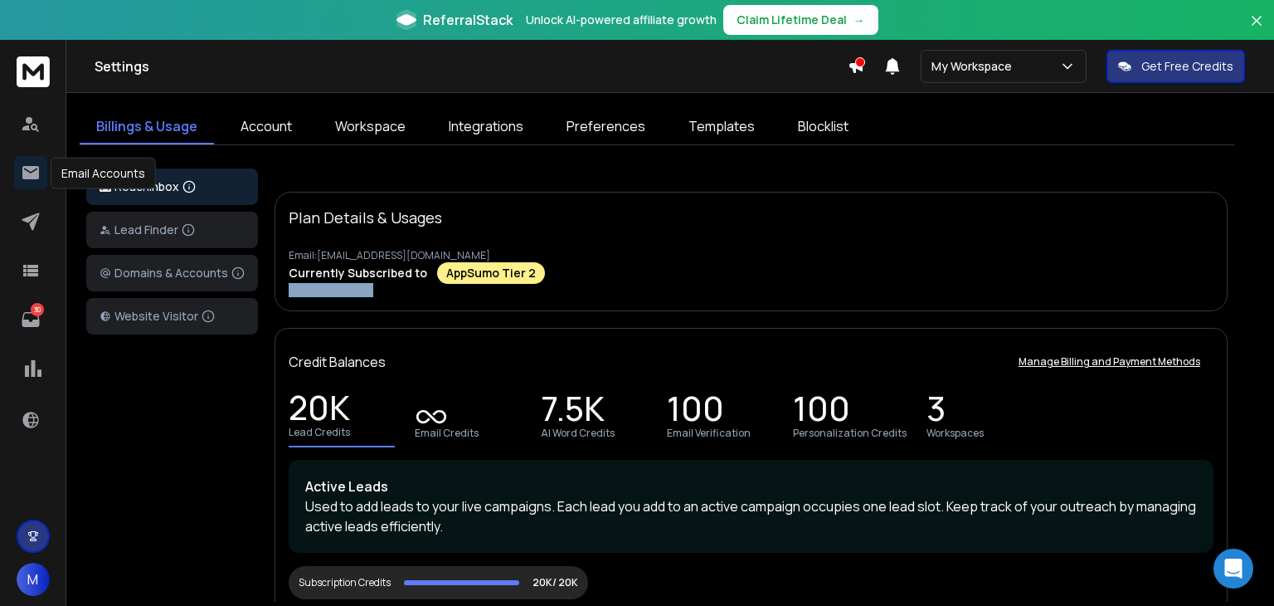
click at [24, 167] on icon at bounding box center [30, 172] width 17 height 13
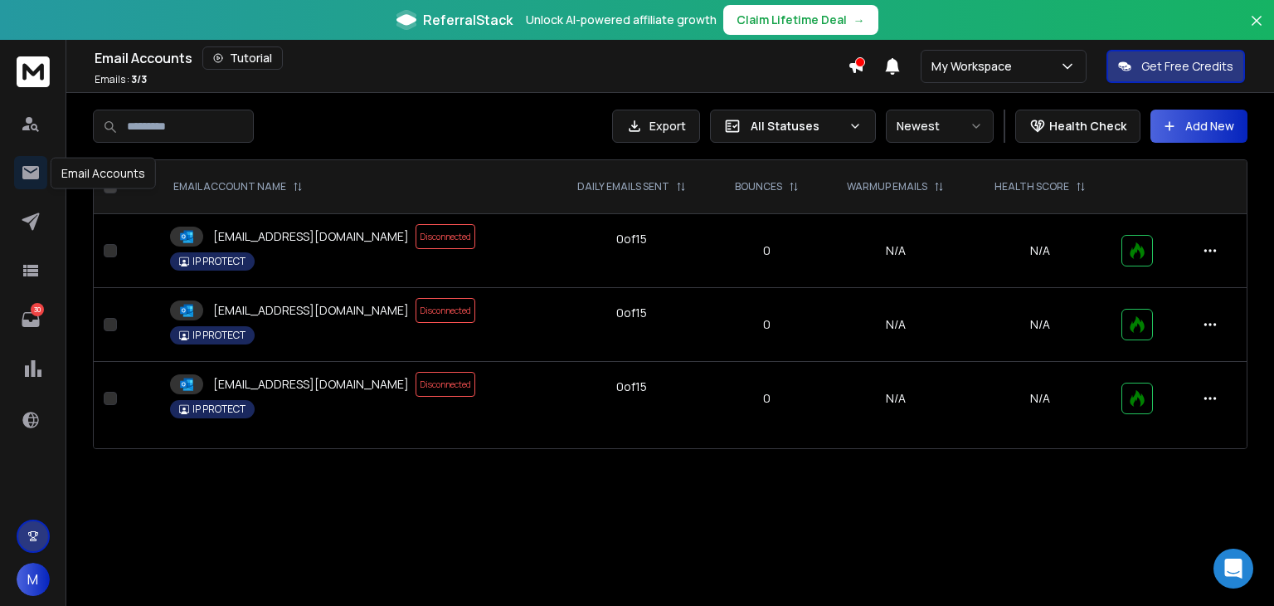
click at [1225, 108] on div "Export All Statuses Newest Health Check Add New EMAIL ACCOUNT NAME DAILY EMAILS…" at bounding box center [670, 279] width 1208 height 373
click at [1197, 121] on button "Add New" at bounding box center [1199, 126] width 97 height 33
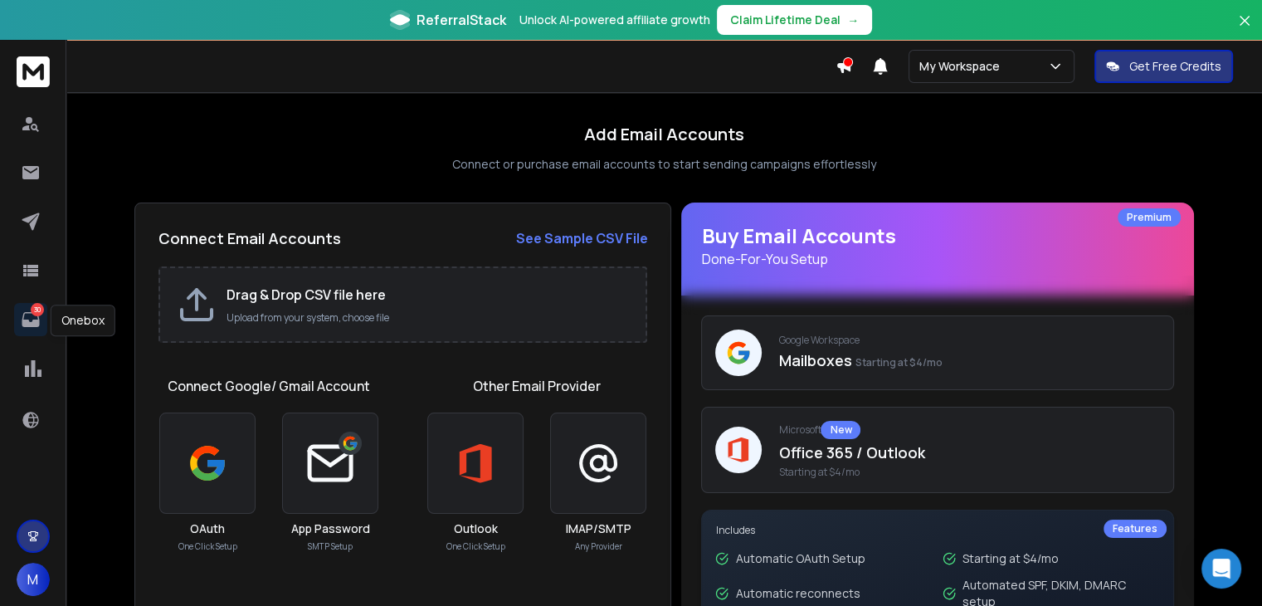
click at [24, 319] on icon at bounding box center [31, 319] width 20 height 20
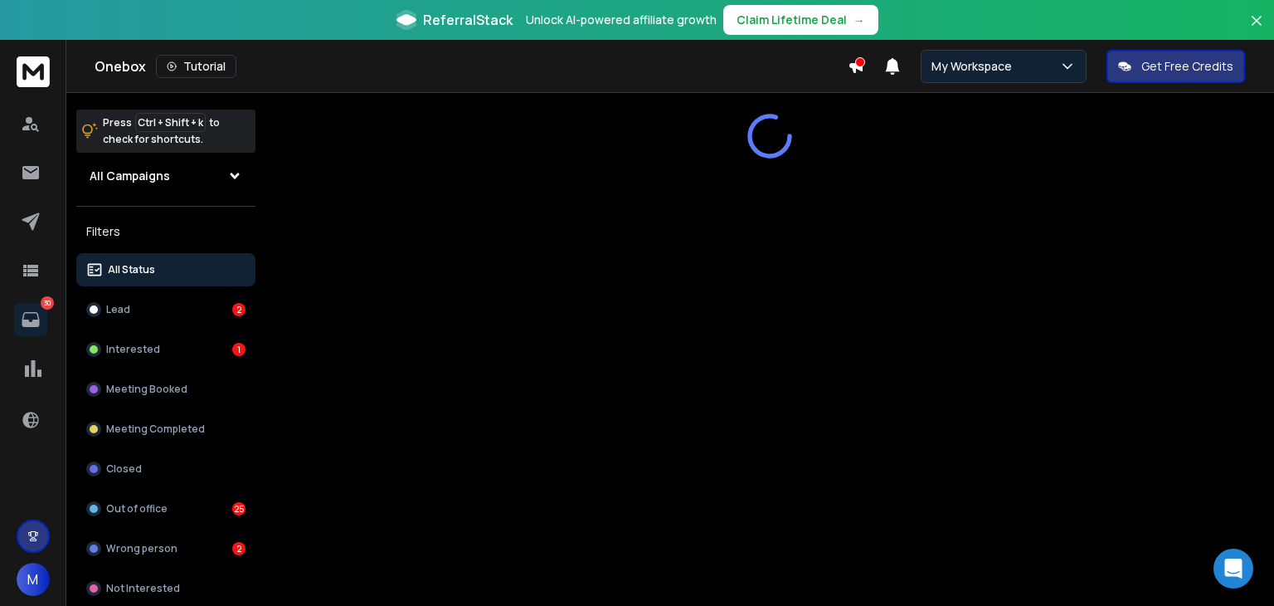
click at [994, 81] on button "My Workspace" at bounding box center [1004, 66] width 166 height 33
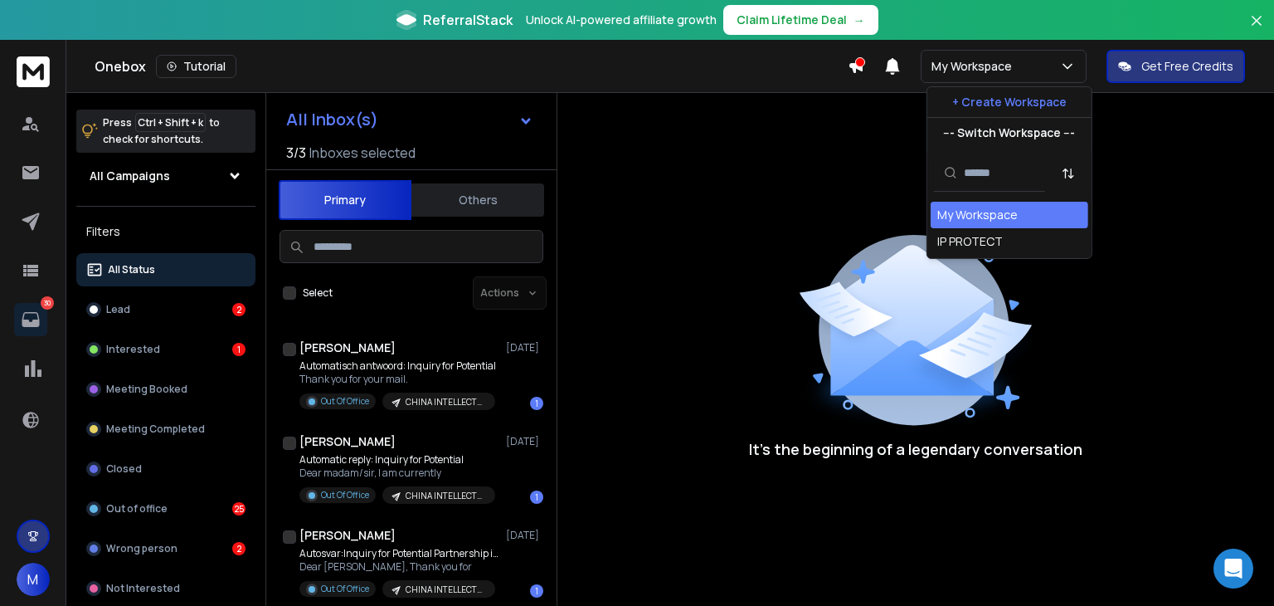
click at [995, 135] on p "--- Switch Workspace ---" at bounding box center [1009, 132] width 132 height 17
click at [979, 100] on p "+ Create Workspace" at bounding box center [1009, 102] width 114 height 17
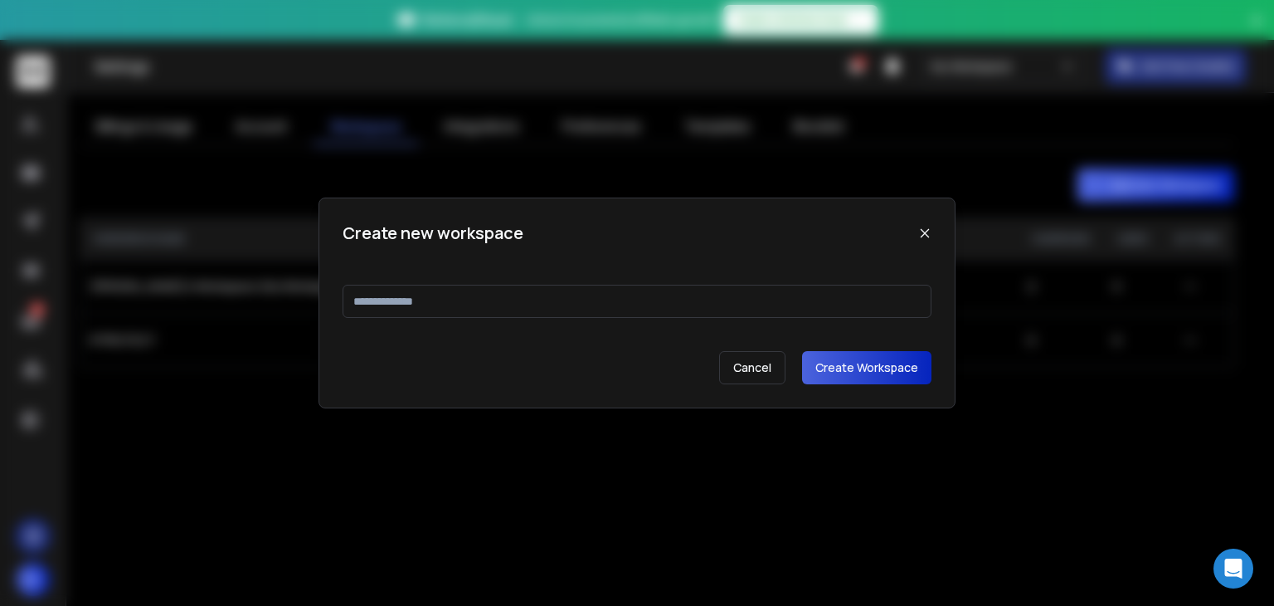
click at [523, 308] on input at bounding box center [637, 301] width 589 height 33
type input "**********"
click at [836, 366] on button "Create Workspace" at bounding box center [866, 367] width 129 height 33
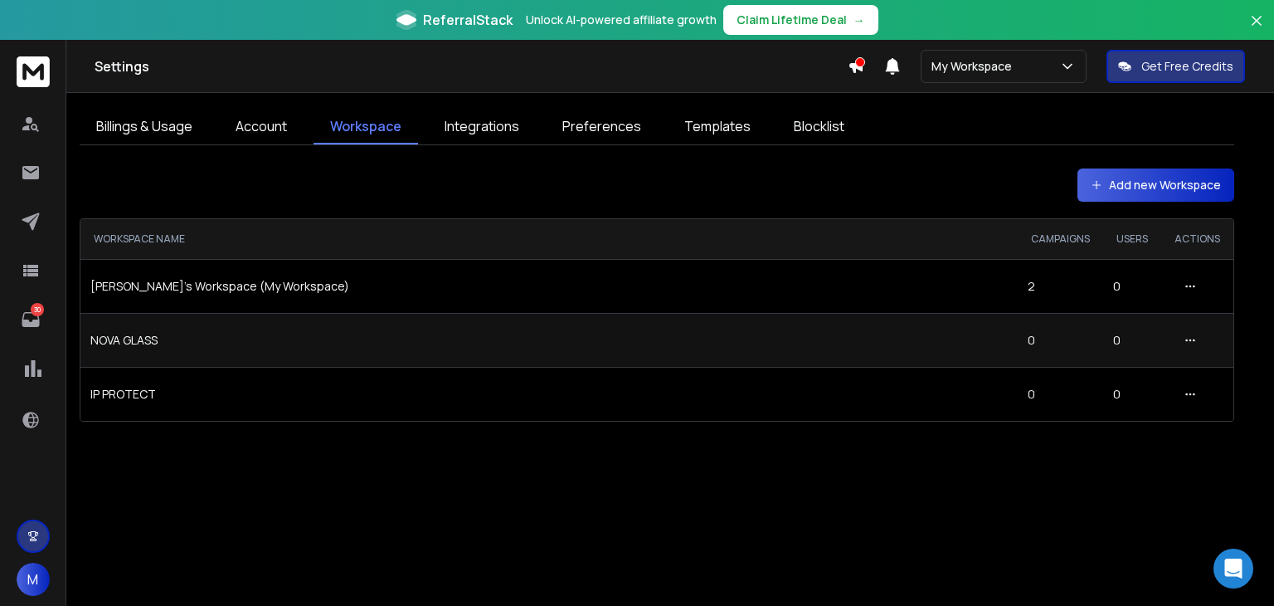
click at [352, 329] on td "NOVA GLASS" at bounding box center [549, 340] width 938 height 54
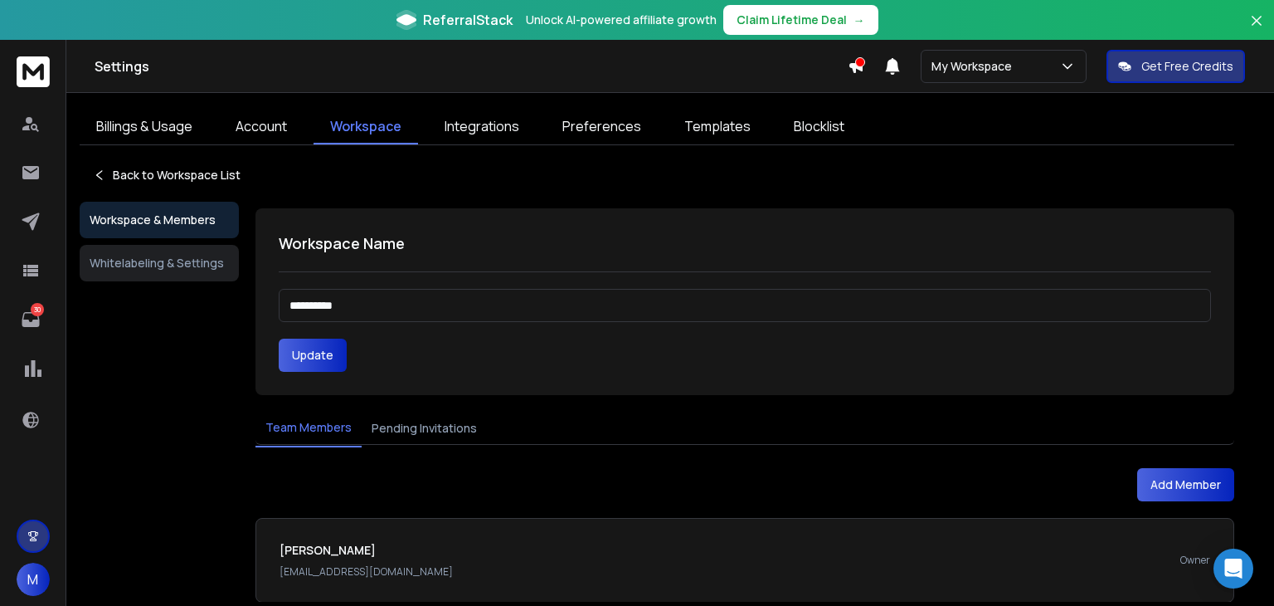
scroll to position [10, 0]
click at [415, 424] on button "Pending Invitations" at bounding box center [424, 428] width 125 height 37
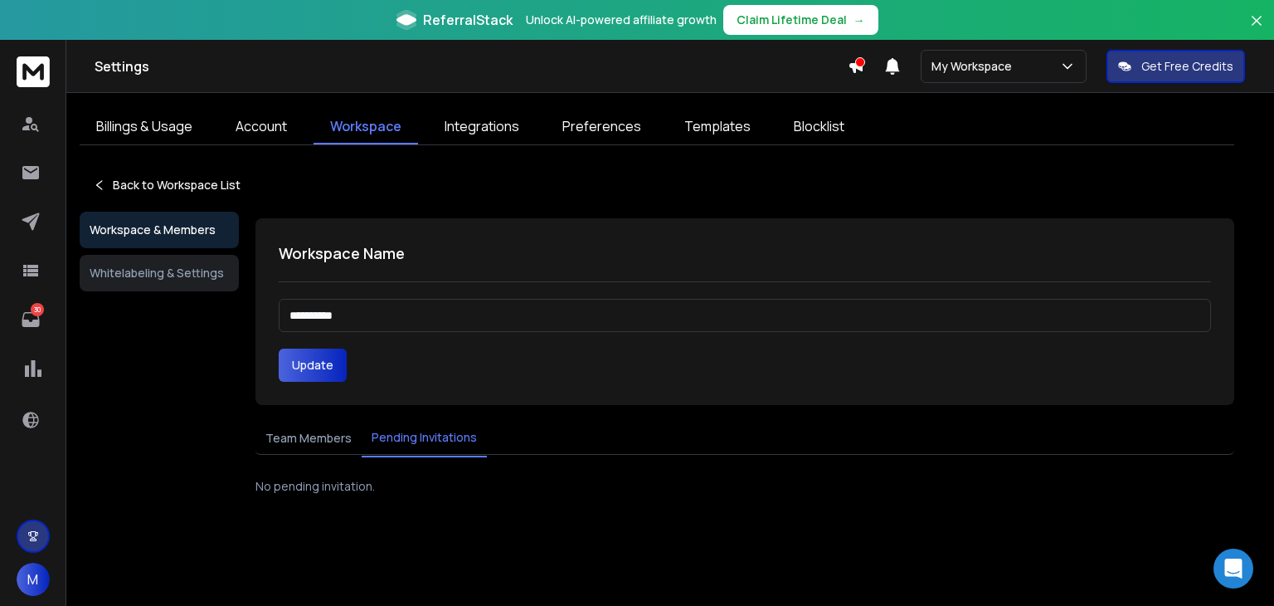
click at [305, 442] on button "Team Members" at bounding box center [309, 438] width 106 height 37
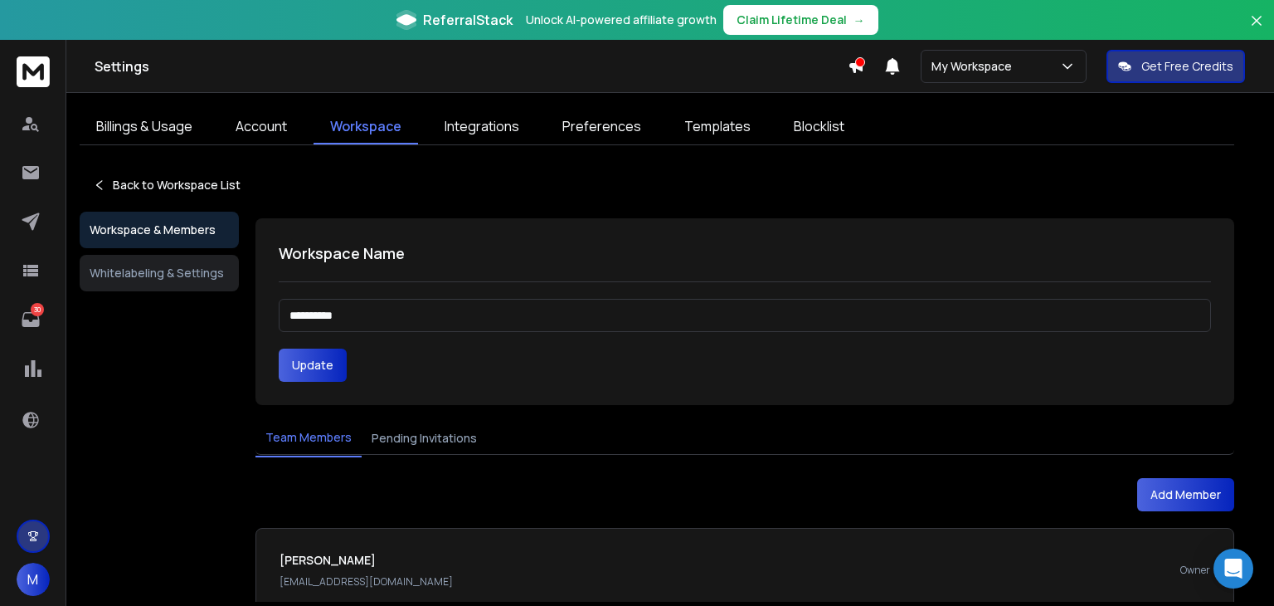
click at [1169, 498] on button "Add Member" at bounding box center [1185, 494] width 97 height 33
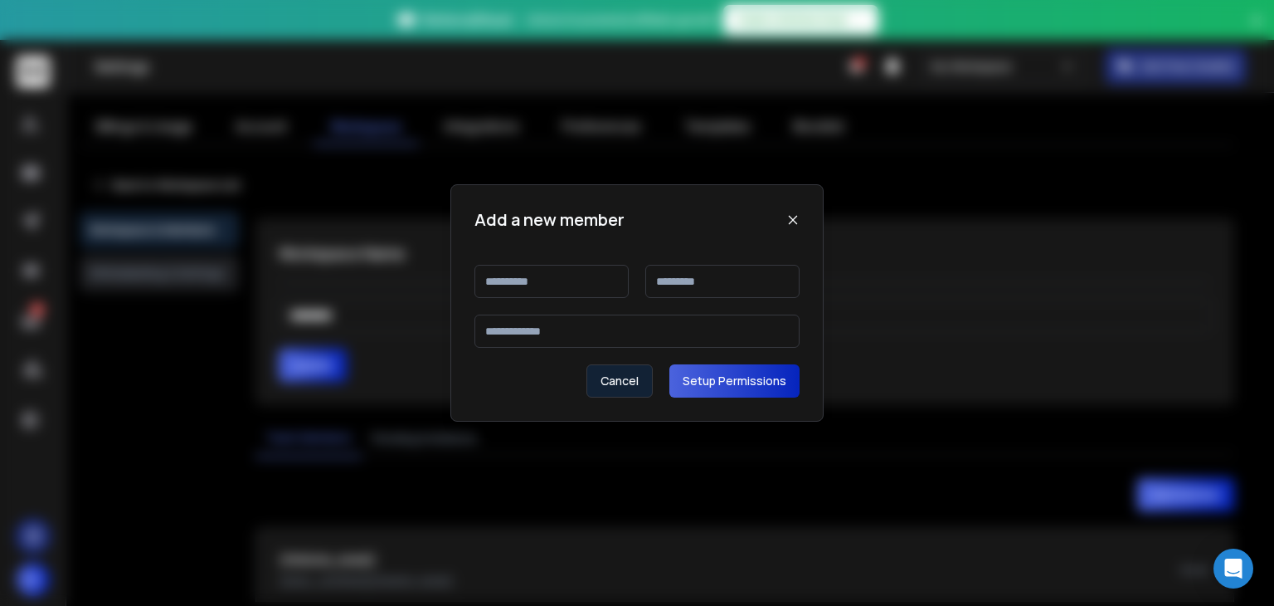
click at [625, 368] on button "Cancel" at bounding box center [620, 380] width 66 height 33
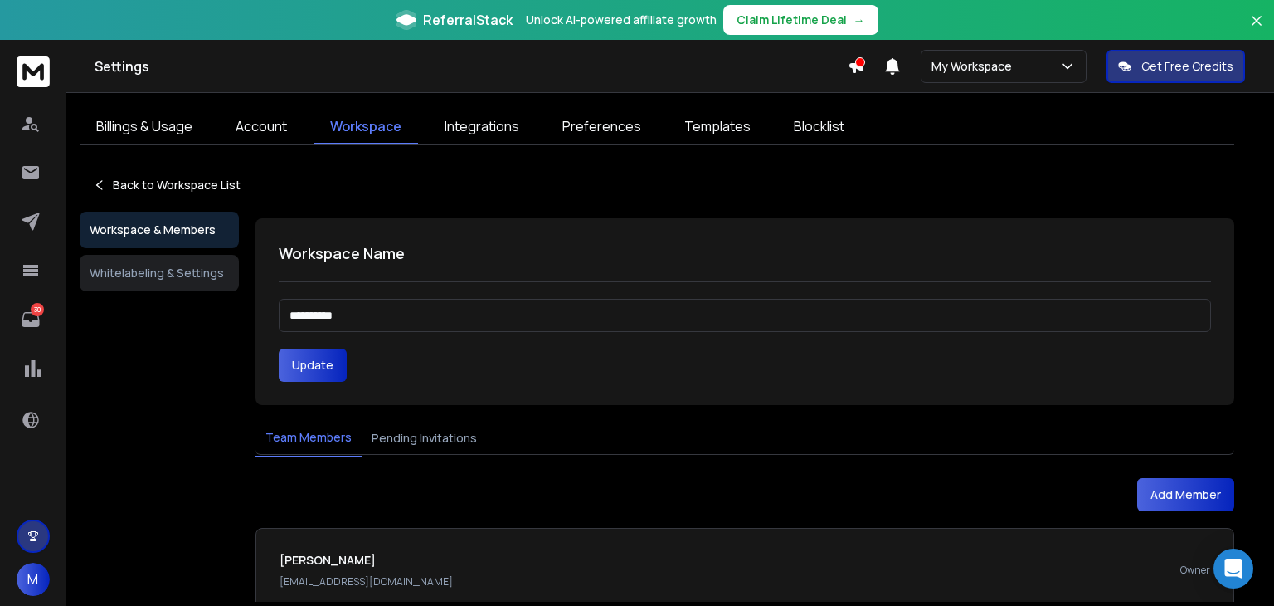
click at [474, 136] on link "Integrations" at bounding box center [482, 127] width 108 height 35
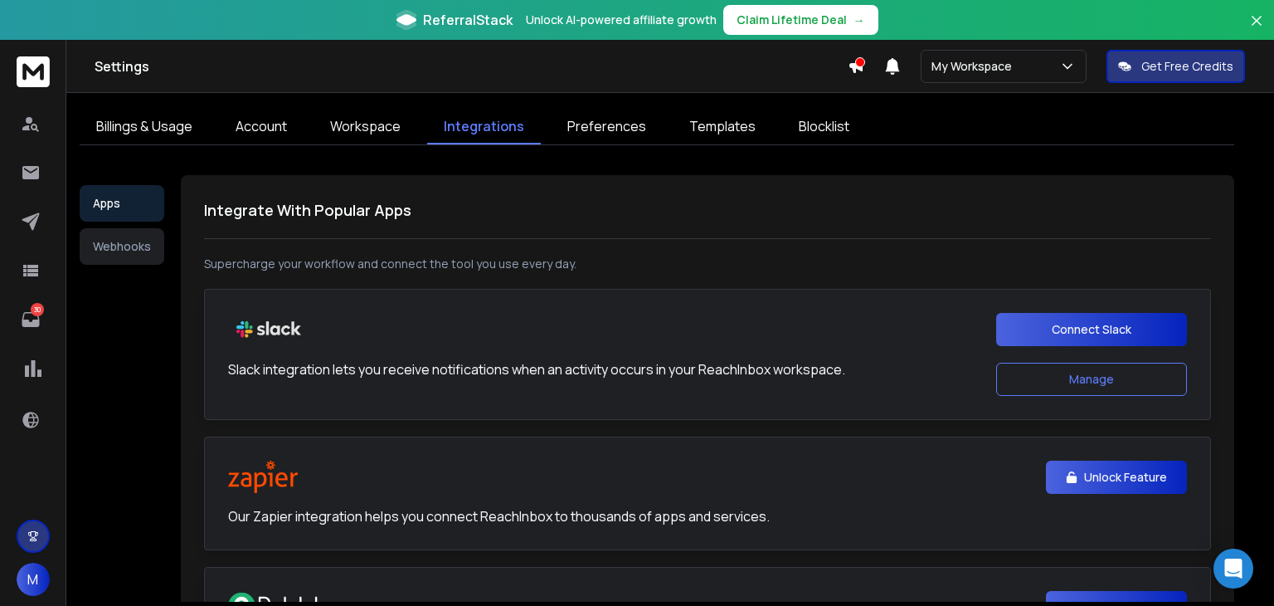
click at [569, 114] on link "Preferences" at bounding box center [607, 127] width 112 height 35
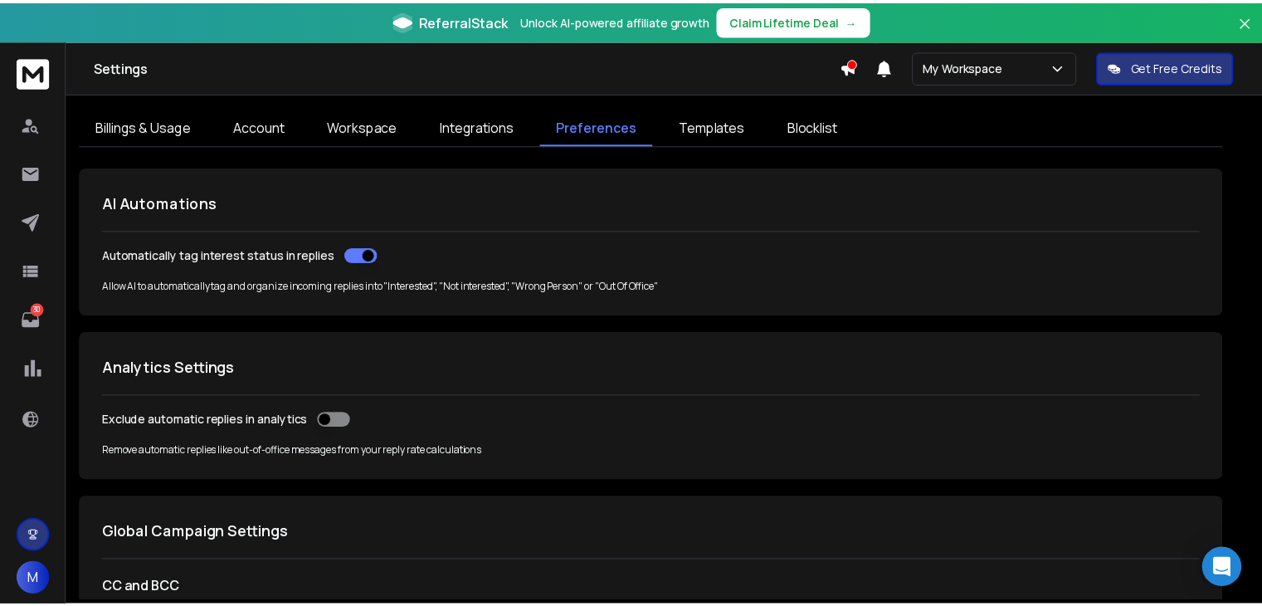
scroll to position [347, 0]
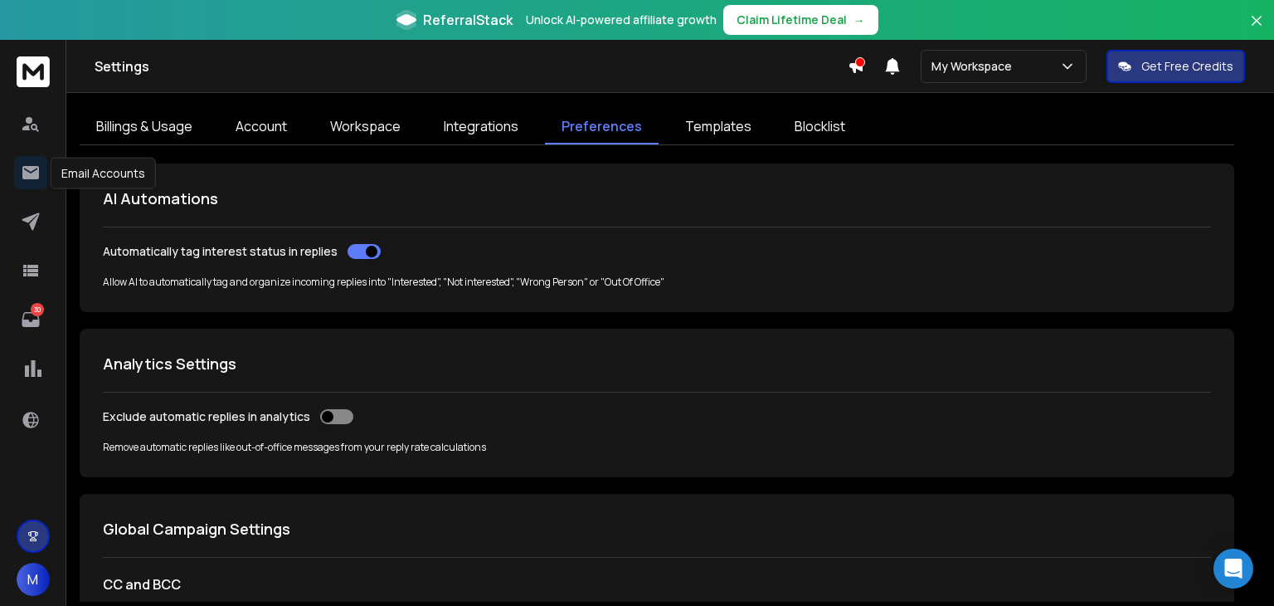
click at [28, 160] on link at bounding box center [30, 172] width 33 height 33
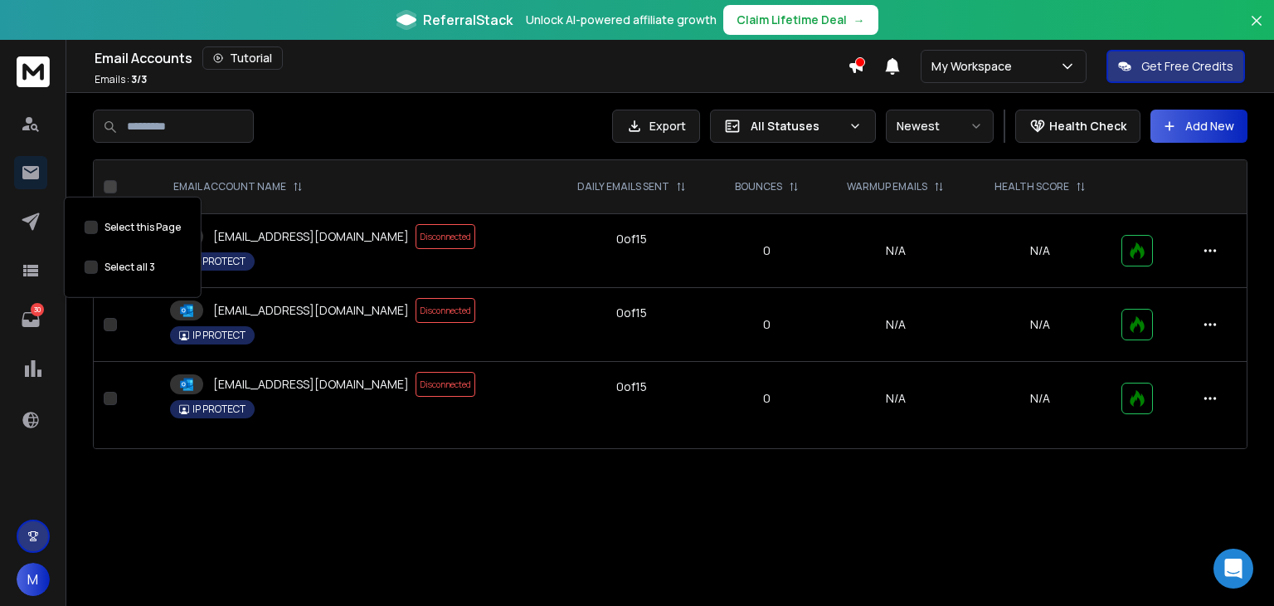
click at [110, 188] on button "Select this Page" at bounding box center [110, 186] width 13 height 13
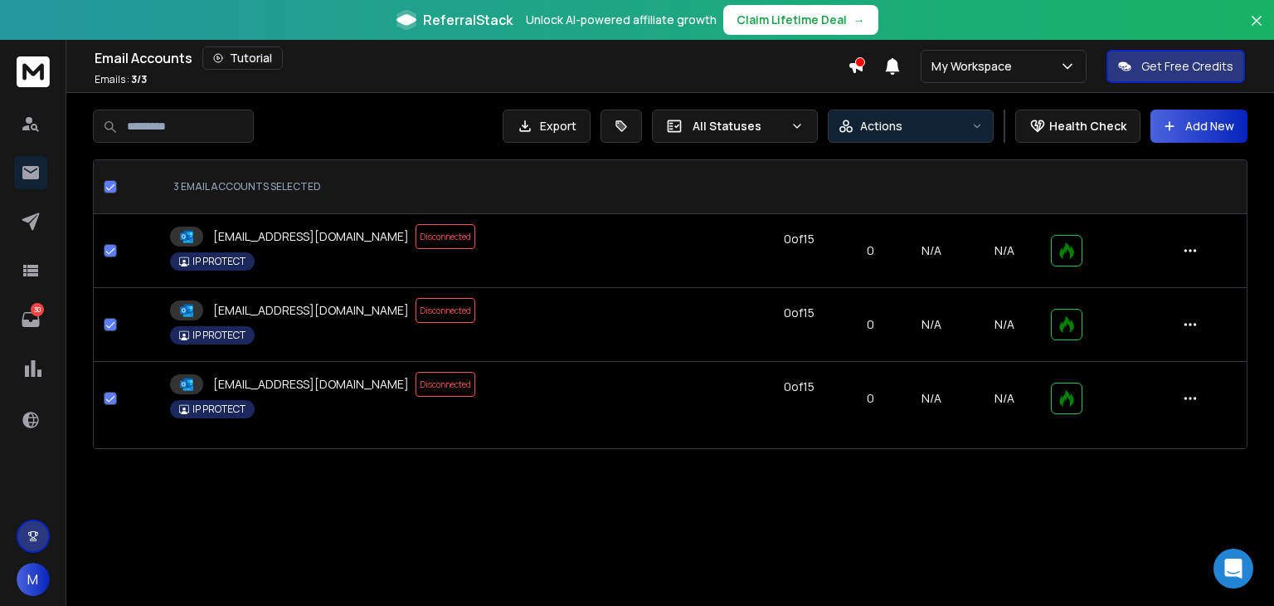
click at [886, 122] on p "Actions" at bounding box center [881, 126] width 42 height 17
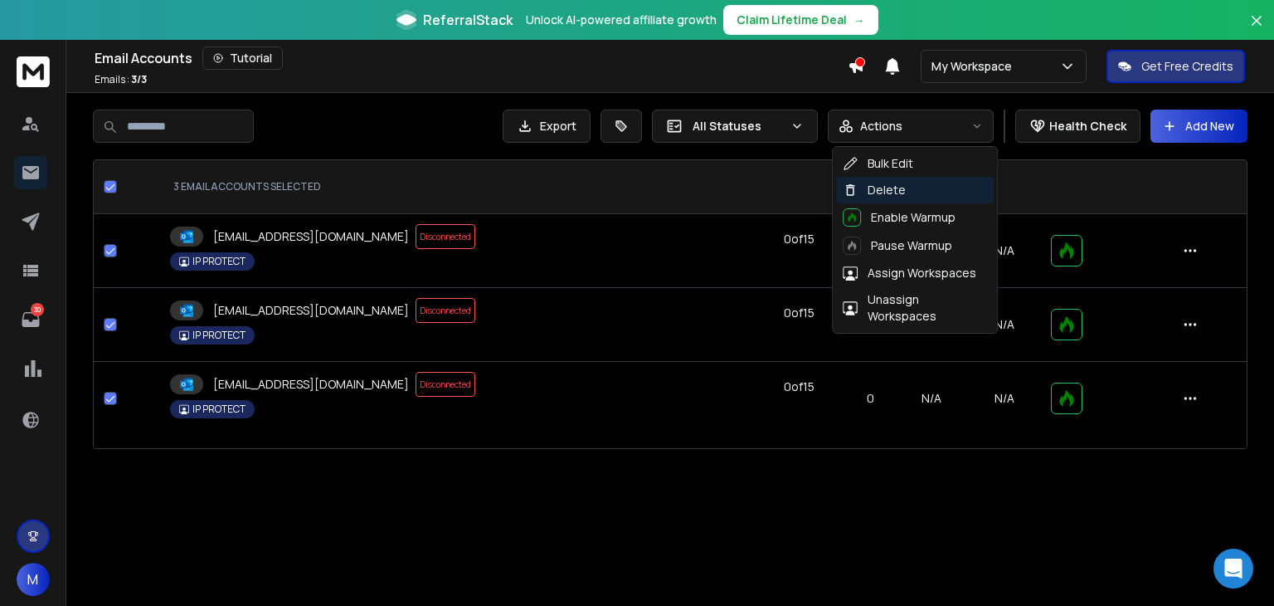
click at [918, 183] on div "Delete" at bounding box center [915, 190] width 158 height 27
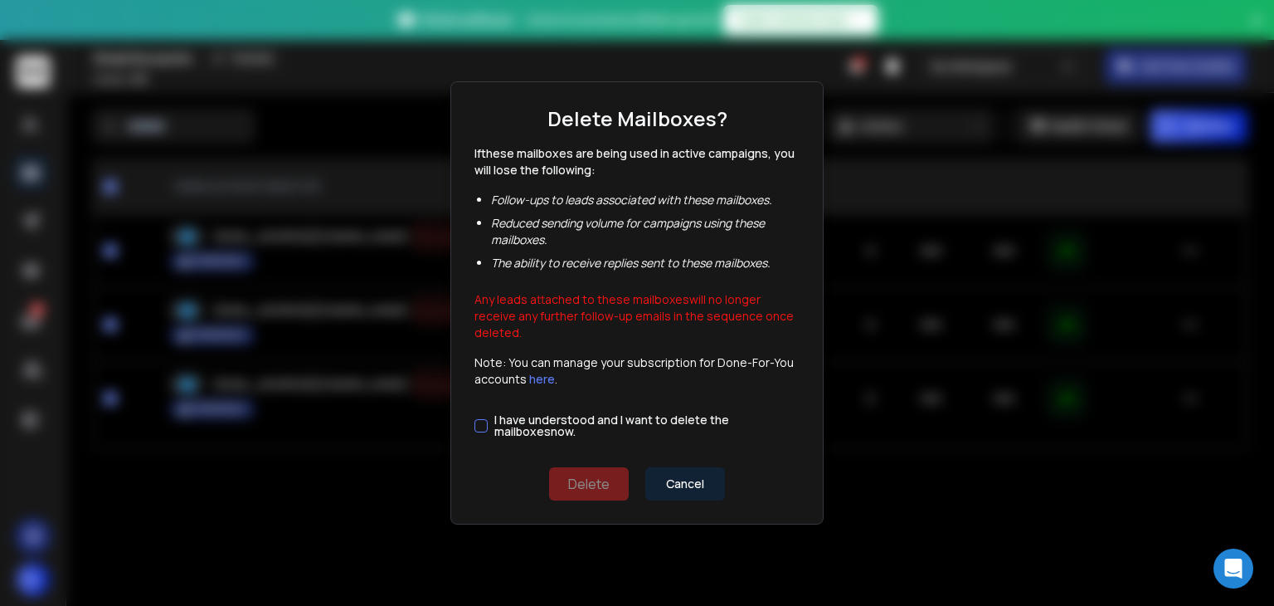
click at [538, 439] on div "Delete Mailboxes? If these mailboxes are being used in active campaigns, you wi…" at bounding box center [637, 302] width 325 height 395
click at [483, 422] on button "I have understood and I want to delete the mailbox es now." at bounding box center [481, 425] width 13 height 13
click at [600, 475] on button "Delete" at bounding box center [589, 483] width 80 height 33
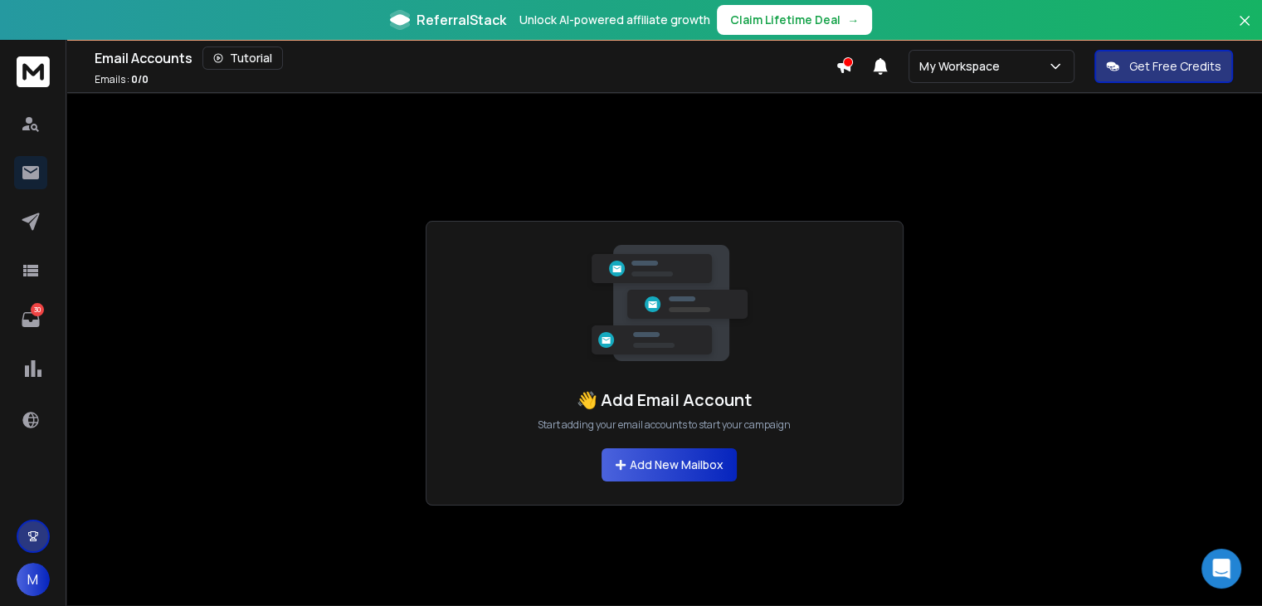
click at [660, 461] on button "Add New Mailbox" at bounding box center [668, 464] width 135 height 33
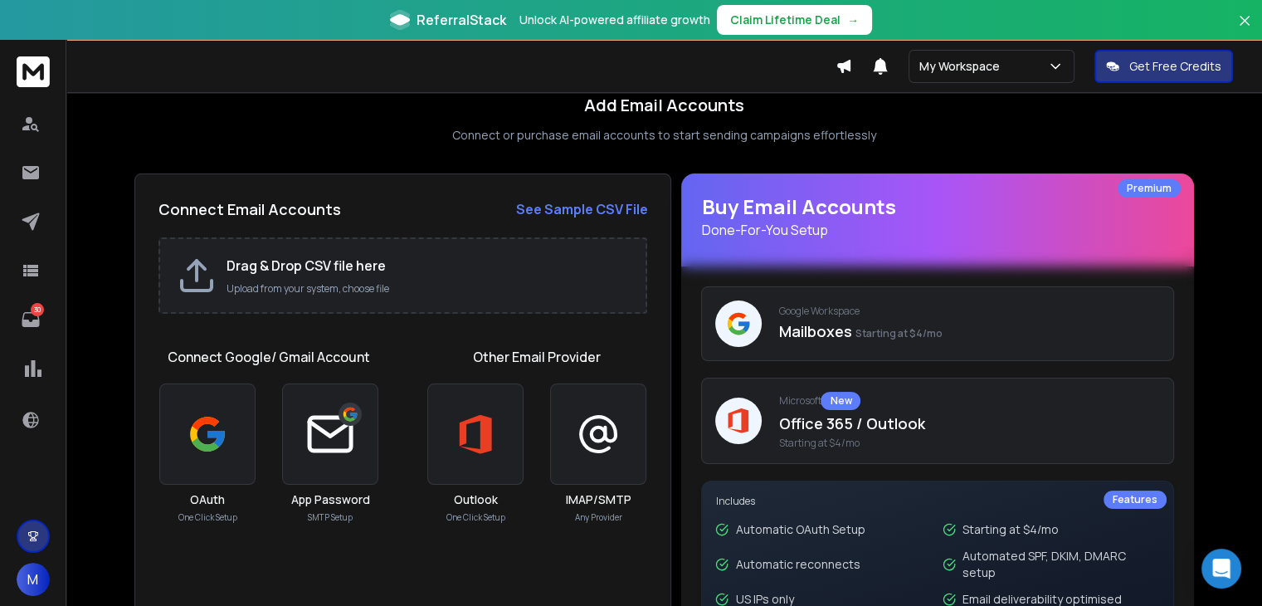
scroll to position [80, 0]
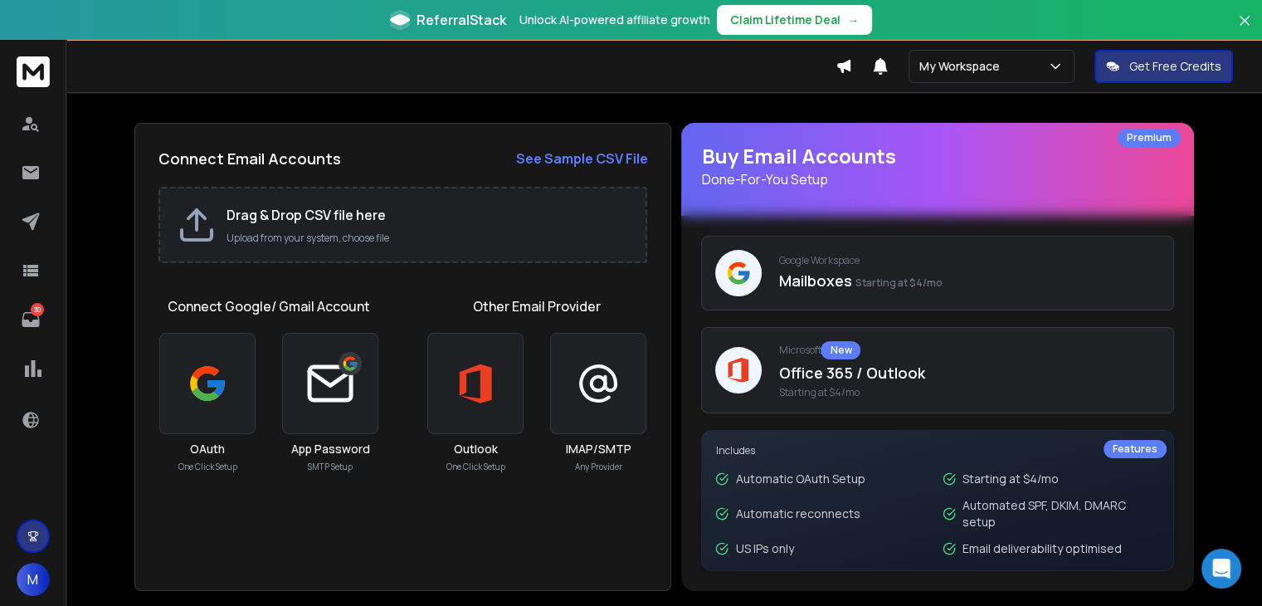
click at [892, 404] on div "Microsoft New Office 365 / Outlook Starting at $4/mo" at bounding box center [937, 370] width 473 height 86
click at [883, 394] on span "Starting at $4/mo" at bounding box center [969, 392] width 382 height 13
click at [855, 275] on span "Starting at $4/mo" at bounding box center [898, 282] width 87 height 14
click at [960, 77] on button "My Workspace" at bounding box center [991, 66] width 166 height 33
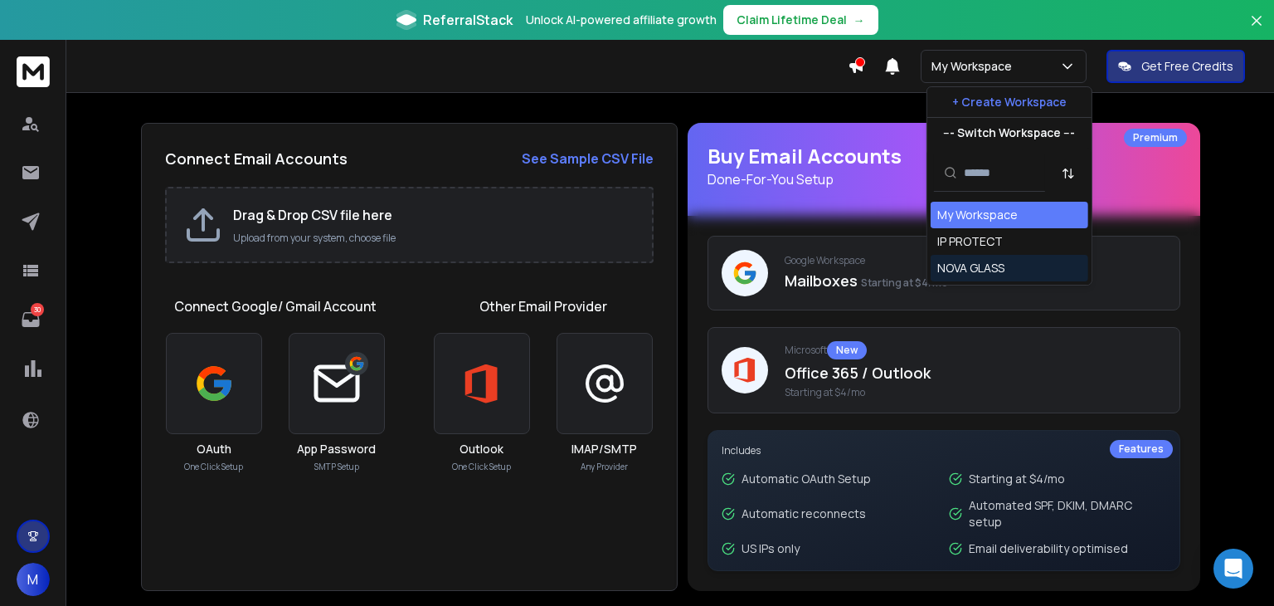
click at [989, 265] on div "NOVA GLASS" at bounding box center [971, 268] width 67 height 17
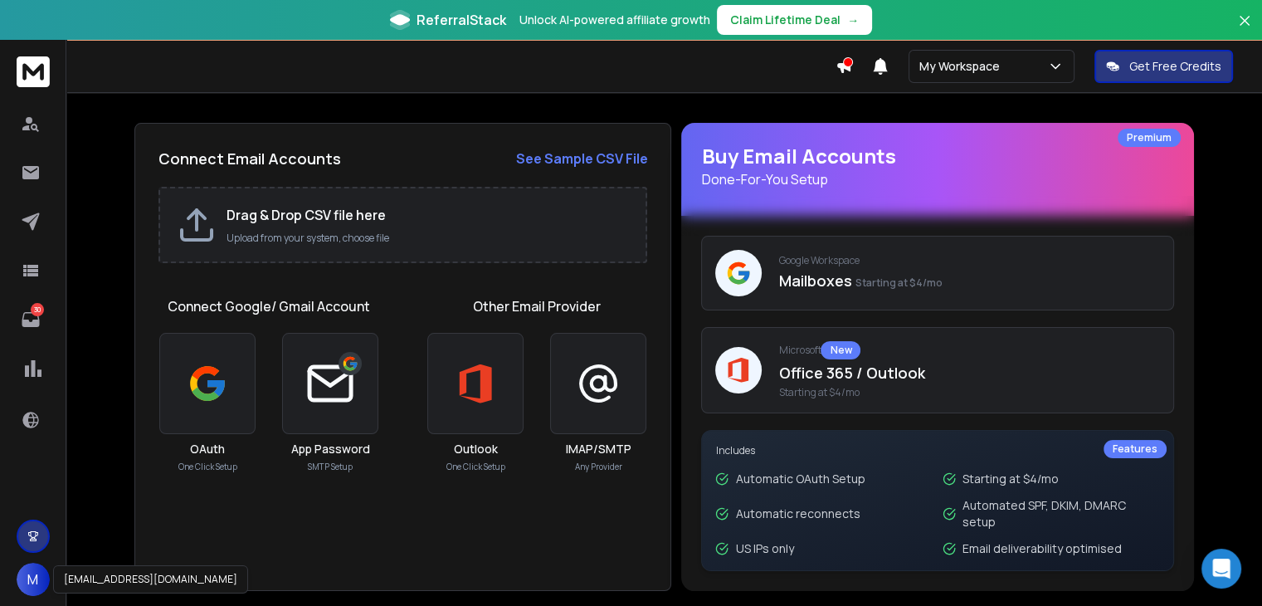
click at [30, 582] on span "M" at bounding box center [33, 579] width 33 height 33
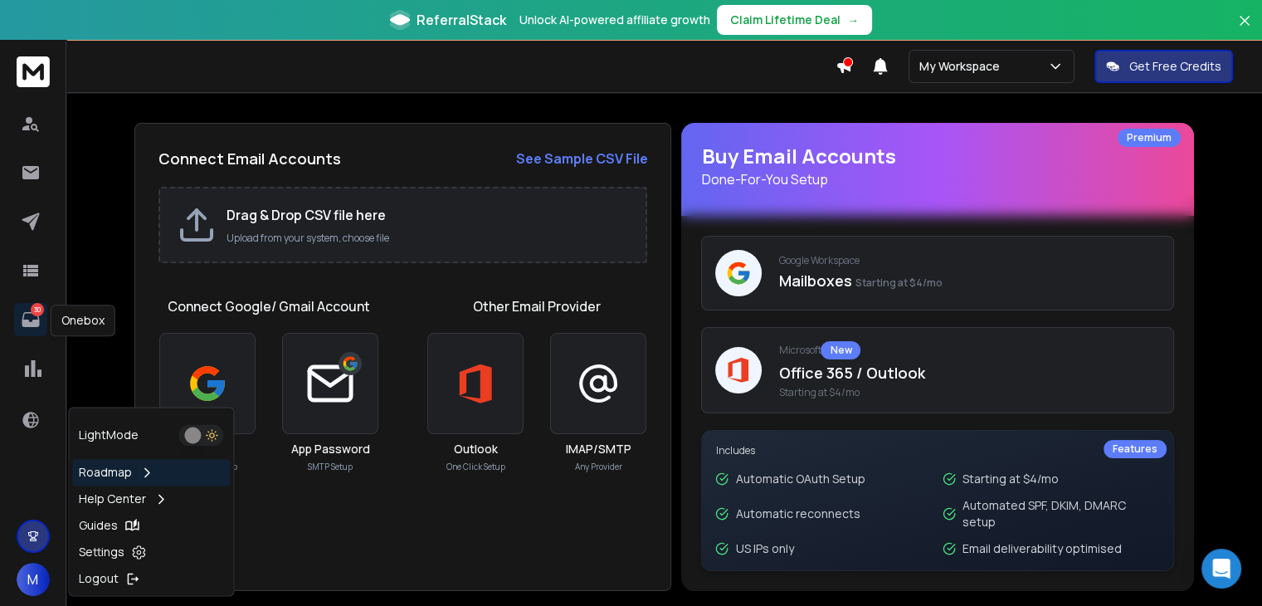
click at [27, 312] on icon at bounding box center [31, 319] width 20 height 20
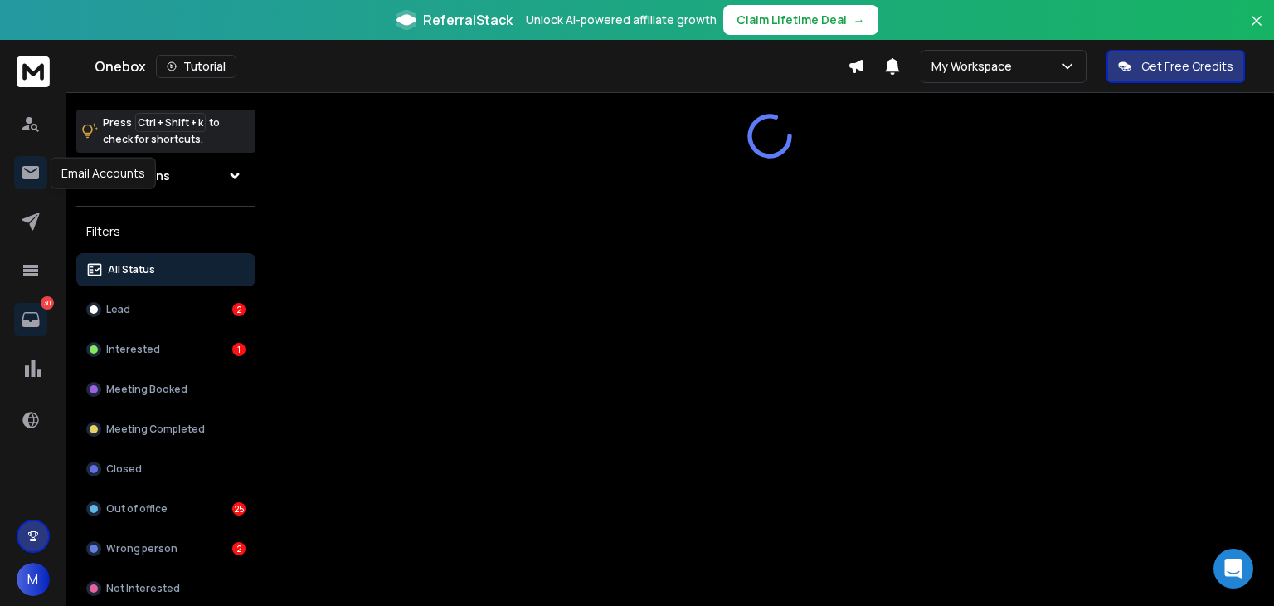
click at [29, 178] on icon at bounding box center [30, 172] width 17 height 13
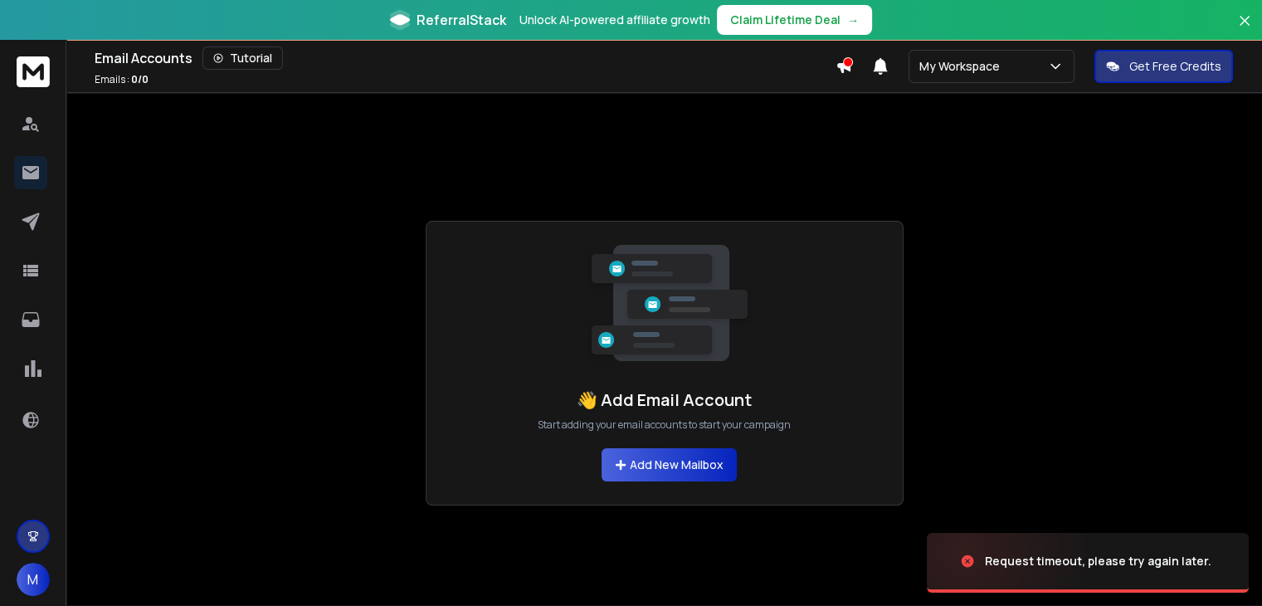
click at [785, 325] on div "👋 Add Email Account Start adding your email accounts to start your campaign Add…" at bounding box center [664, 363] width 253 height 236
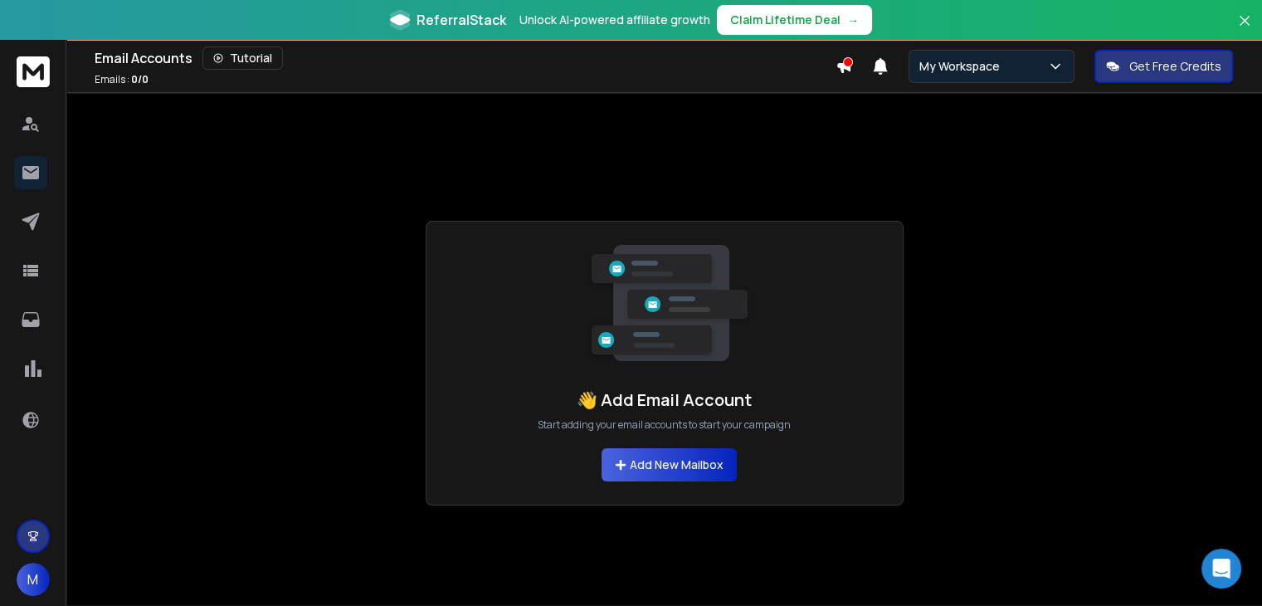
click at [1009, 75] on button "My Workspace" at bounding box center [991, 66] width 166 height 33
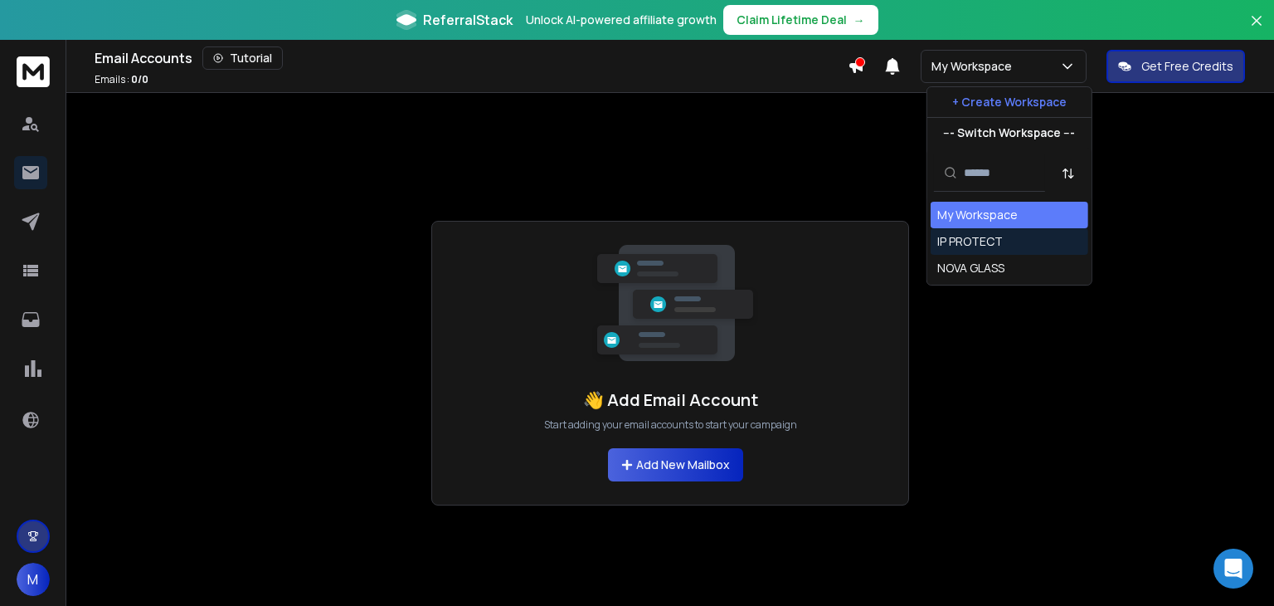
click at [976, 240] on div "IP PROTECT" at bounding box center [971, 241] width 66 height 17
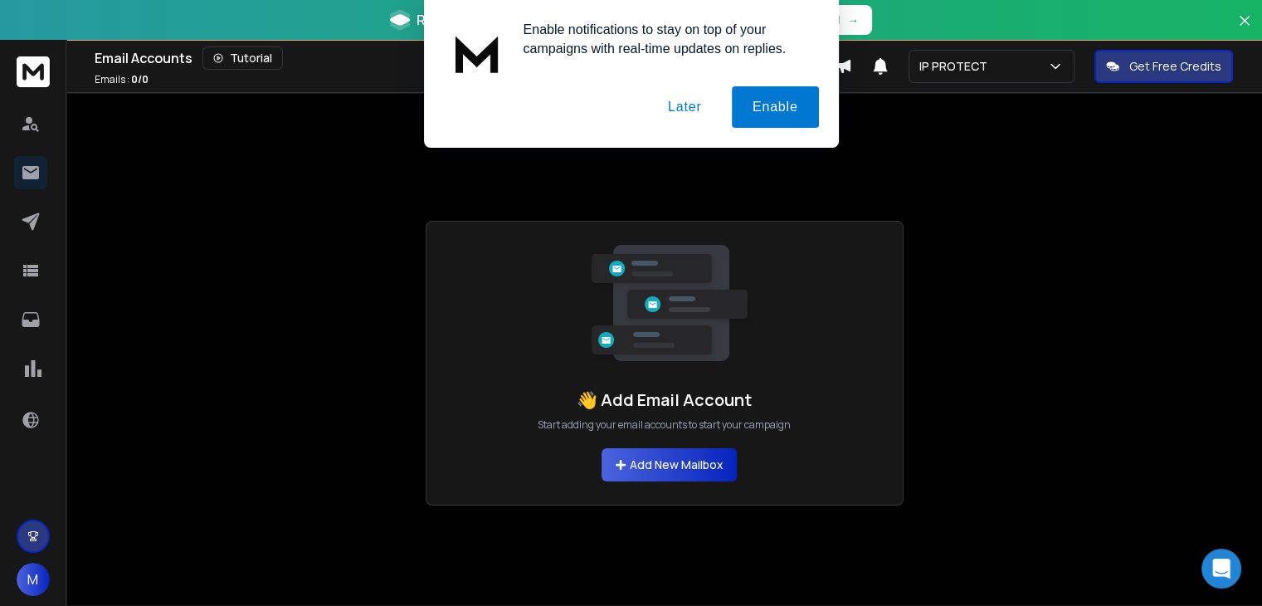
click at [682, 100] on button "Later" at bounding box center [684, 106] width 75 height 41
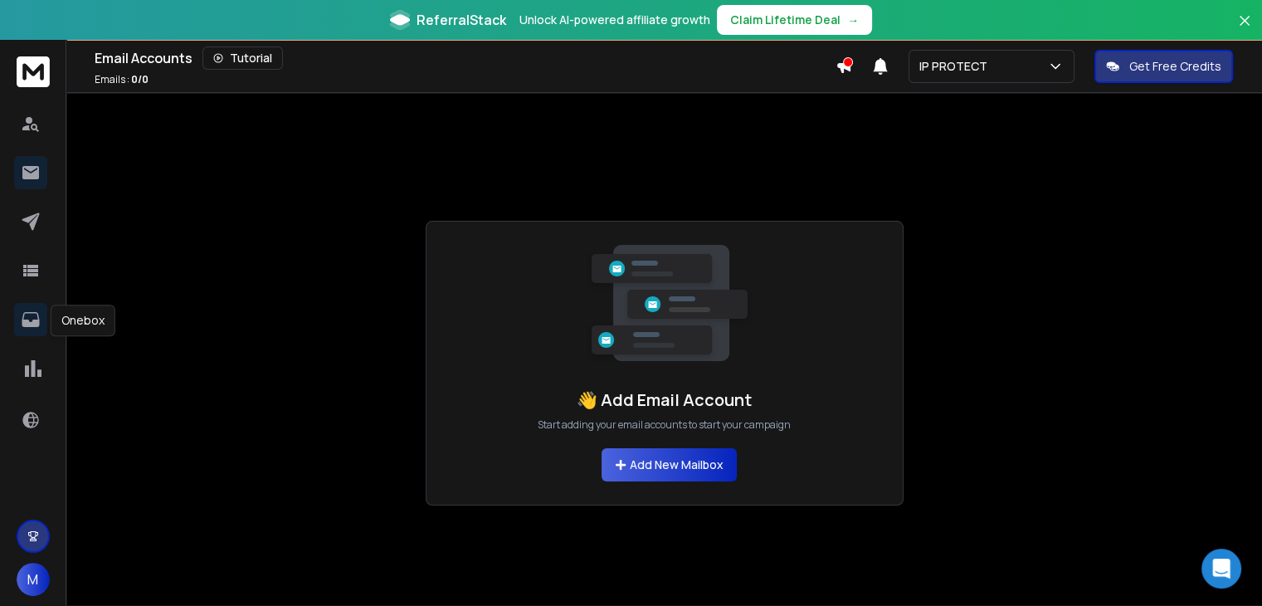
click at [23, 319] on icon at bounding box center [31, 319] width 20 height 20
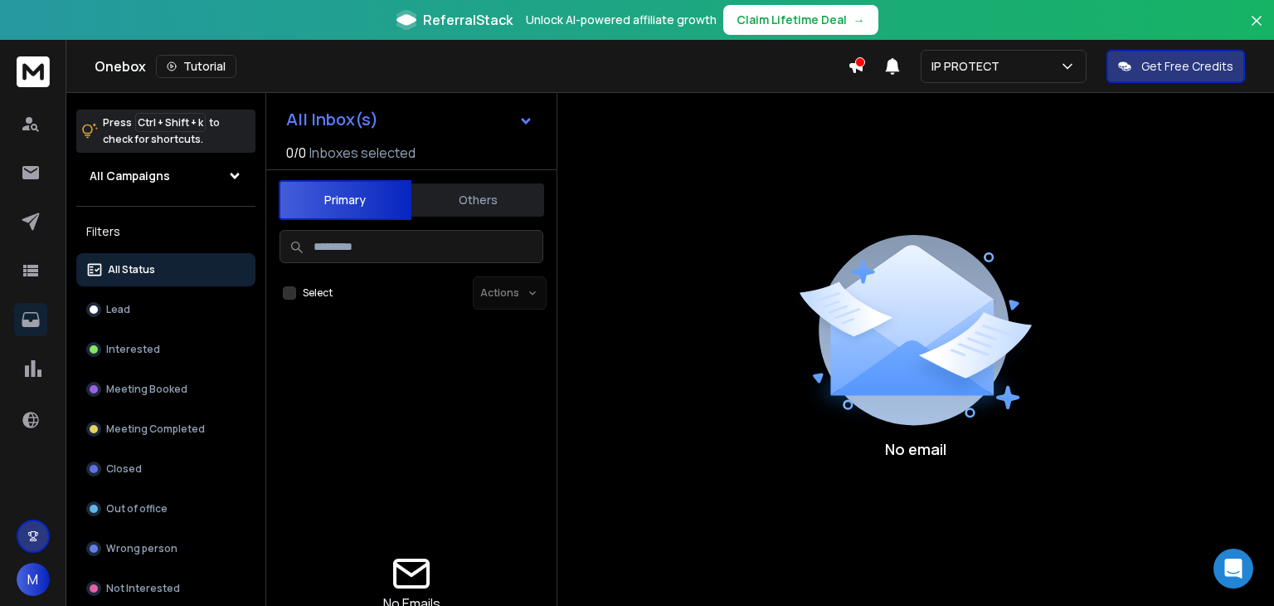
click at [363, 147] on h3 "Inboxes selected" at bounding box center [362, 153] width 106 height 20
click at [991, 63] on p "IP PROTECT" at bounding box center [969, 66] width 75 height 17
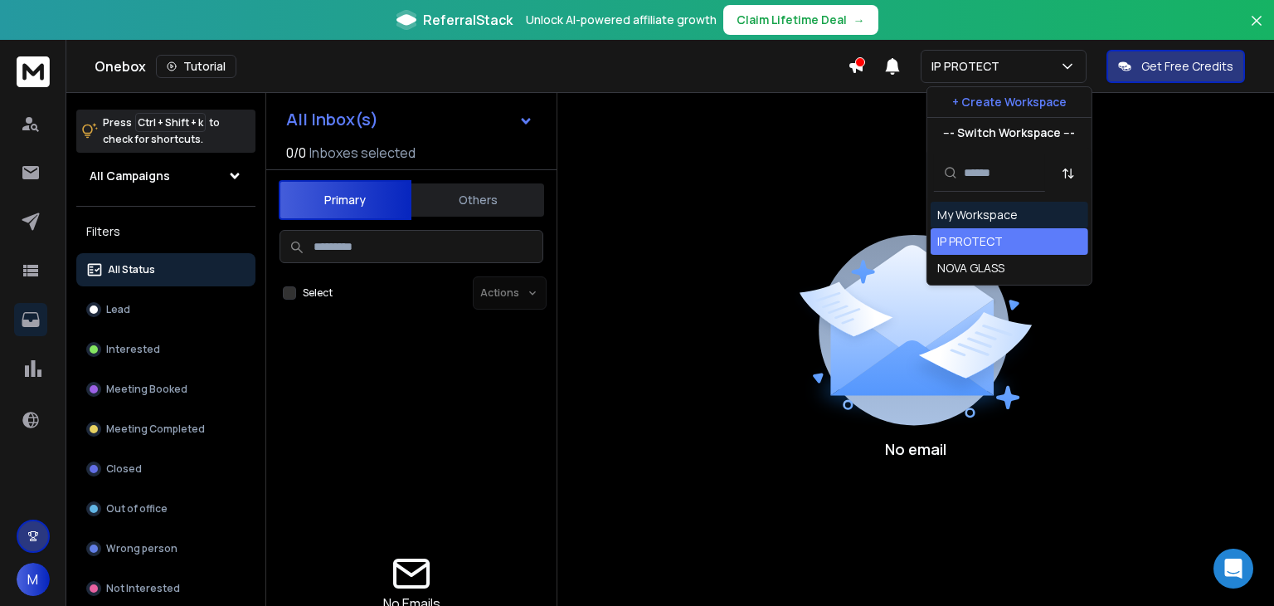
click at [985, 221] on div "My Workspace" at bounding box center [978, 215] width 80 height 17
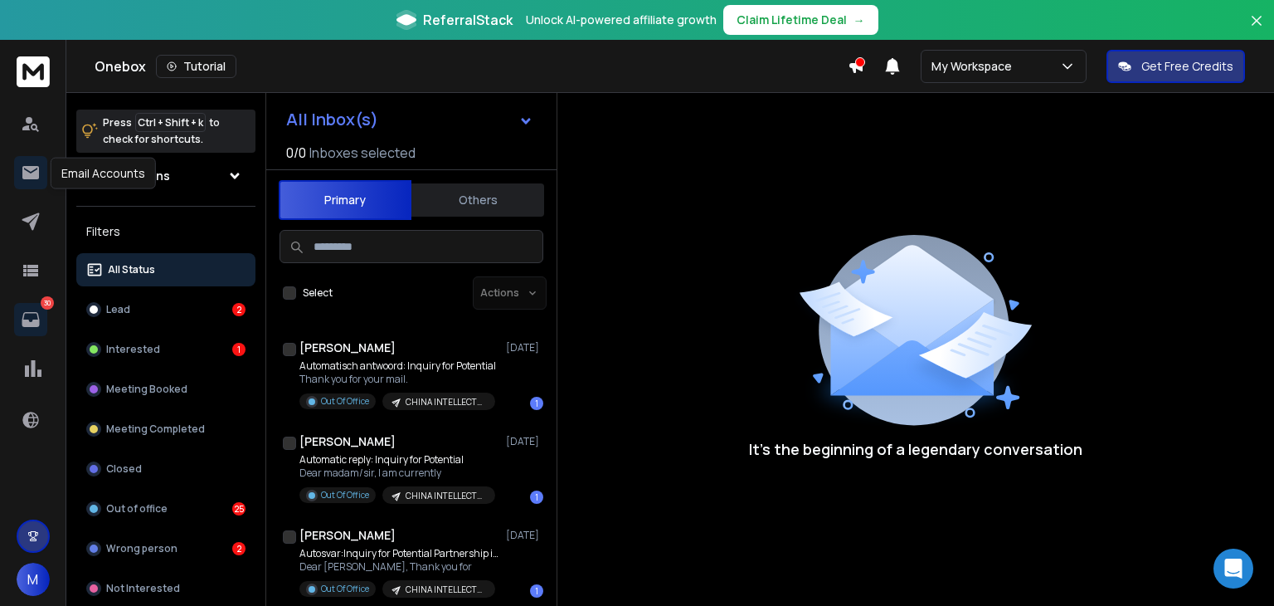
click at [30, 178] on icon at bounding box center [30, 172] width 17 height 13
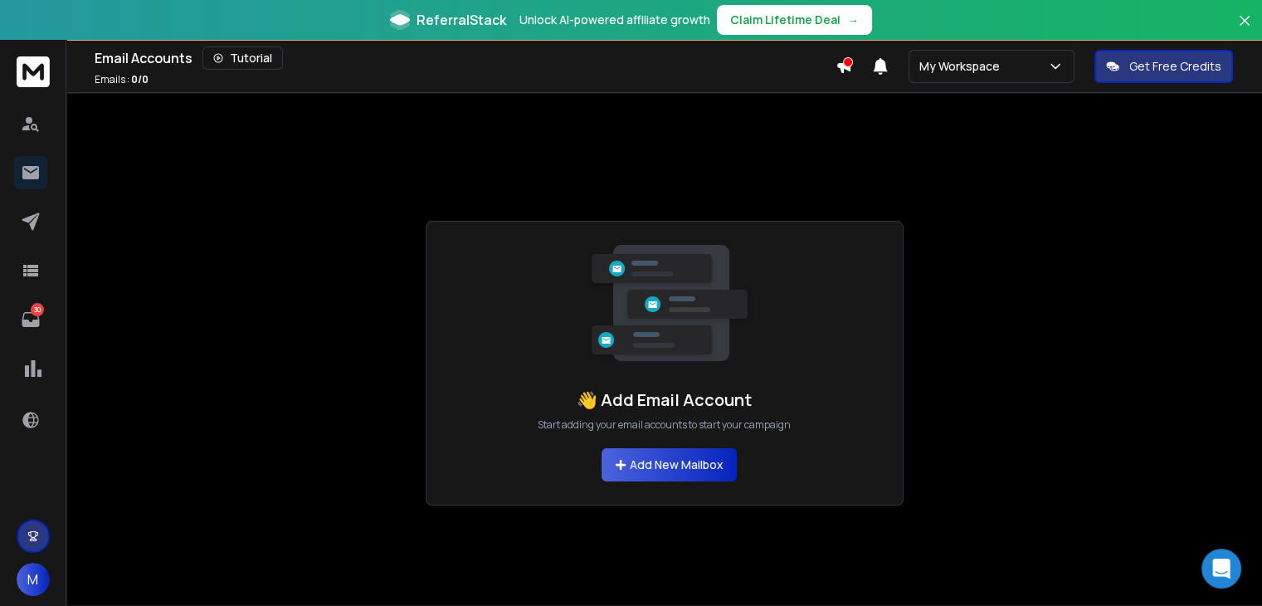
click at [659, 474] on button "Add New Mailbox" at bounding box center [668, 464] width 135 height 33
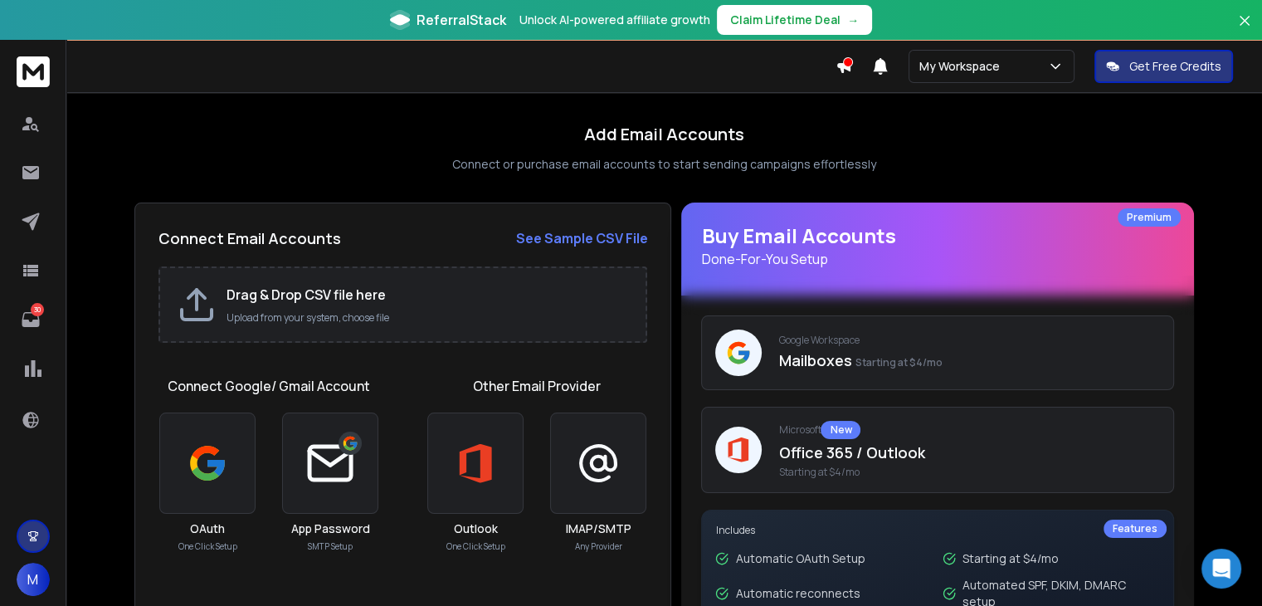
scroll to position [80, 0]
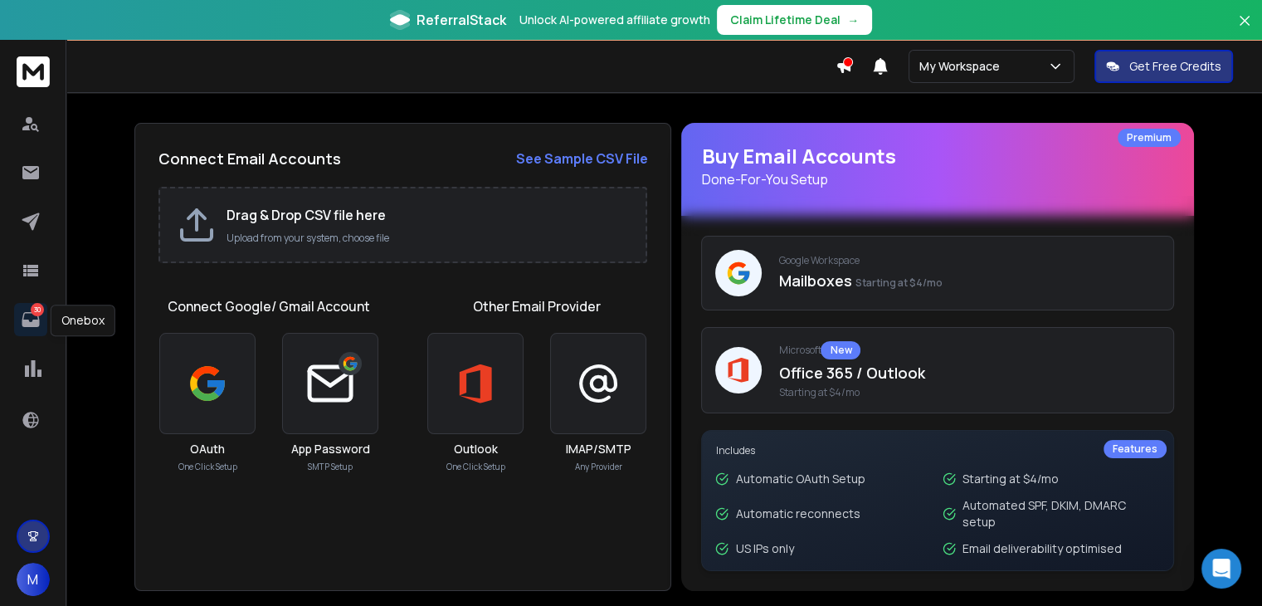
click at [22, 319] on icon at bounding box center [30, 319] width 17 height 15
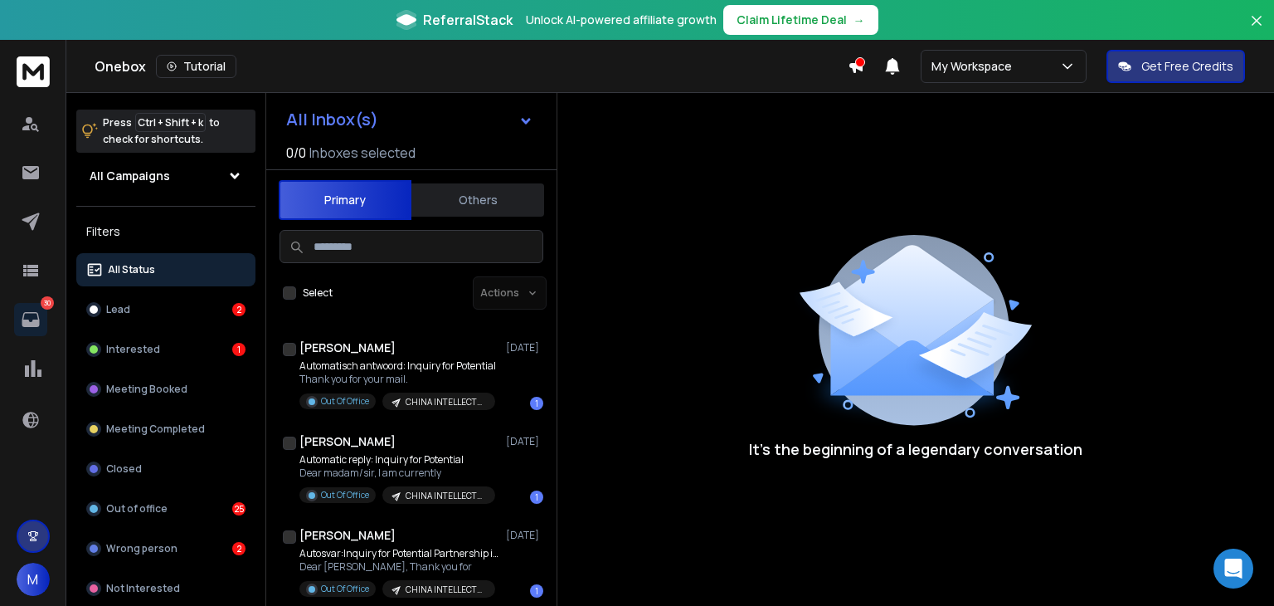
click at [22, 300] on div "30" at bounding box center [33, 274] width 38 height 335
click at [26, 284] on link at bounding box center [30, 270] width 33 height 33
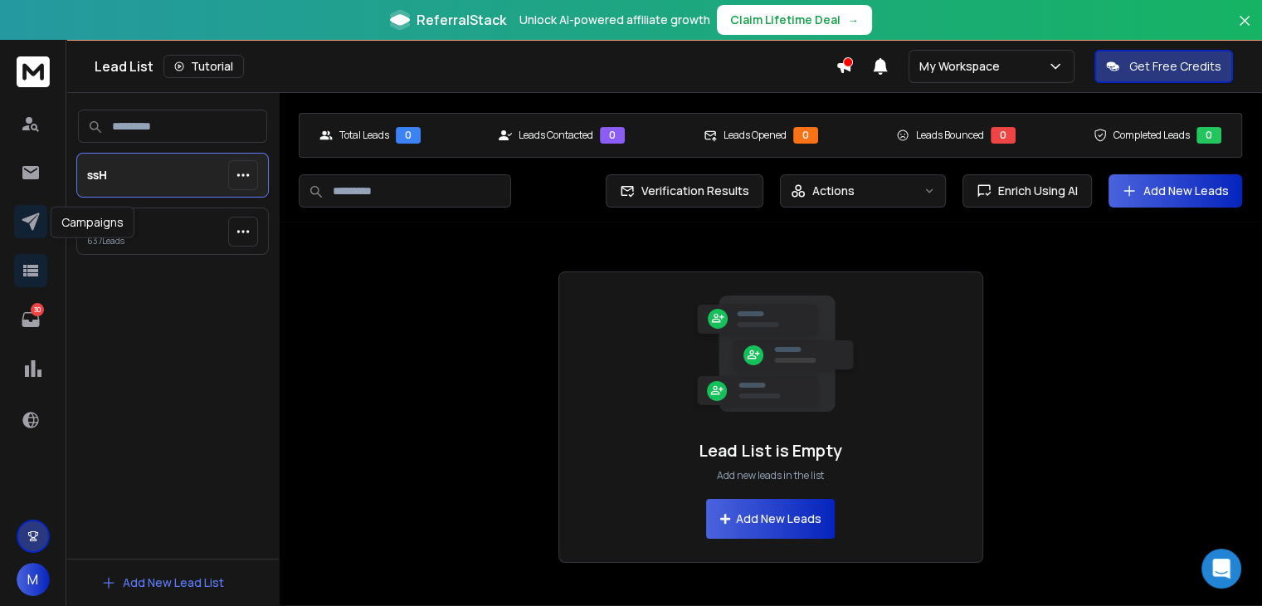
click at [37, 222] on icon at bounding box center [31, 222] width 20 height 20
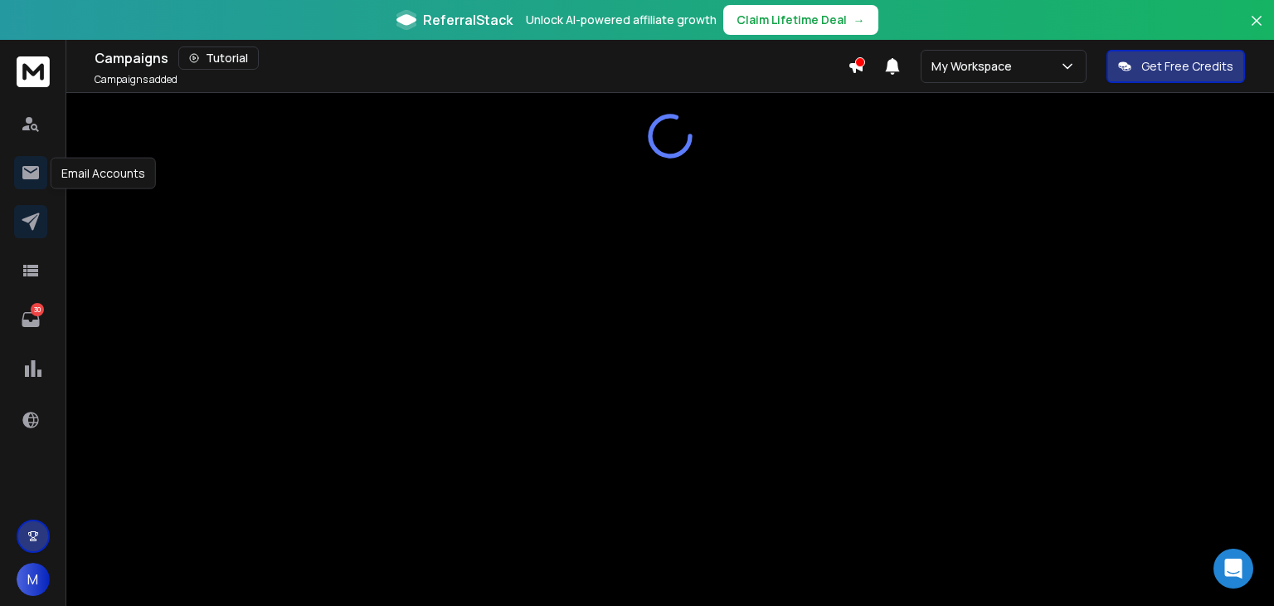
click at [37, 167] on icon at bounding box center [30, 172] width 17 height 13
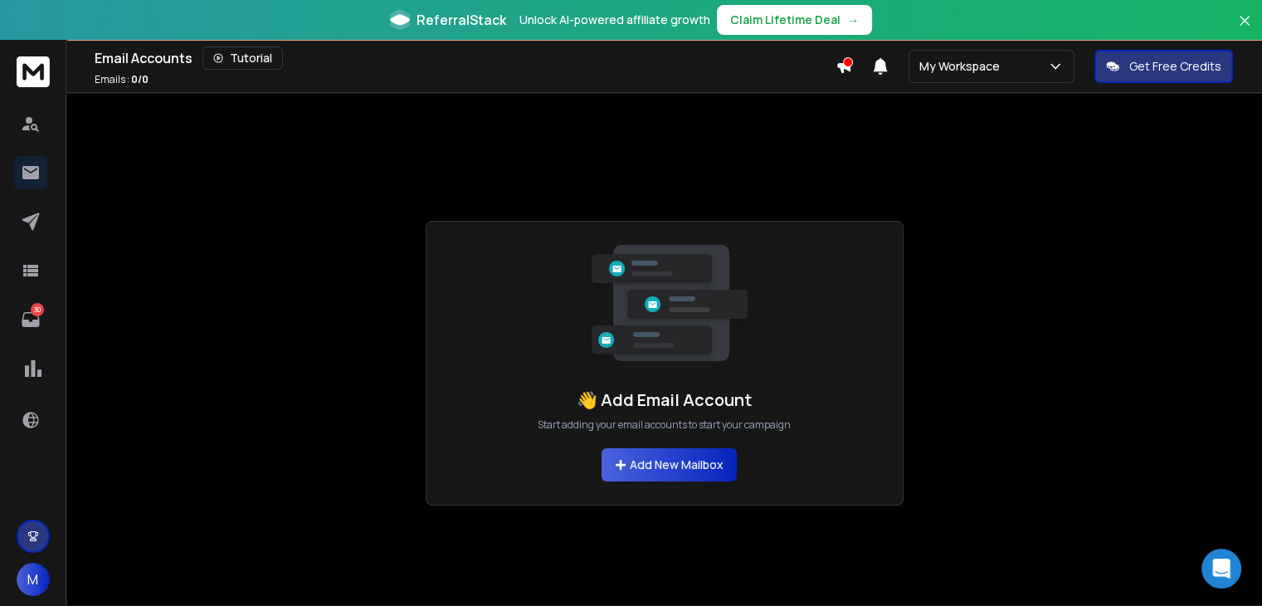
click at [658, 465] on button "Add New Mailbox" at bounding box center [668, 464] width 135 height 33
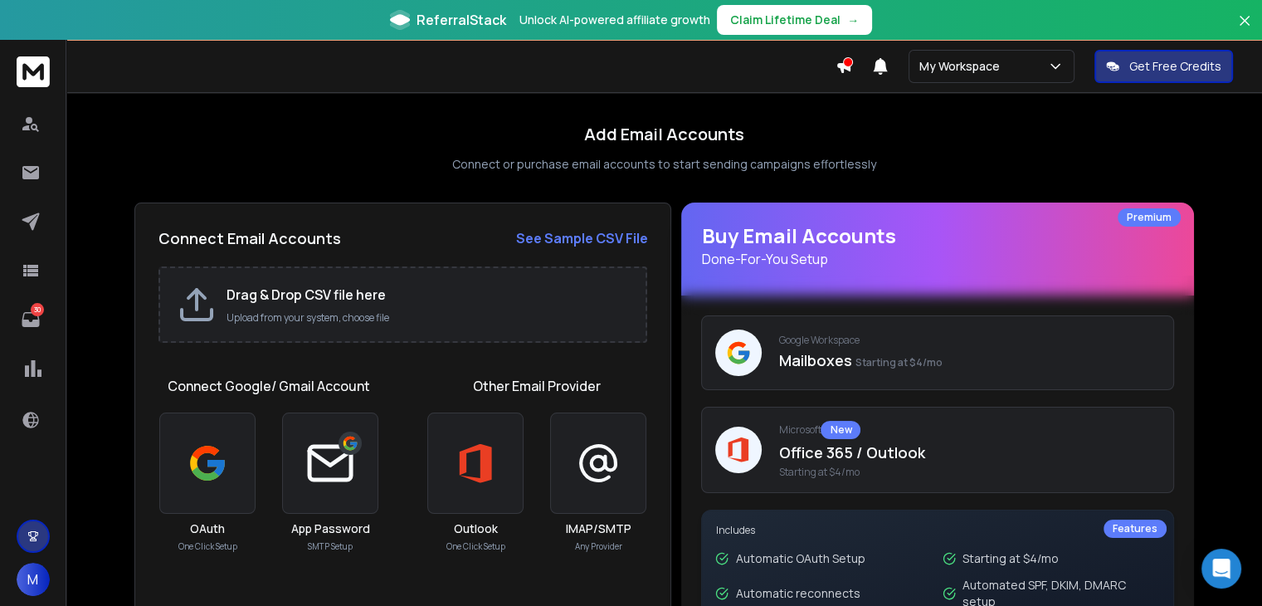
scroll to position [80, 0]
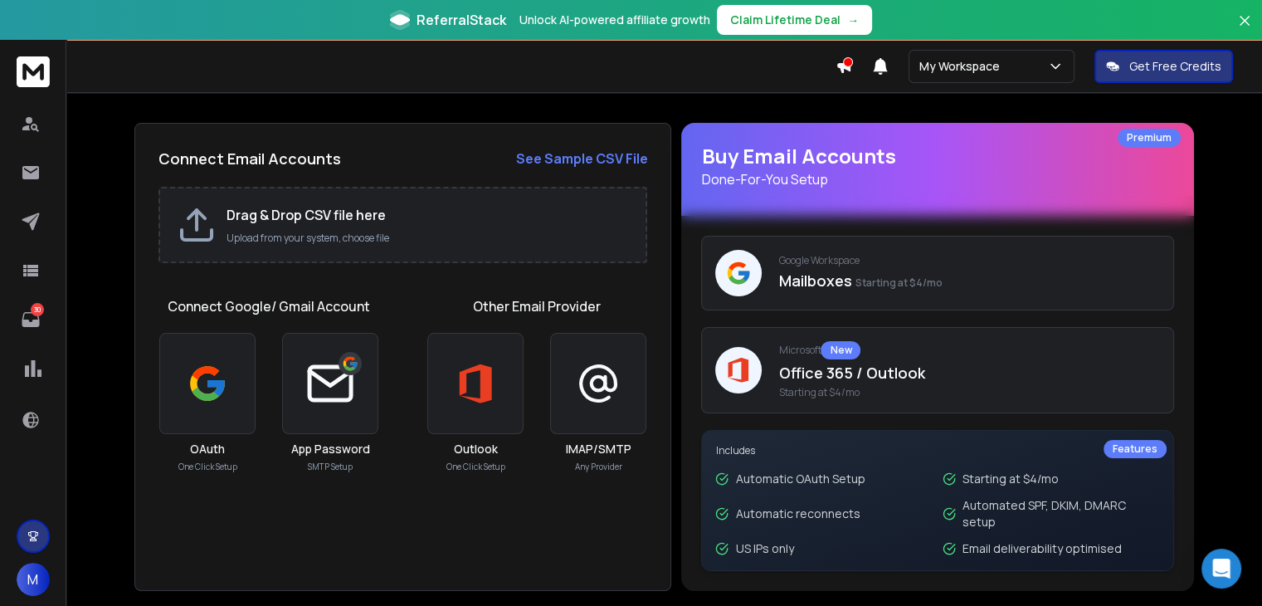
click at [1003, 470] on p "Starting at $4/mo" at bounding box center [1010, 478] width 96 height 17
click at [1221, 563] on icon "Open Intercom Messenger" at bounding box center [1220, 569] width 19 height 22
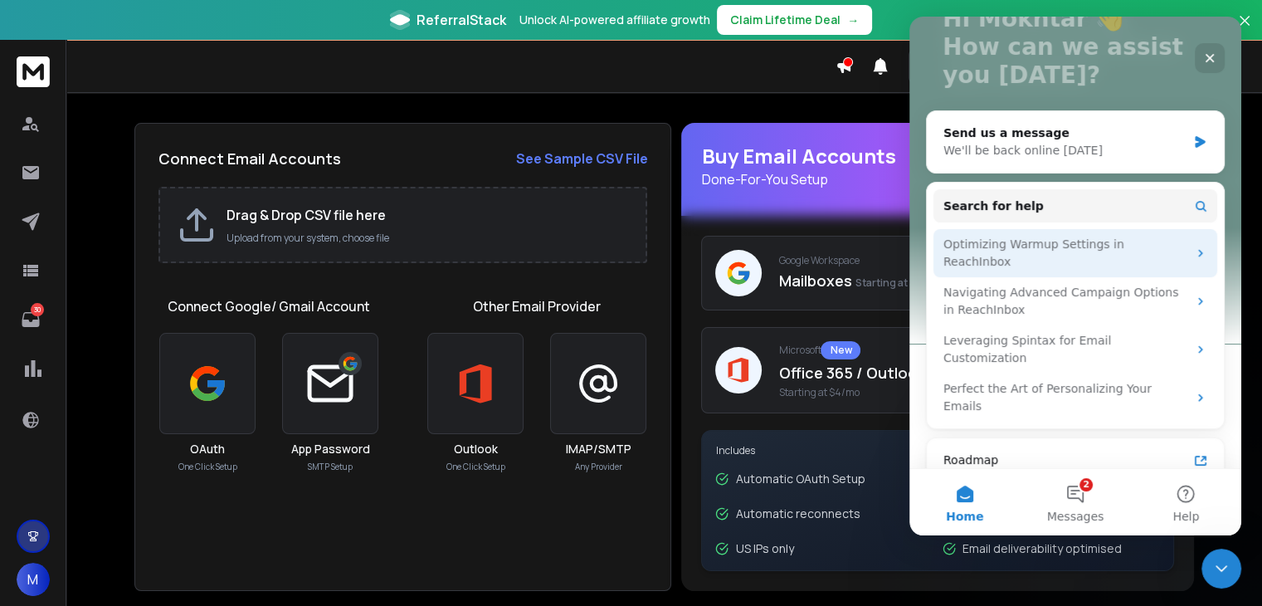
scroll to position [129, 0]
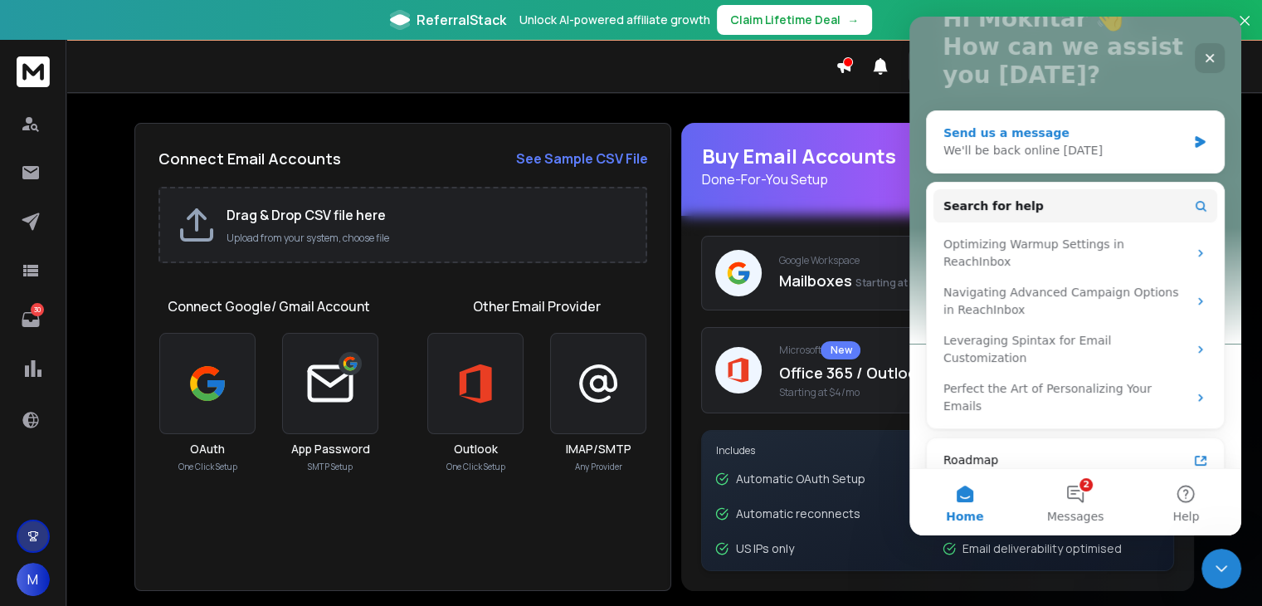
click at [1069, 146] on div "We'll be back online tomorrow" at bounding box center [1064, 150] width 243 height 17
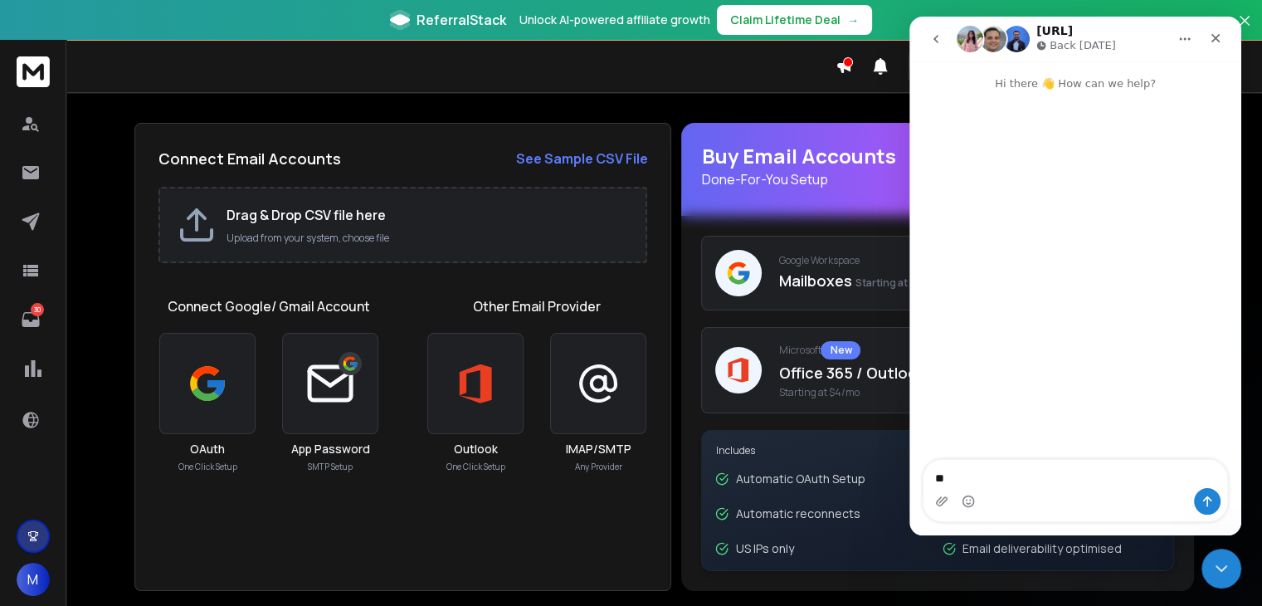
type textarea "*"
type textarea "**********"
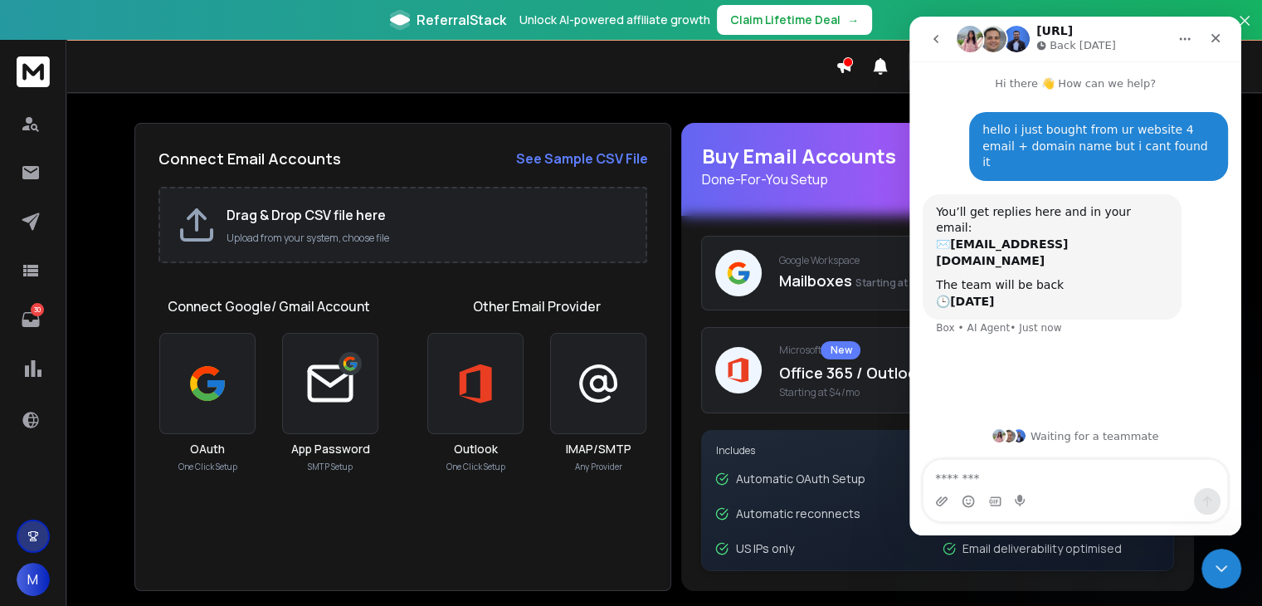
click at [753, 100] on div "Add Email Accounts Connect or purchase email accounts to start sending campaign…" at bounding box center [664, 333] width 1196 height 581
click at [841, 68] on icon at bounding box center [843, 66] width 17 height 17
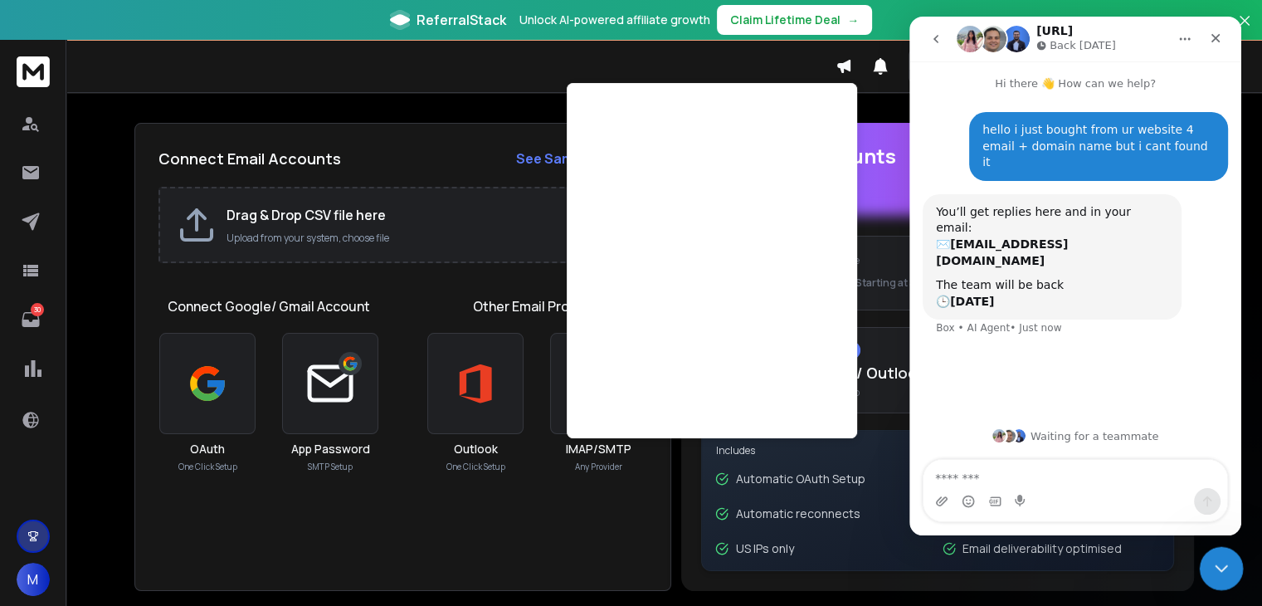
click at [1223, 556] on icon "Close Intercom Messenger" at bounding box center [1219, 566] width 20 height 20
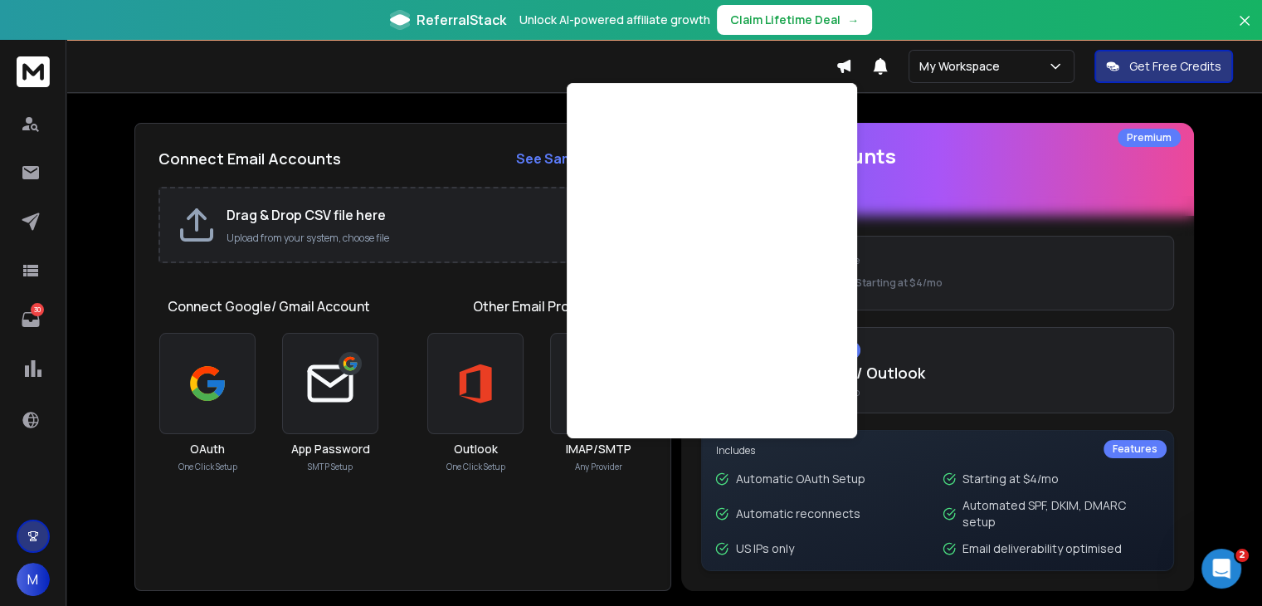
scroll to position [0, 0]
click at [884, 79] on div "My Workspace Get Free Credits" at bounding box center [1033, 66] width 397 height 33
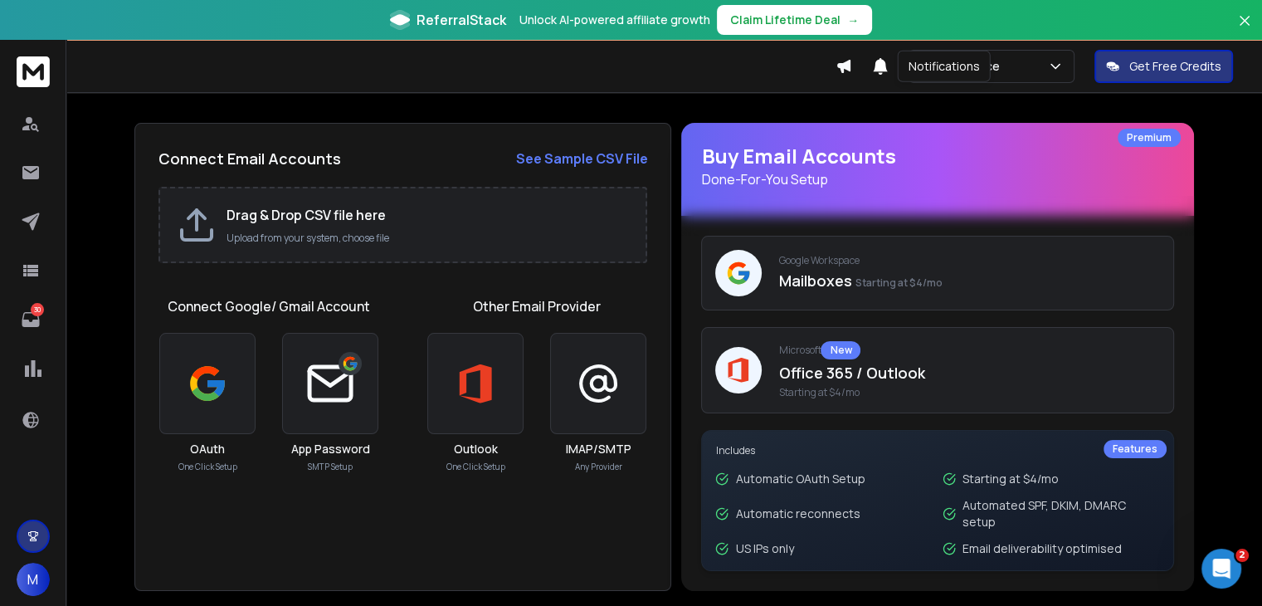
click at [888, 66] on icon at bounding box center [880, 65] width 15 height 17
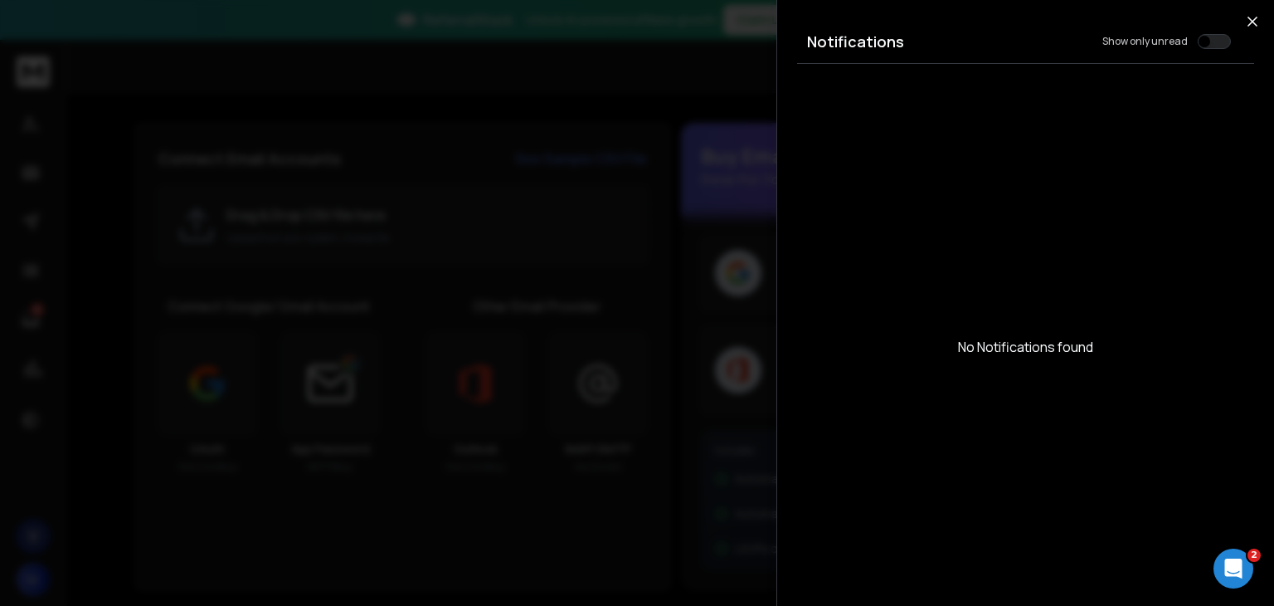
click at [1249, 25] on icon "button" at bounding box center [1253, 21] width 8 height 8
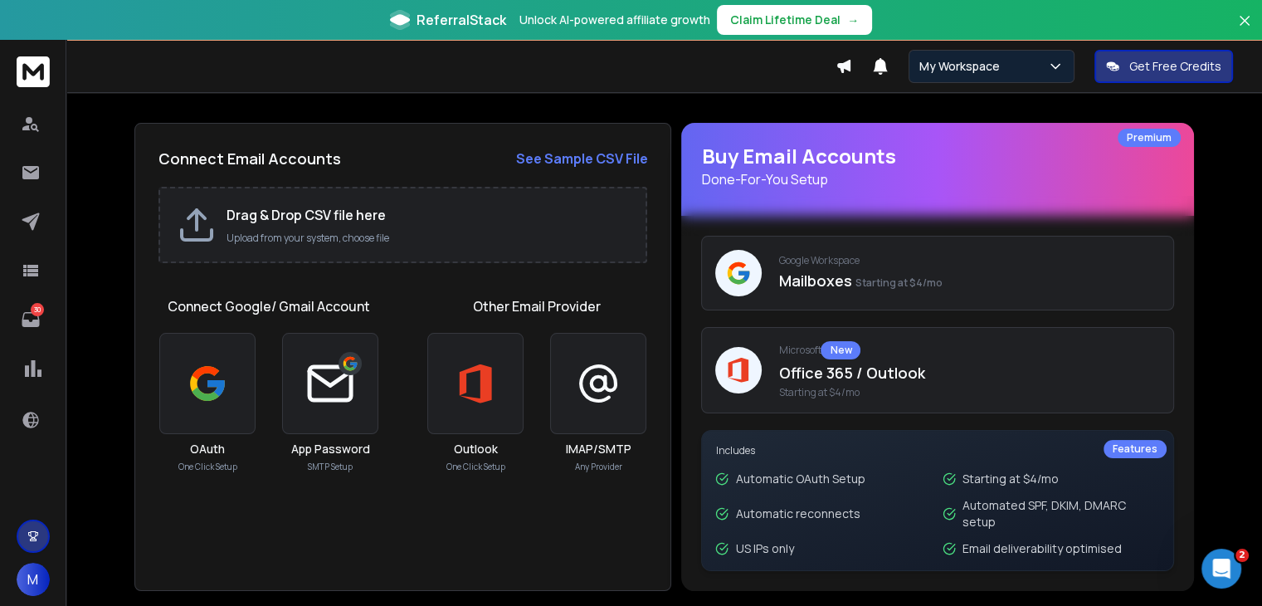
click at [1042, 71] on div "My Workspace" at bounding box center [991, 66] width 144 height 17
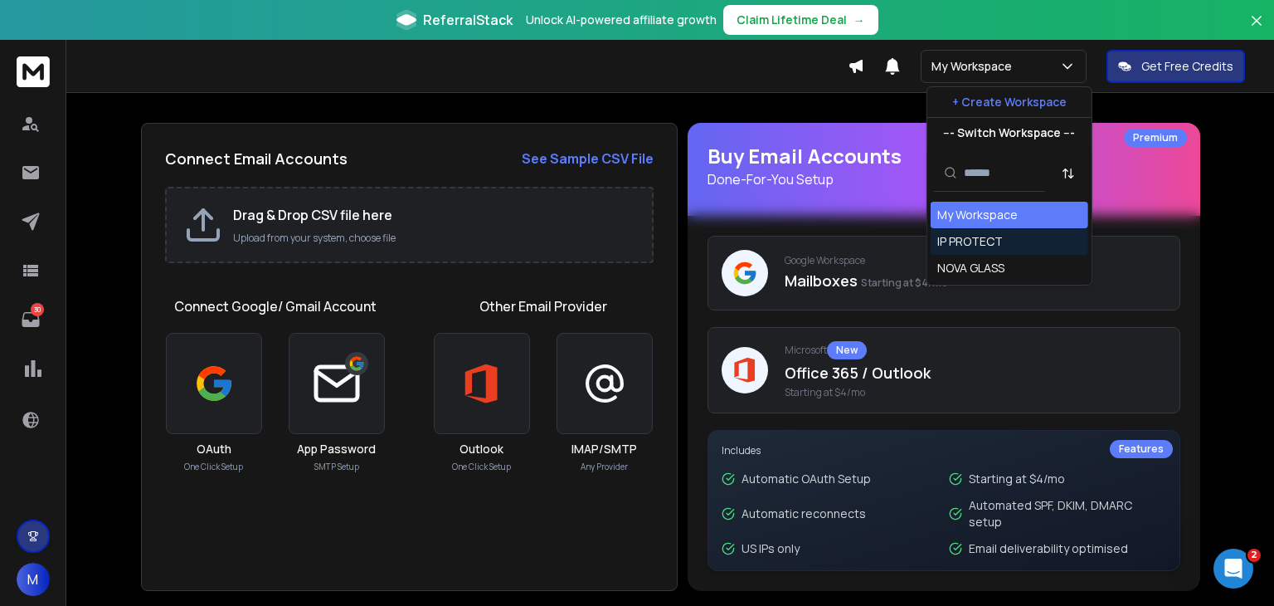
click at [977, 231] on div "IP PROTECT" at bounding box center [1010, 241] width 158 height 27
